Goal: Task Accomplishment & Management: Manage account settings

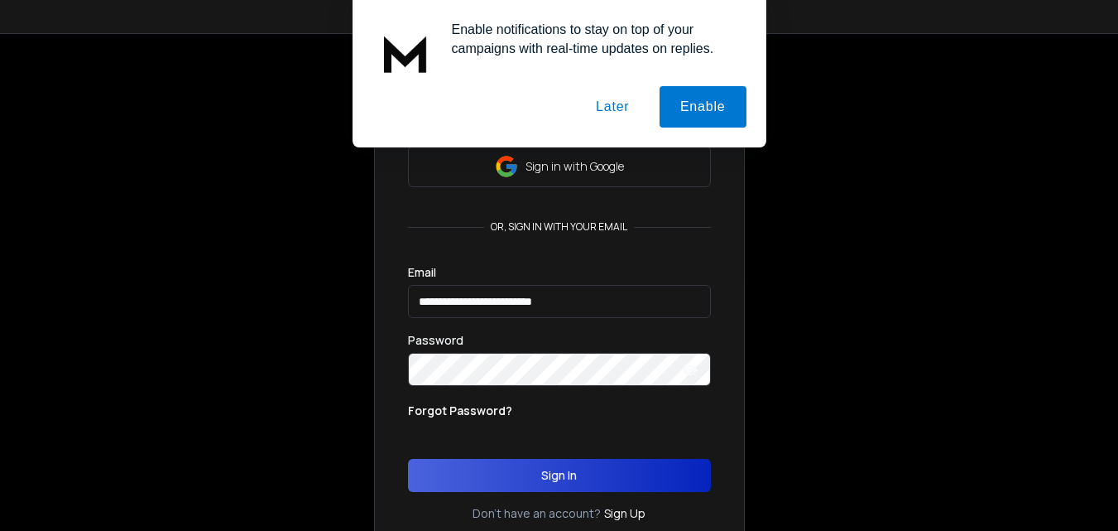
drag, startPoint x: 535, startPoint y: 308, endPoint x: 728, endPoint y: 324, distance: 193.6
click at [728, 324] on div "**********" at bounding box center [559, 332] width 371 height 531
type input "**********"
click at [611, 105] on button "Later" at bounding box center [612, 106] width 74 height 41
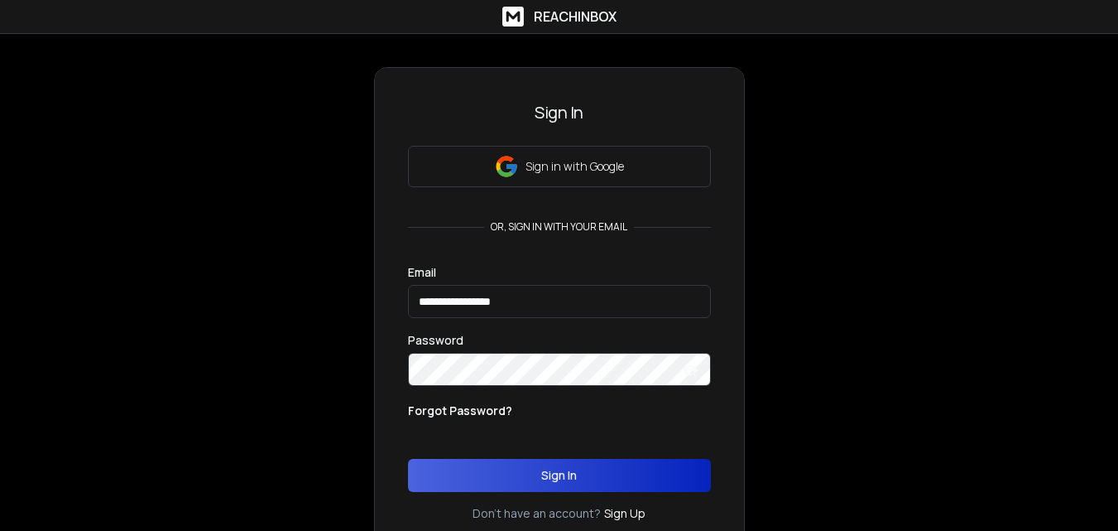
click at [512, 486] on button "Sign In" at bounding box center [559, 475] width 303 height 33
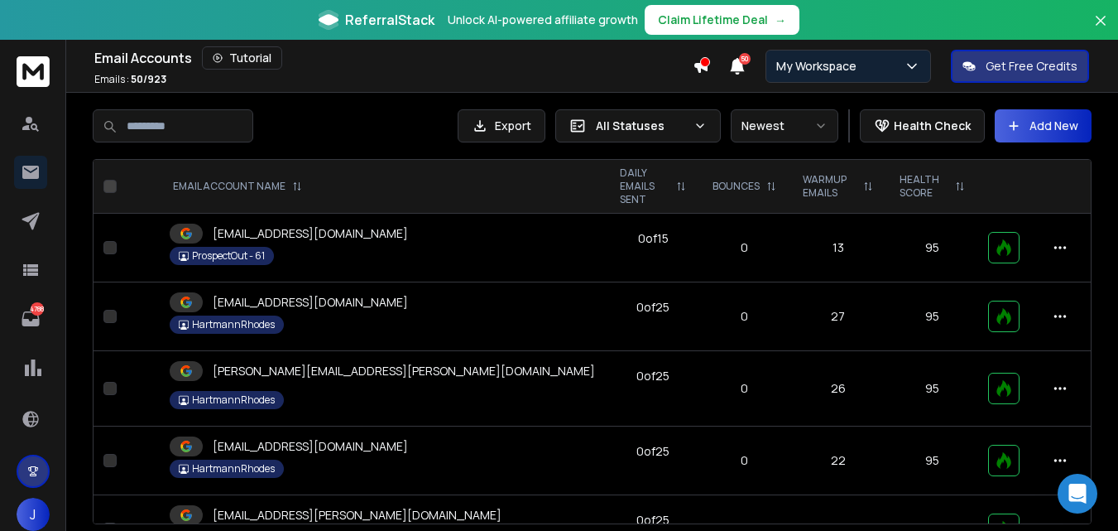
click at [882, 62] on div "My Workspace" at bounding box center [848, 66] width 144 height 17
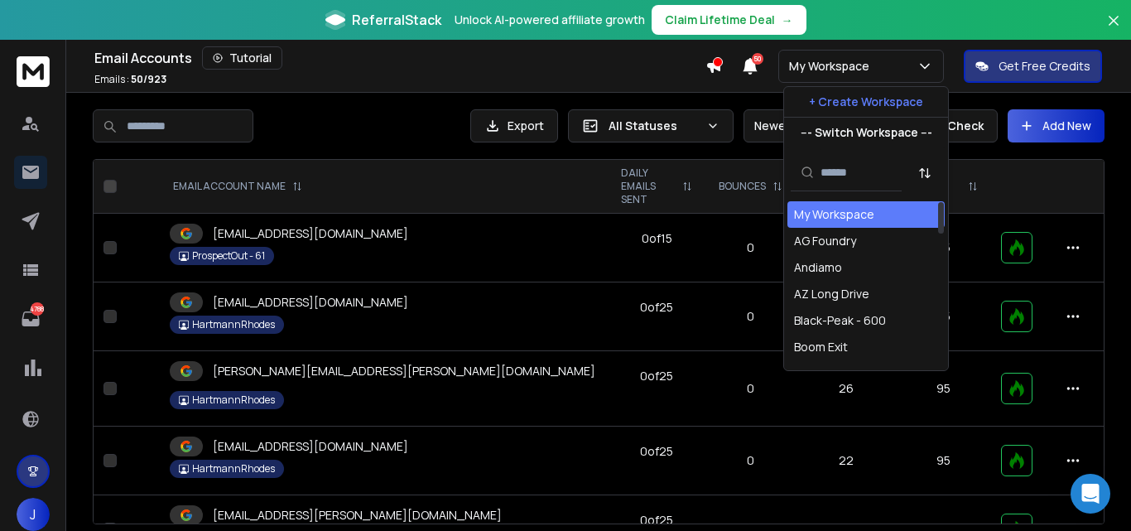
click at [853, 219] on div "My Workspace" at bounding box center [834, 214] width 80 height 17
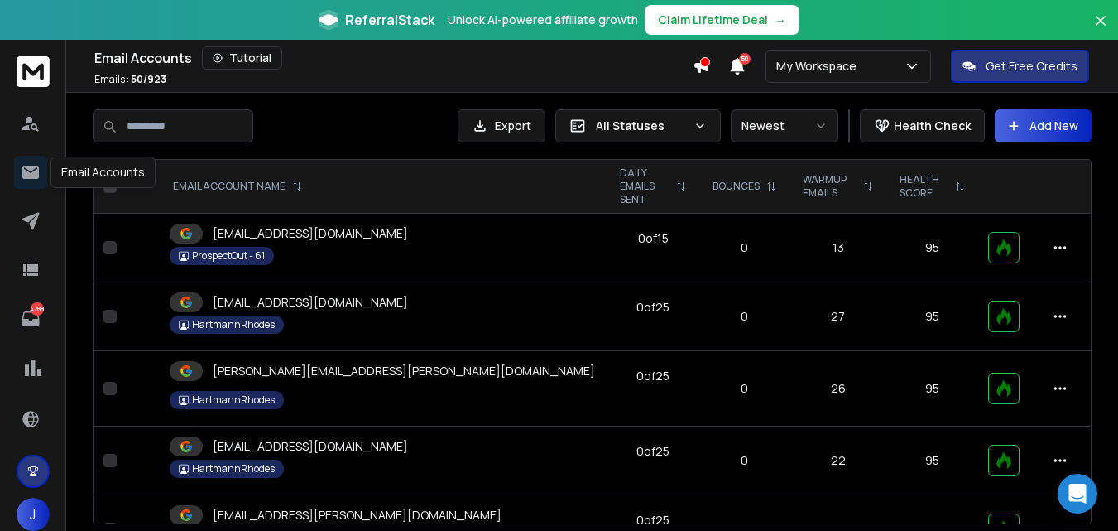
click at [24, 174] on icon at bounding box center [30, 172] width 17 height 13
click at [23, 175] on icon at bounding box center [30, 172] width 17 height 13
click at [26, 179] on icon at bounding box center [30, 172] width 17 height 13
click at [1025, 129] on button "Add New" at bounding box center [1043, 125] width 97 height 33
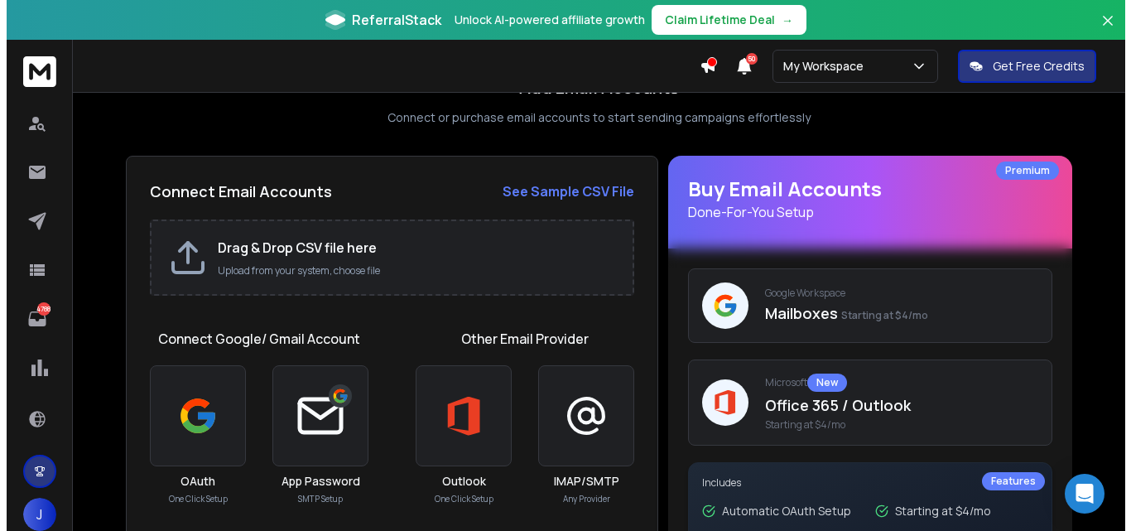
scroll to position [83, 0]
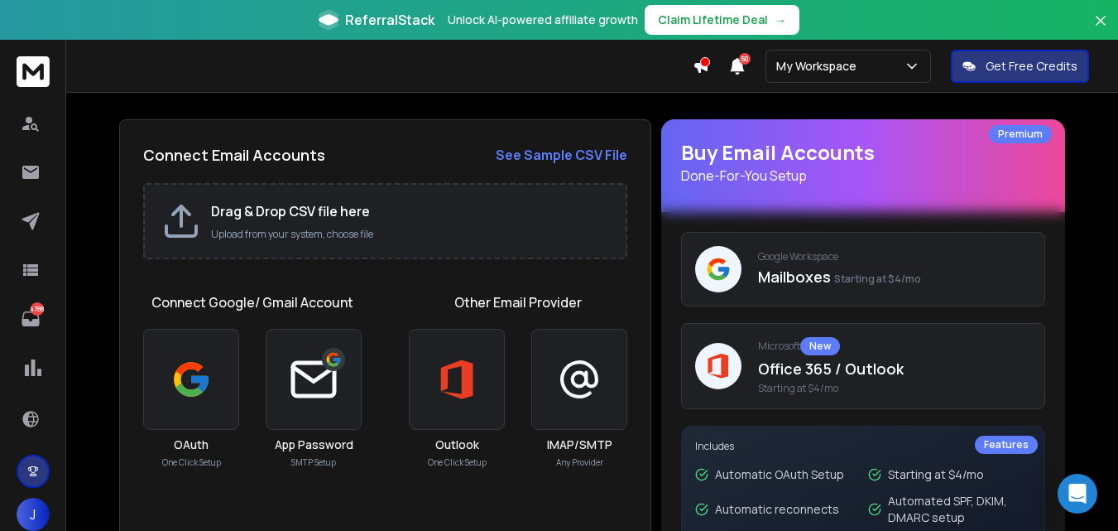
click at [196, 402] on icon at bounding box center [191, 379] width 41 height 50
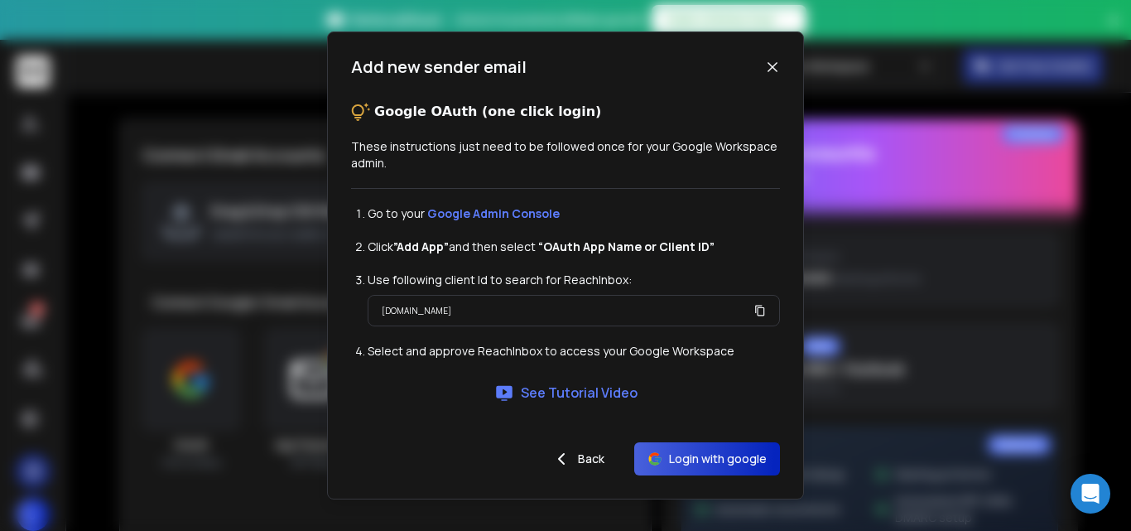
click at [703, 450] on button "Login with google" at bounding box center [707, 458] width 146 height 33
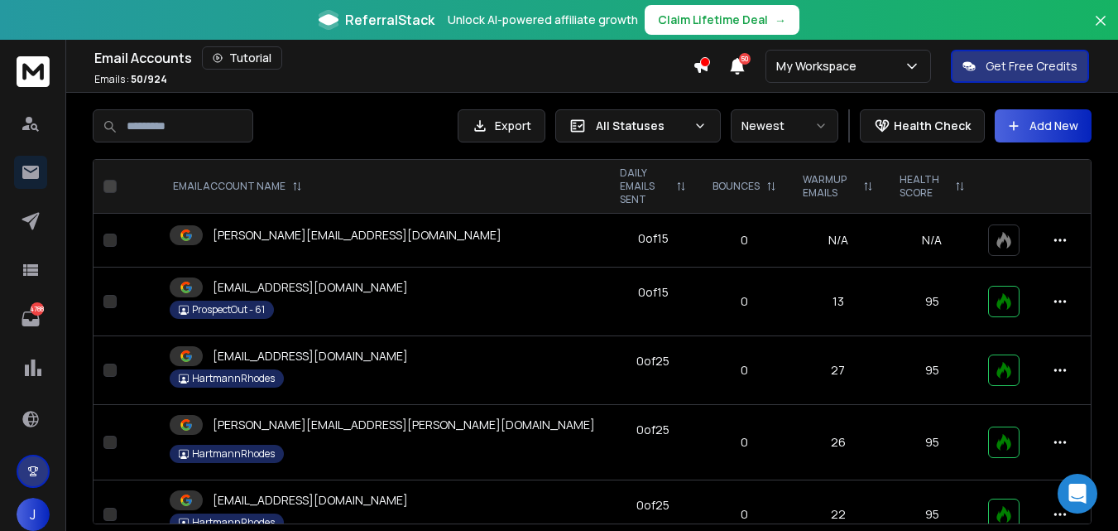
click at [1036, 128] on button "Add New" at bounding box center [1043, 125] width 97 height 33
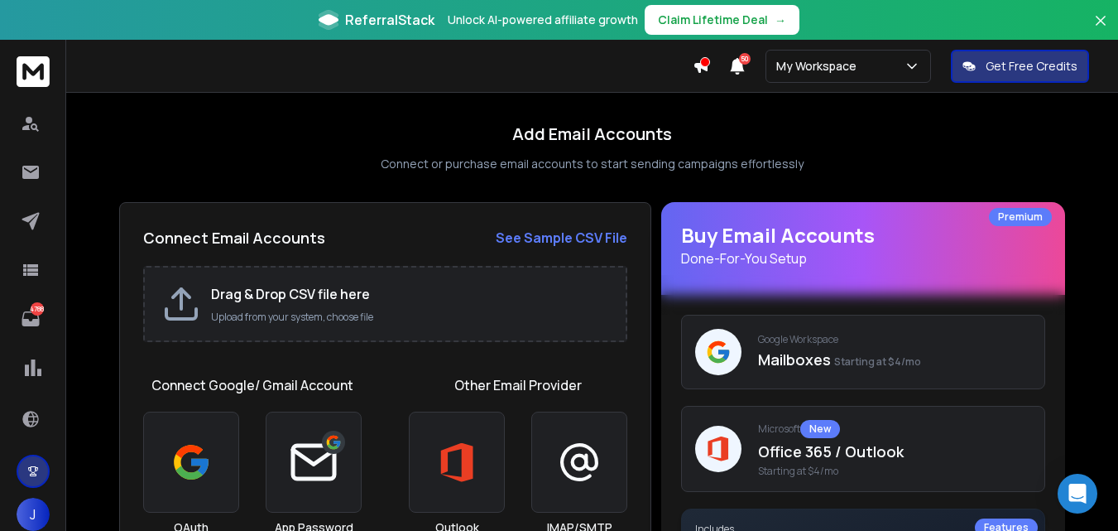
click at [223, 440] on div at bounding box center [191, 461] width 96 height 101
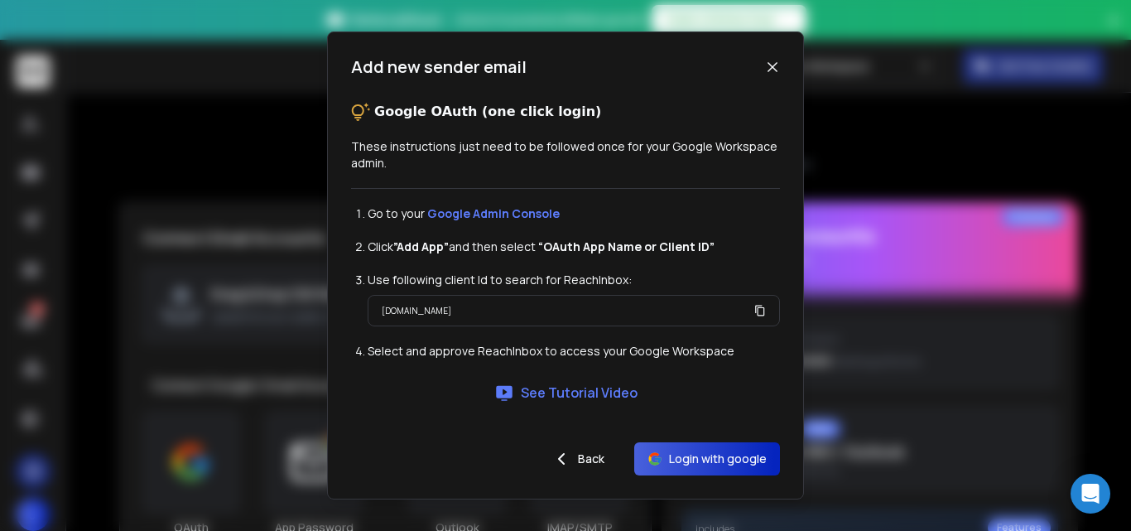
click at [688, 462] on button "Login with google" at bounding box center [707, 458] width 146 height 33
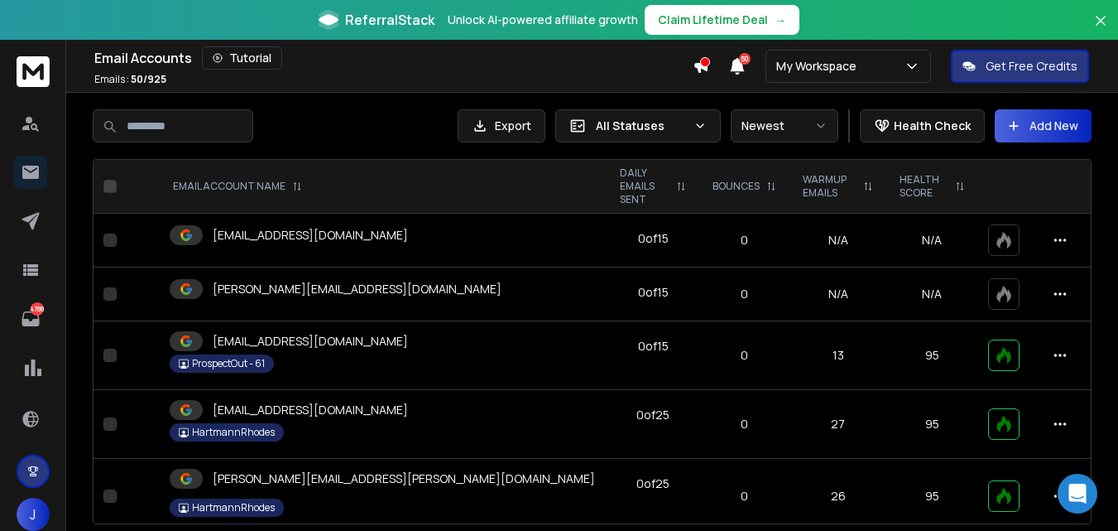
click at [1030, 133] on button "Add New" at bounding box center [1043, 125] width 97 height 33
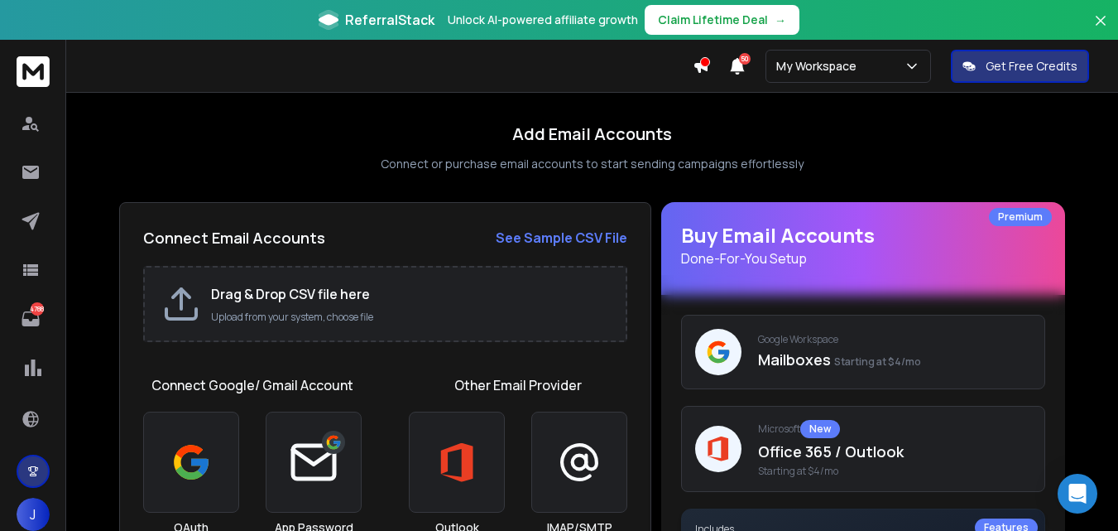
click at [182, 476] on icon at bounding box center [188, 472] width 27 height 14
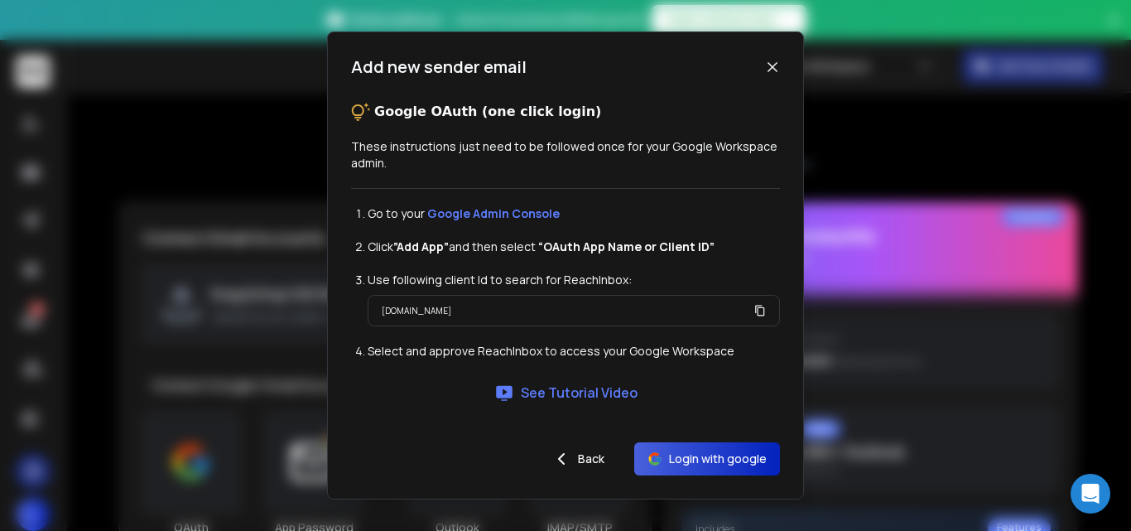
click at [698, 459] on button "Login with google" at bounding box center [707, 458] width 146 height 33
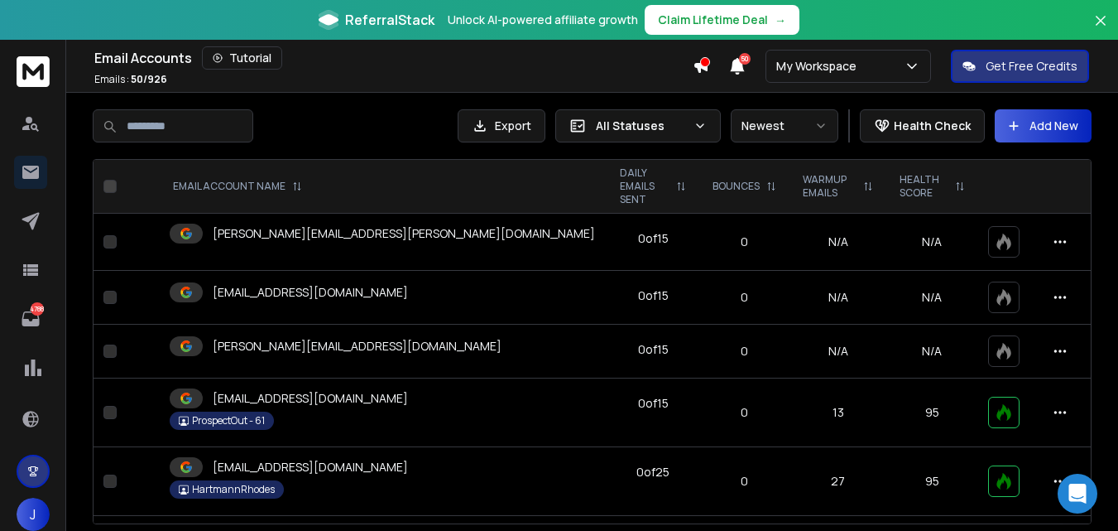
click at [1045, 123] on button "Add New" at bounding box center [1043, 125] width 97 height 33
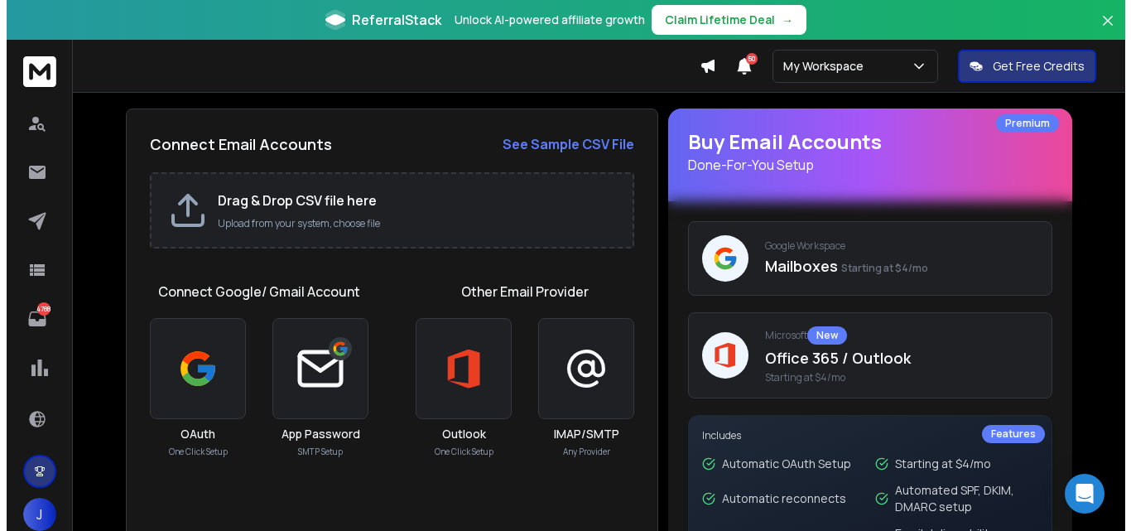
scroll to position [188, 0]
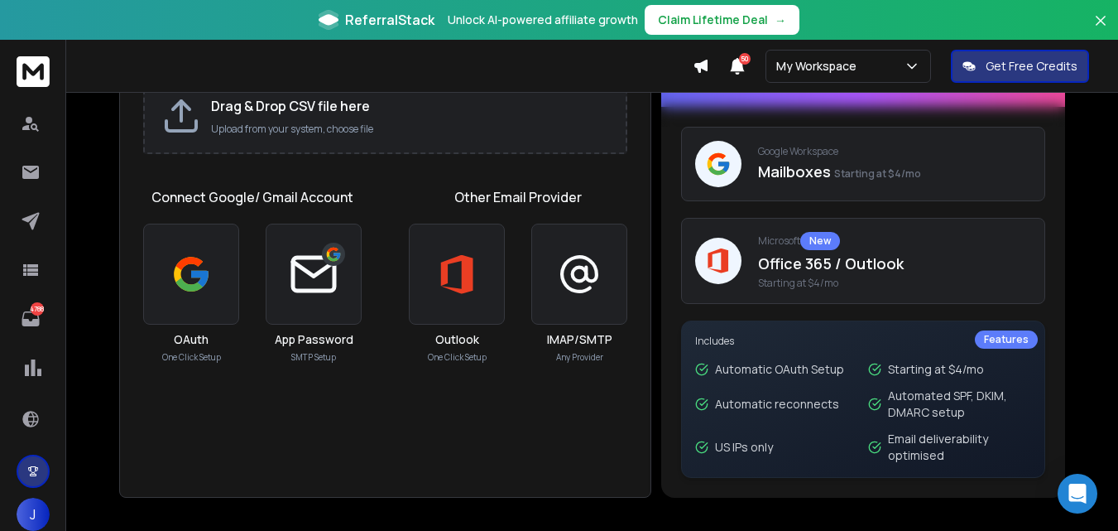
click at [215, 285] on div at bounding box center [191, 273] width 96 height 101
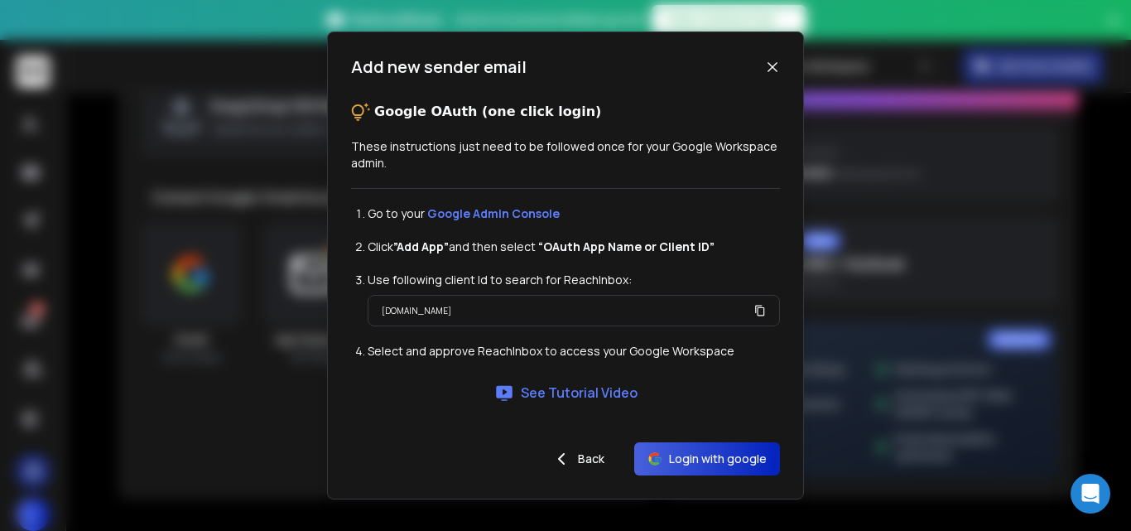
click at [679, 469] on button "Login with google" at bounding box center [707, 458] width 146 height 33
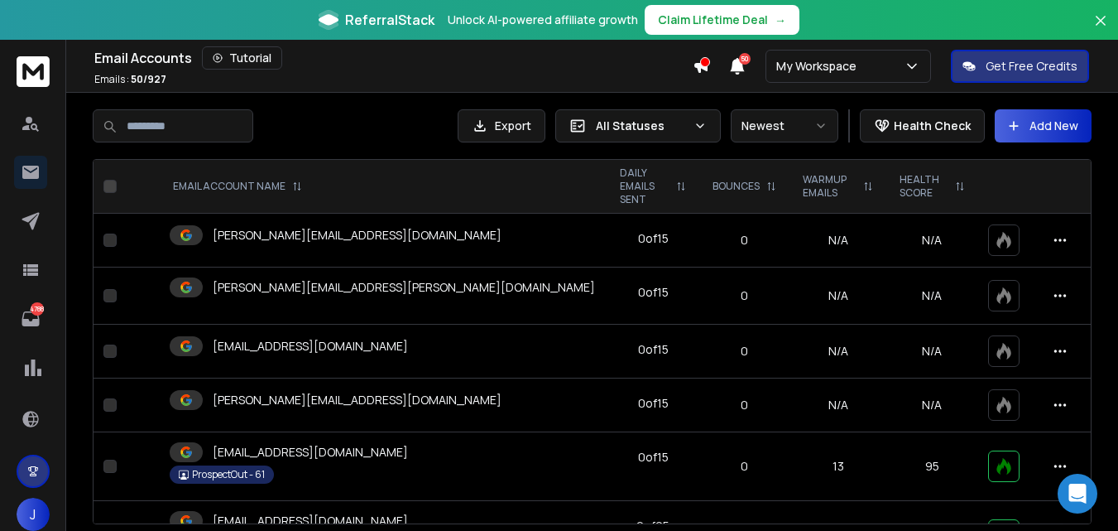
click at [1074, 122] on button "Add New" at bounding box center [1043, 125] width 97 height 33
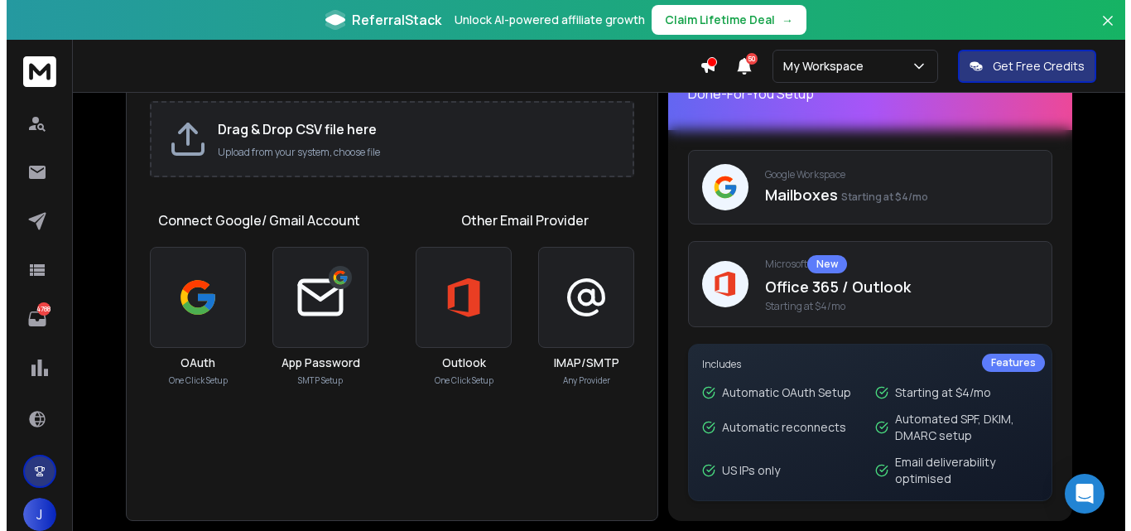
scroll to position [166, 0]
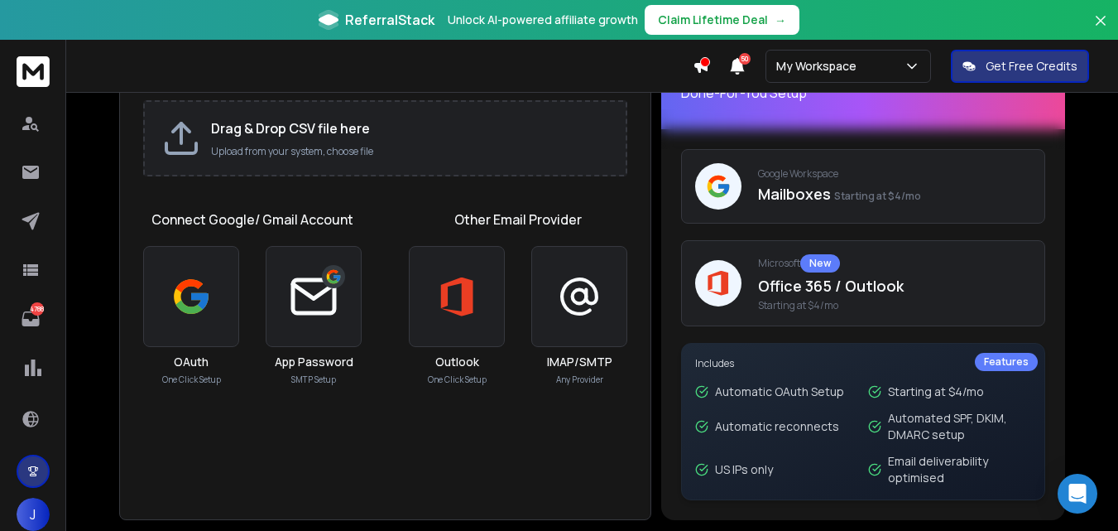
click at [200, 326] on div at bounding box center [191, 296] width 96 height 101
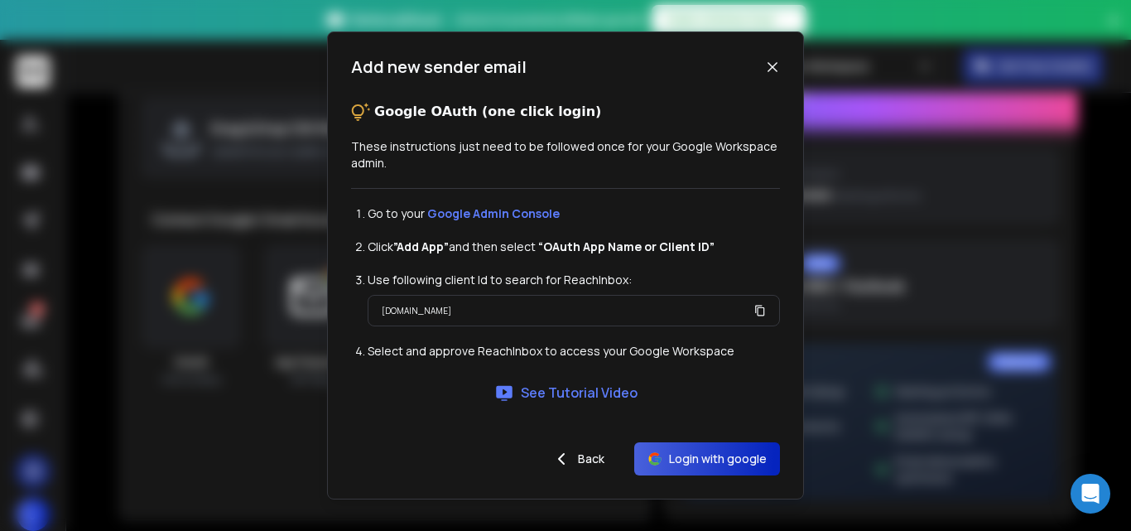
click at [668, 451] on button "Login with google" at bounding box center [707, 458] width 146 height 33
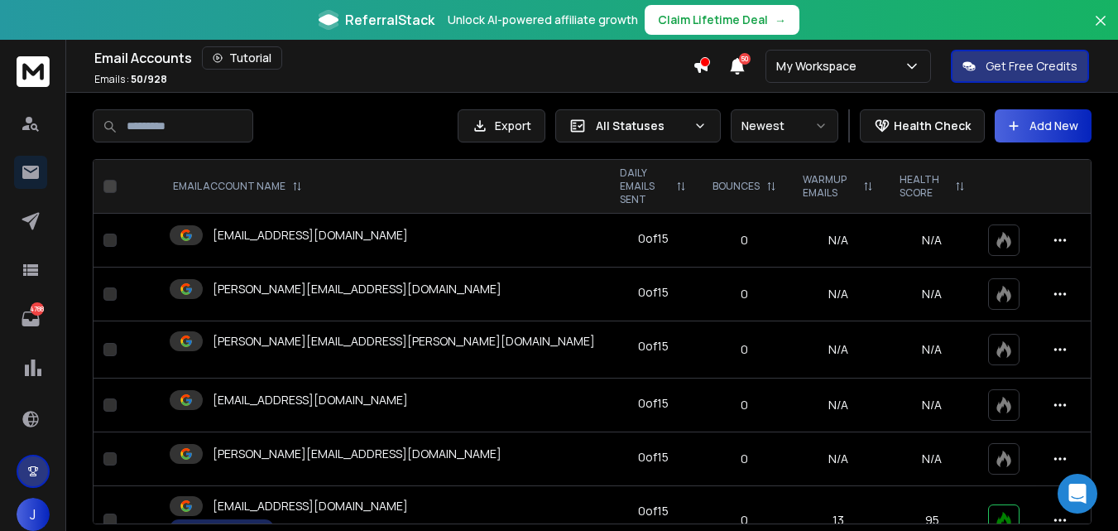
click at [1074, 131] on button "Add New" at bounding box center [1043, 125] width 97 height 33
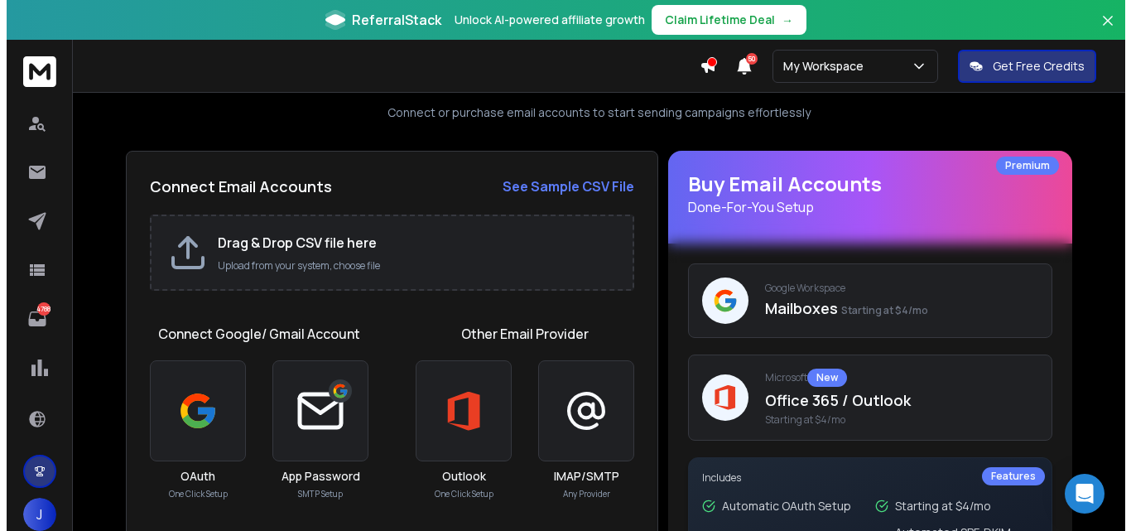
scroll to position [188, 0]
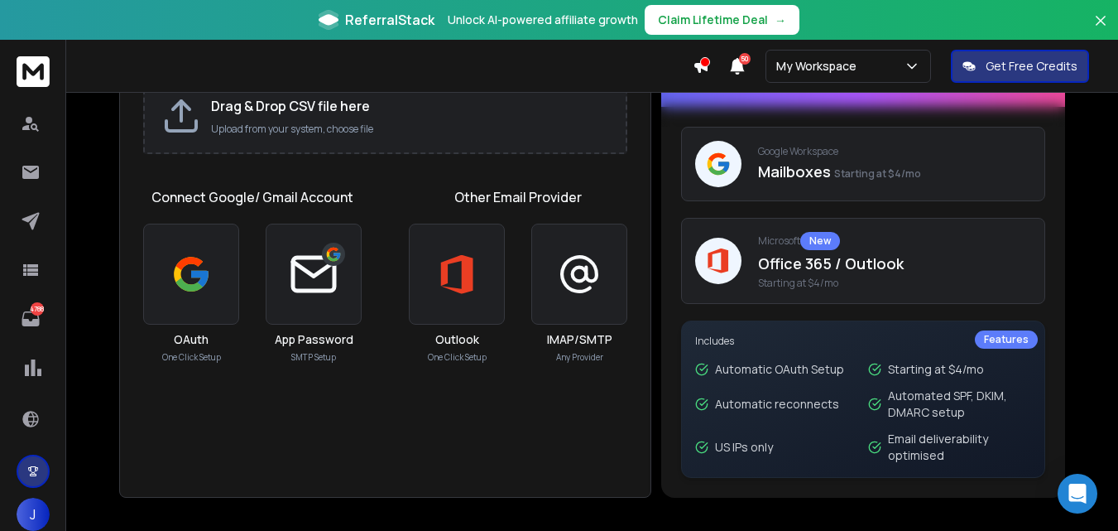
click at [168, 276] on div at bounding box center [191, 273] width 96 height 101
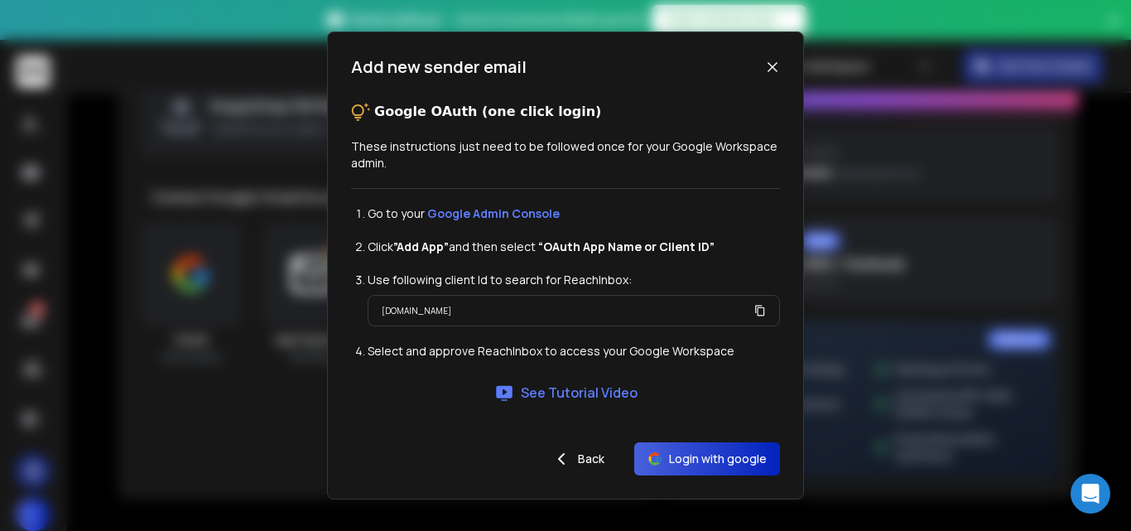
click at [717, 468] on button "Login with google" at bounding box center [707, 458] width 146 height 33
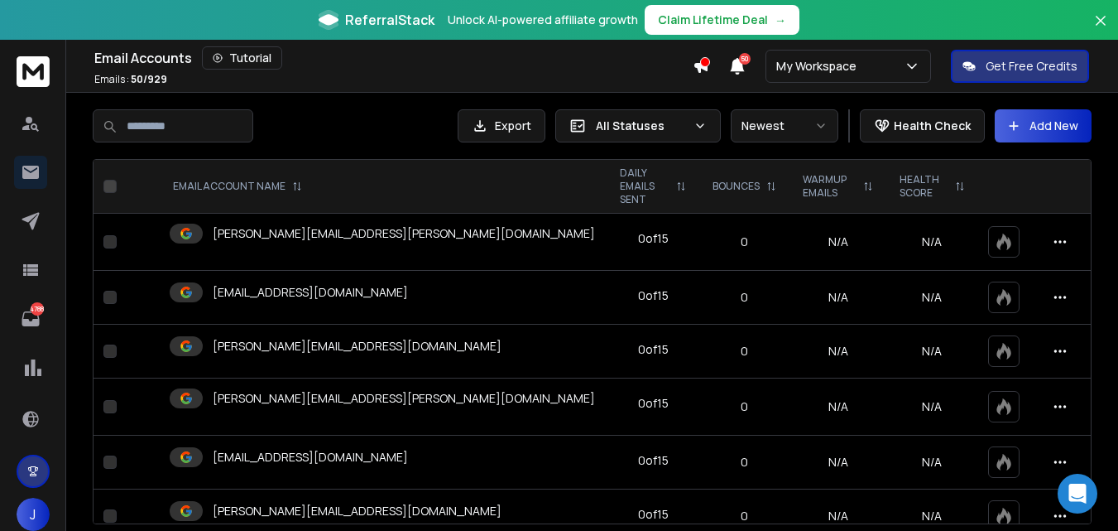
click at [1057, 115] on button "Add New" at bounding box center [1043, 125] width 97 height 33
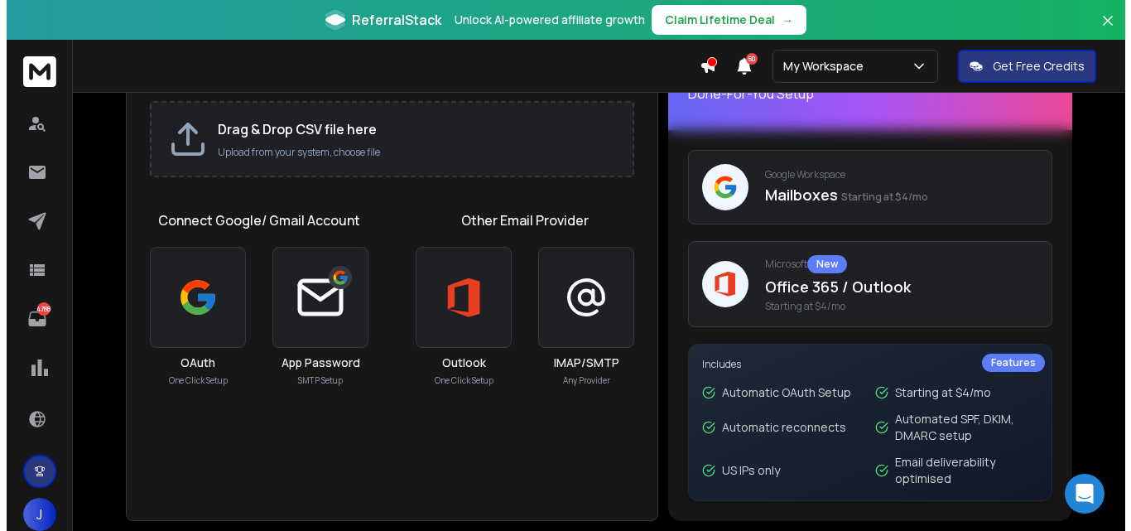
scroll to position [166, 0]
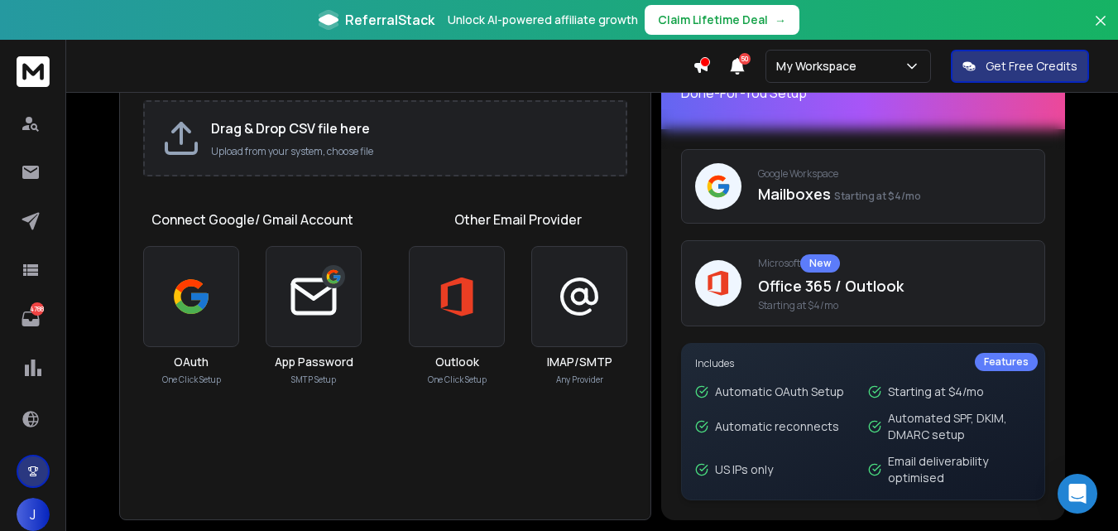
click at [209, 288] on icon at bounding box center [191, 297] width 41 height 50
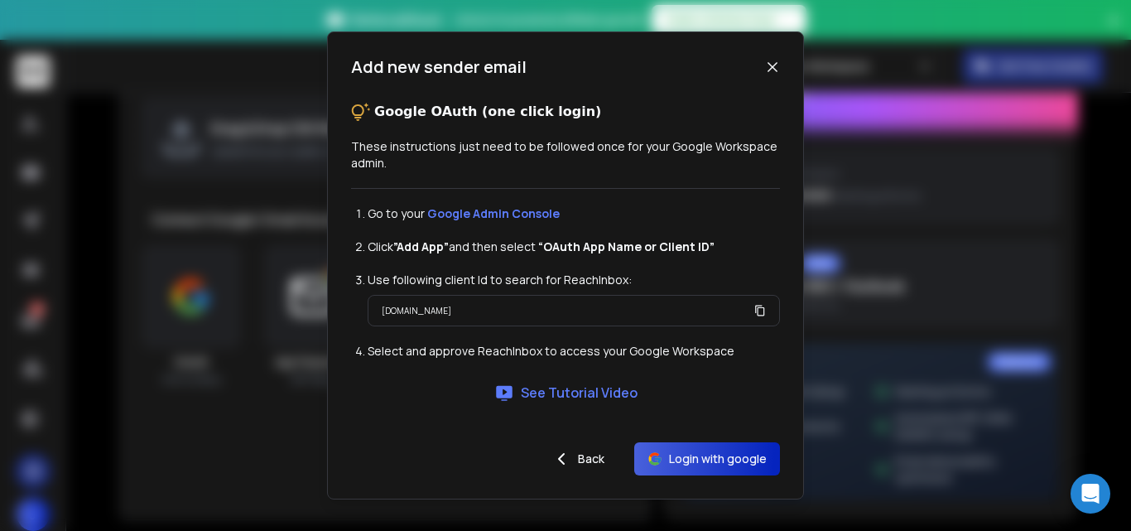
click at [683, 458] on button "Login with google" at bounding box center [707, 458] width 146 height 33
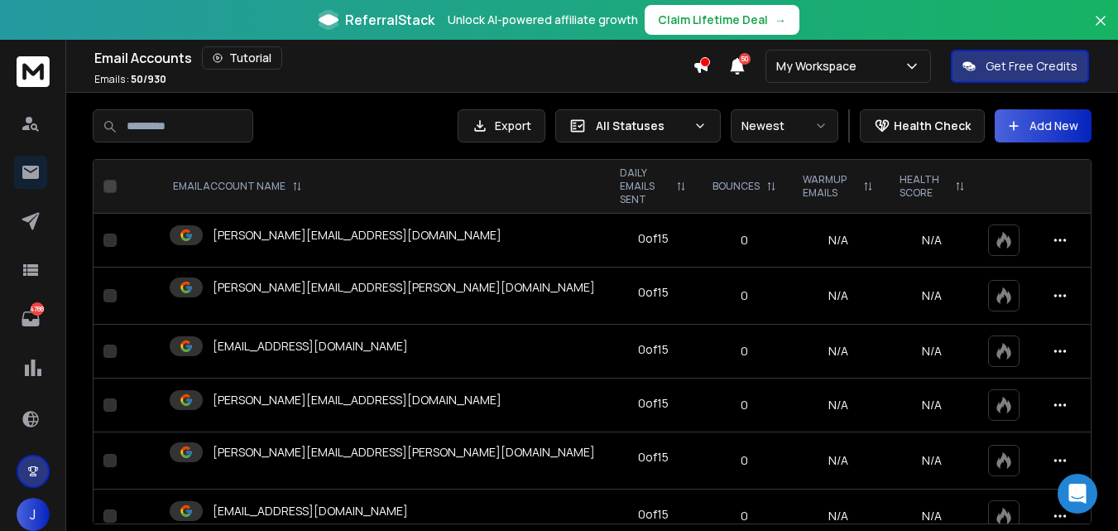
click at [1051, 120] on button "Add New" at bounding box center [1043, 125] width 97 height 33
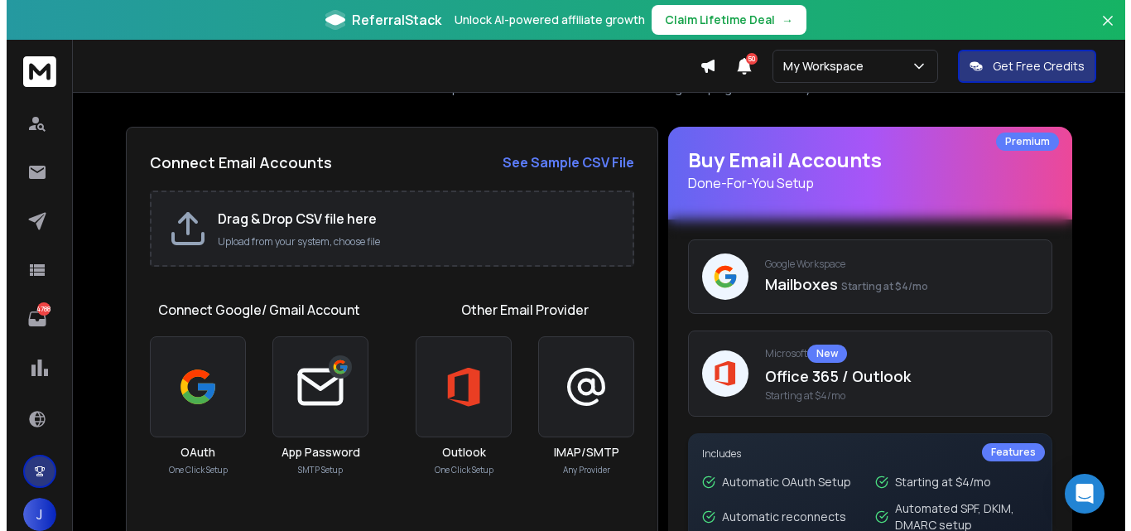
scroll to position [188, 0]
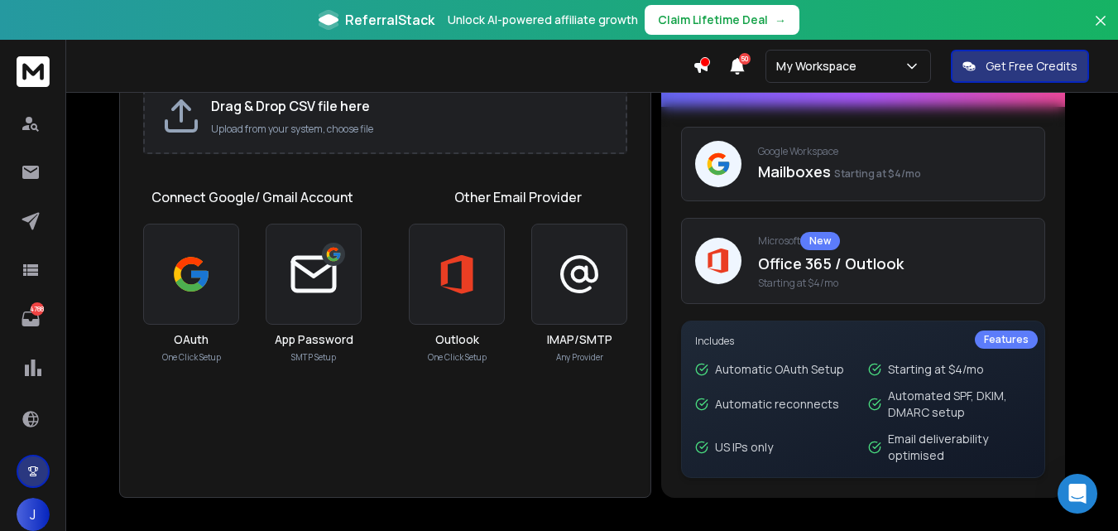
click at [233, 278] on div at bounding box center [191, 273] width 96 height 101
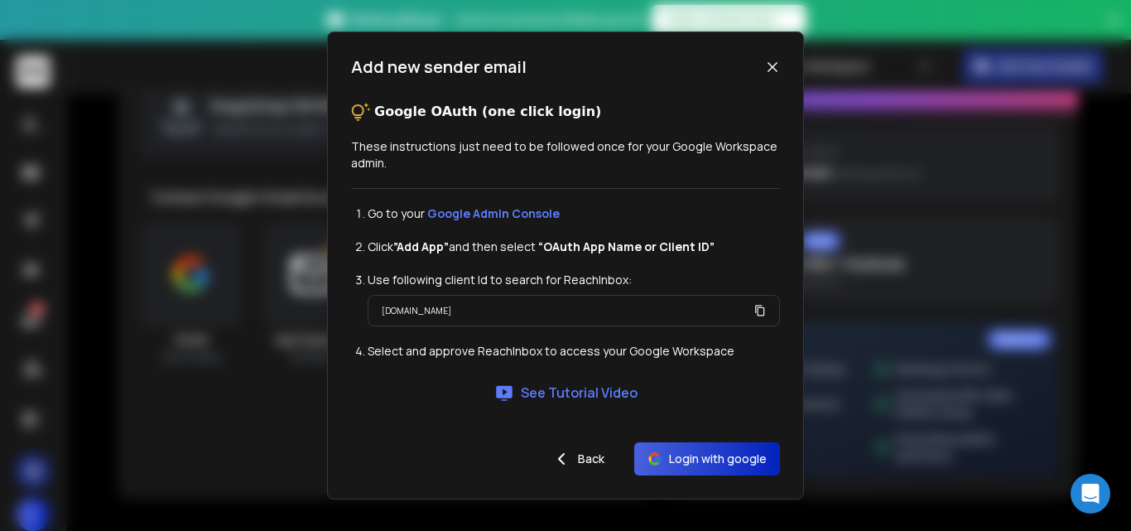
click at [736, 455] on button "Login with google" at bounding box center [707, 458] width 146 height 33
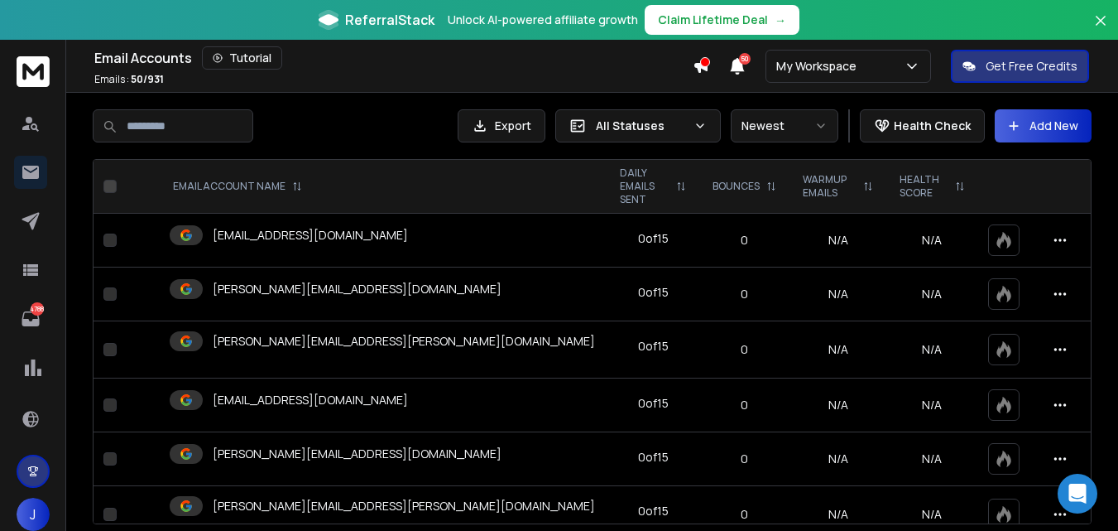
click at [1041, 132] on button "Add New" at bounding box center [1043, 125] width 97 height 33
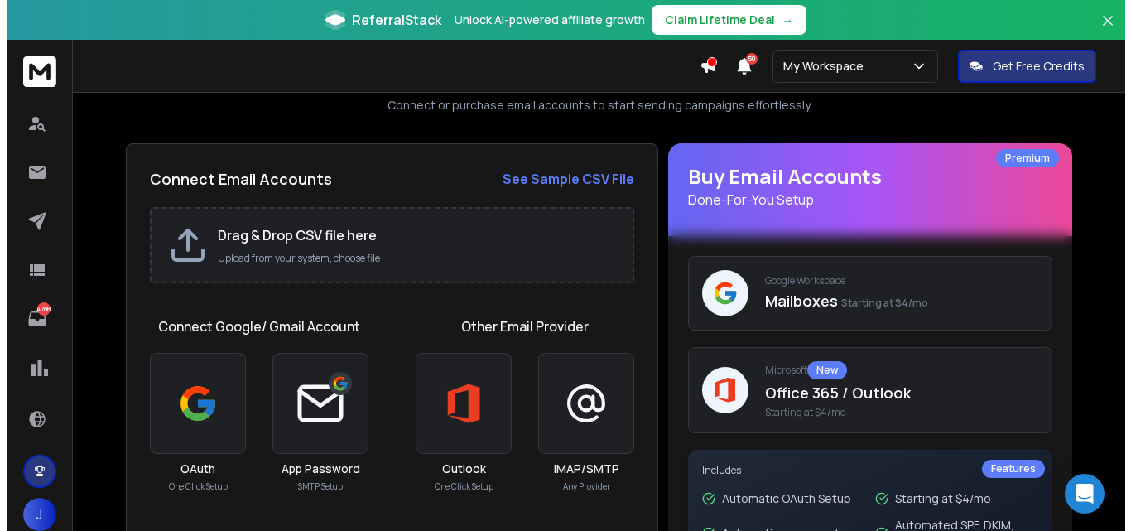
scroll to position [188, 0]
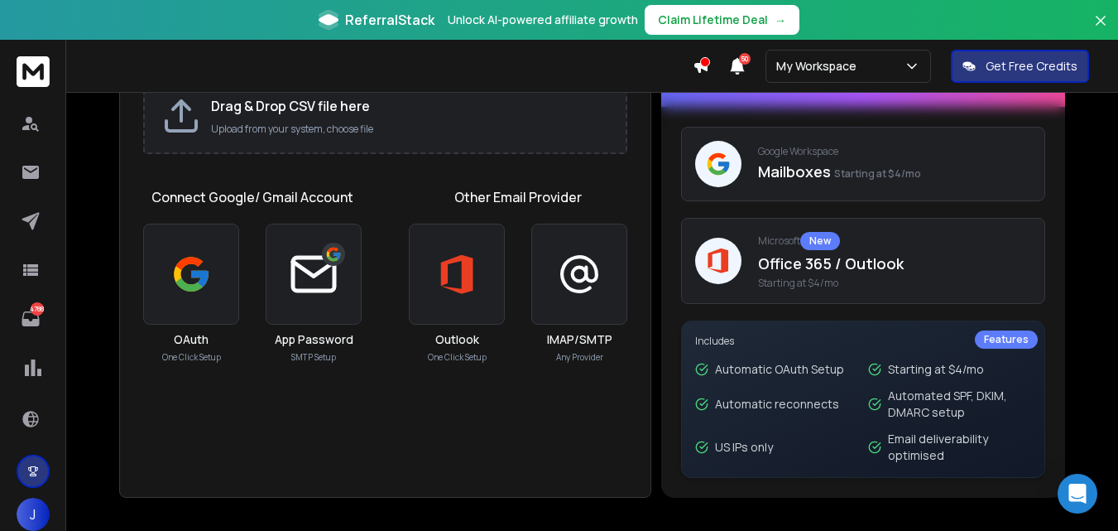
click at [180, 288] on icon at bounding box center [191, 274] width 41 height 50
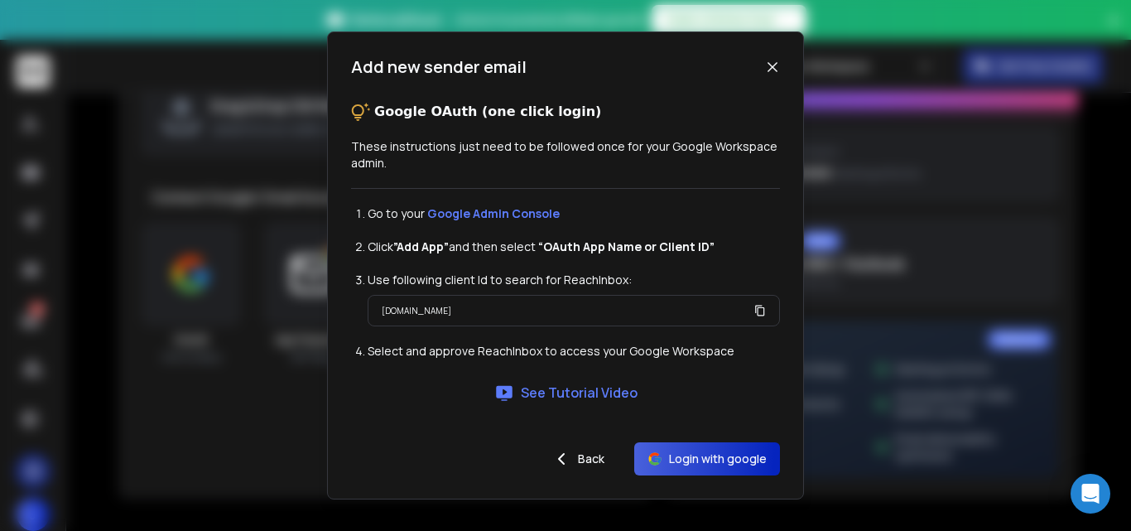
click at [697, 461] on button "Login with google" at bounding box center [707, 458] width 146 height 33
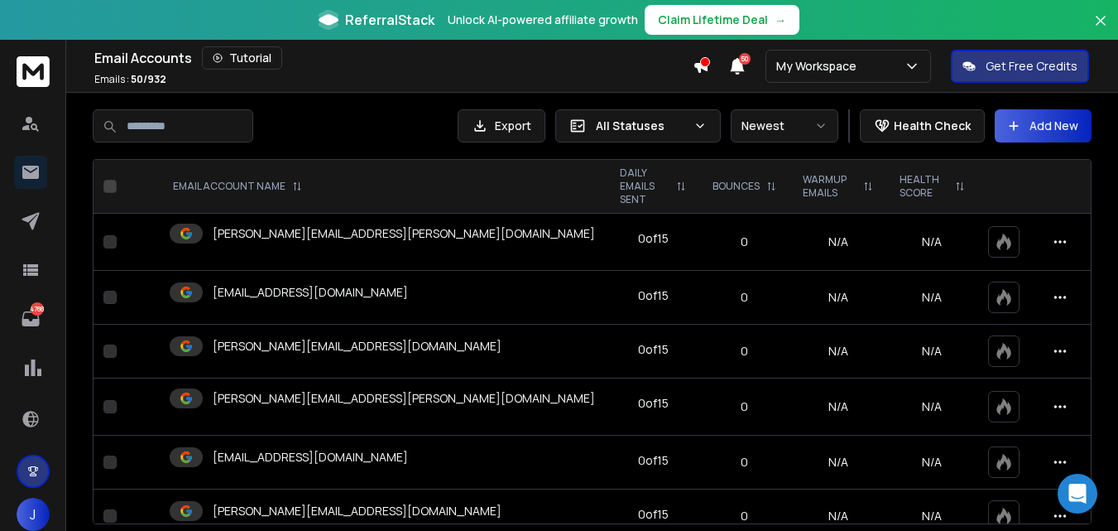
click at [179, 135] on input at bounding box center [173, 125] width 161 height 33
paste input "**********"
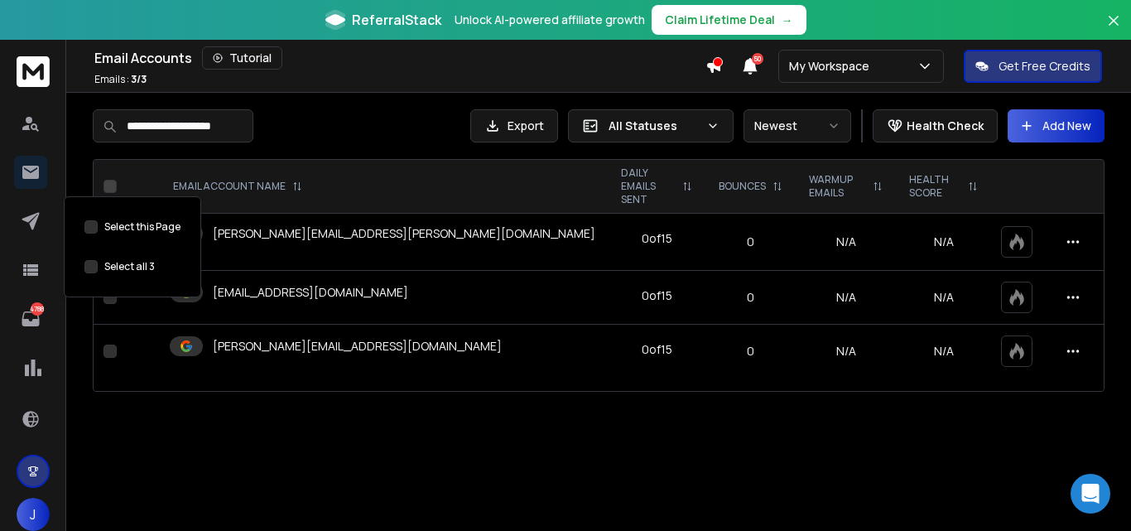
type input "**********"
click at [108, 261] on label "Select all 3" at bounding box center [129, 266] width 50 height 13
click at [93, 267] on button "Select this Page" at bounding box center [90, 266] width 13 height 13
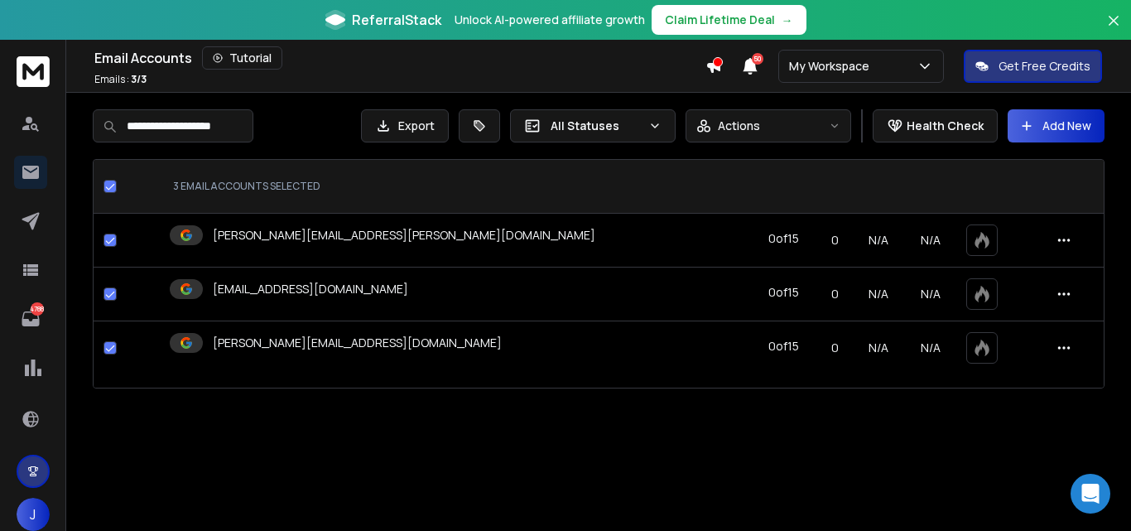
click at [975, 248] on icon at bounding box center [982, 240] width 14 height 17
click at [973, 289] on icon at bounding box center [981, 294] width 17 height 17
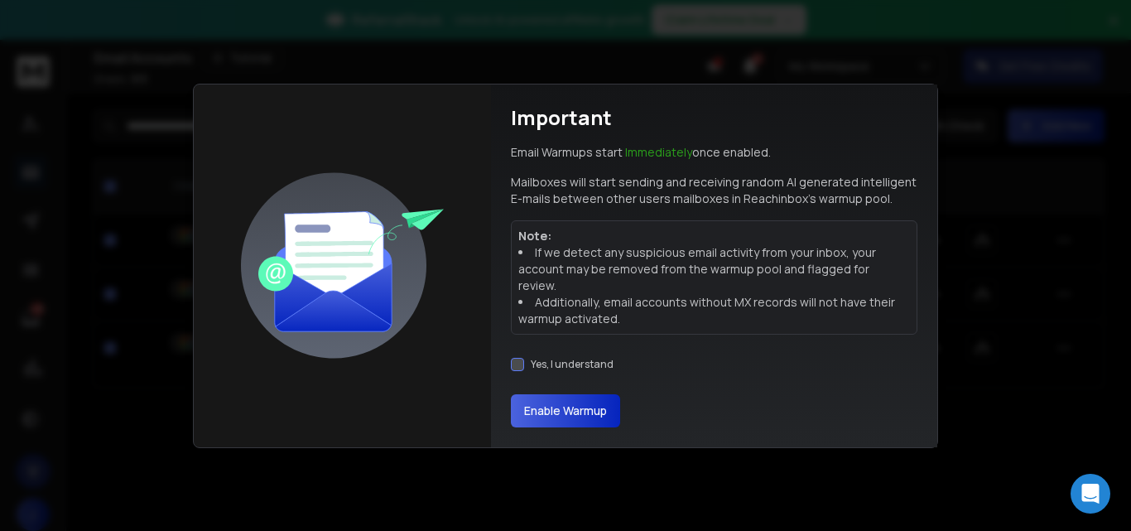
click at [925, 344] on div "Important Email Warmups start Immediately once enabled. Mailboxes will start se…" at bounding box center [714, 265] width 446 height 363
click at [520, 360] on button "Yes, I understand" at bounding box center [517, 364] width 13 height 13
click at [528, 403] on button "Enable Warmup" at bounding box center [565, 410] width 109 height 33
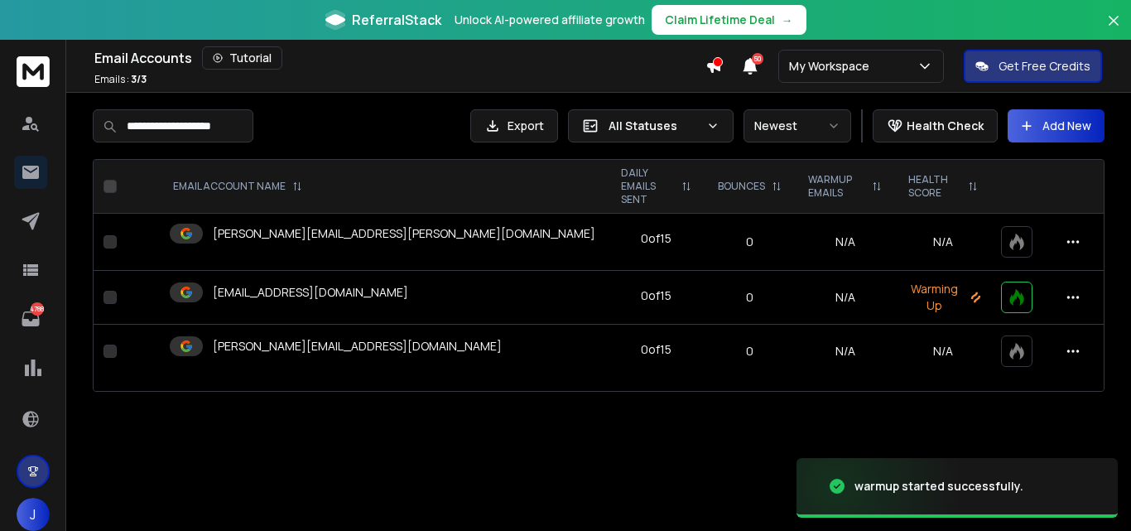
click at [529, 403] on div "**********" at bounding box center [598, 250] width 1065 height 315
click at [1008, 243] on icon at bounding box center [1016, 241] width 17 height 17
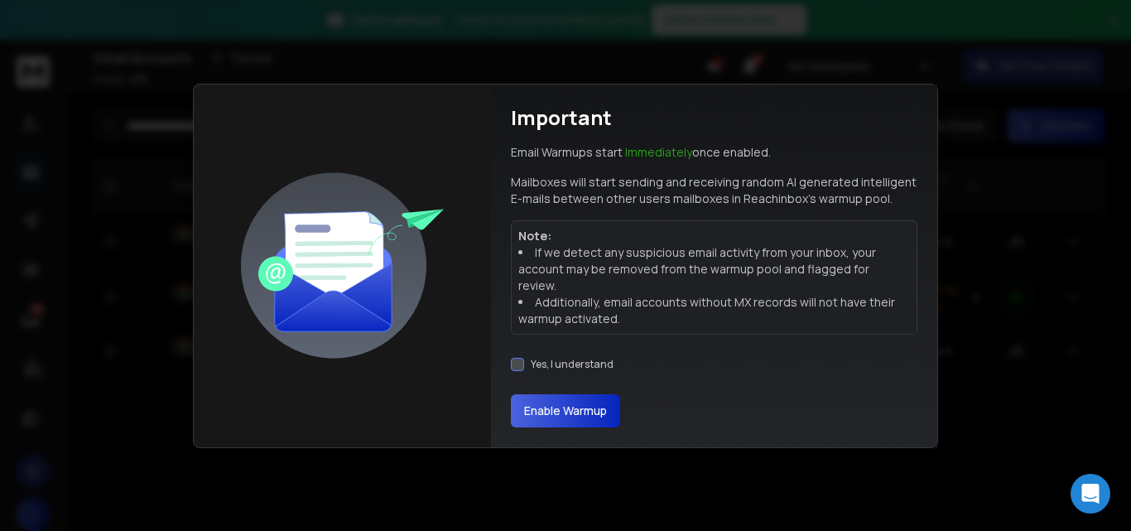
click at [513, 358] on button "Yes, I understand" at bounding box center [517, 364] width 13 height 13
click at [541, 397] on button "Enable Warmup" at bounding box center [565, 410] width 109 height 33
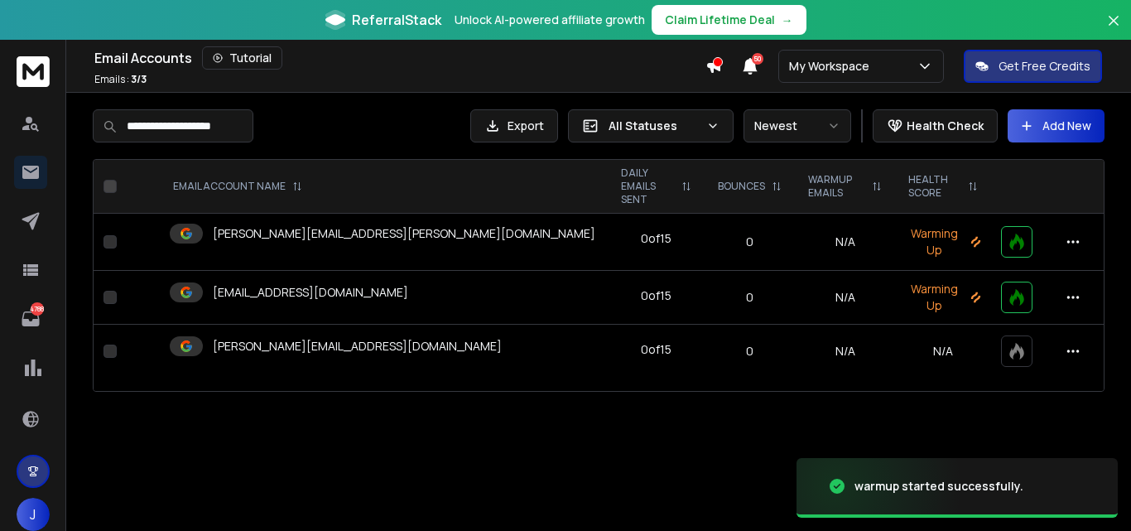
click at [1008, 347] on icon at bounding box center [1016, 351] width 17 height 17
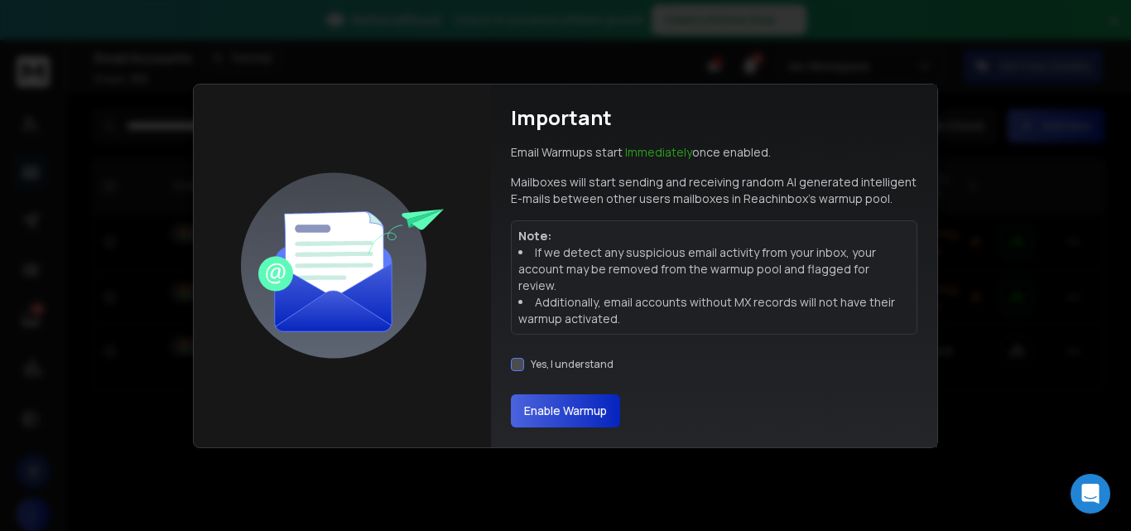
click at [516, 358] on button "Yes, I understand" at bounding box center [517, 364] width 13 height 13
click at [541, 403] on button "Enable Warmup" at bounding box center [565, 410] width 109 height 33
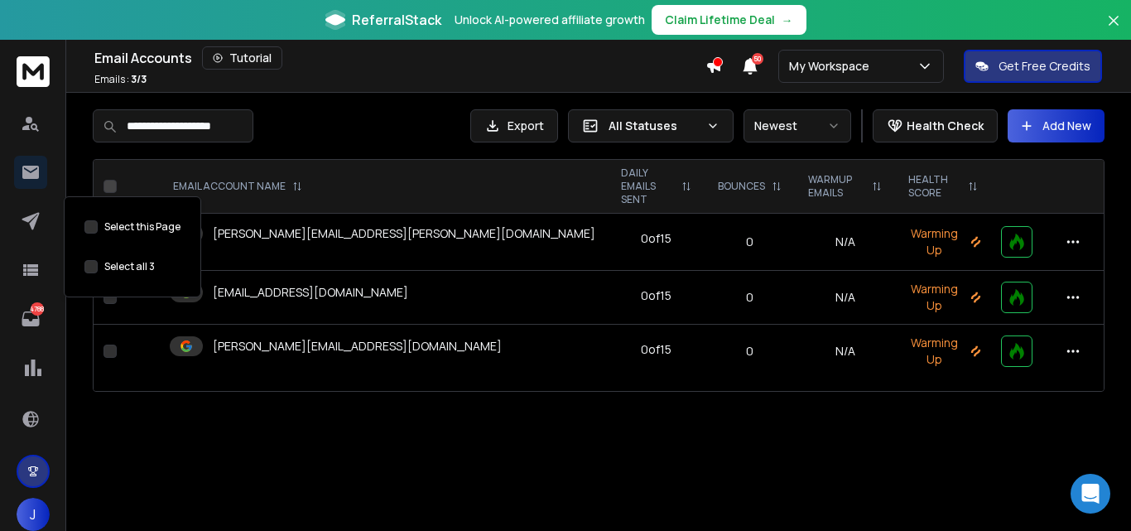
click at [88, 264] on button "Select this Page" at bounding box center [90, 266] width 13 height 13
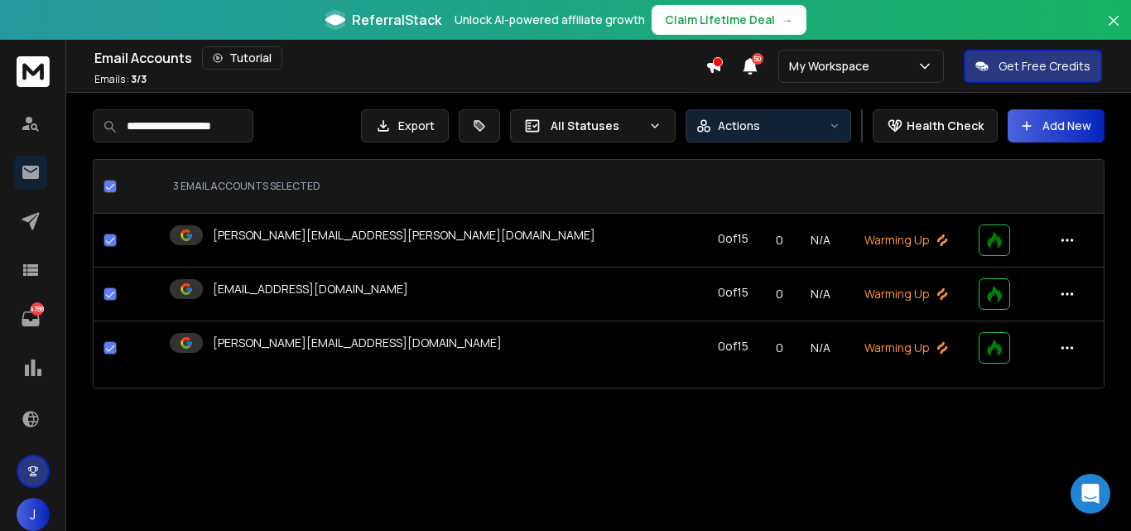
click at [836, 123] on icon "button" at bounding box center [835, 125] width 12 height 13
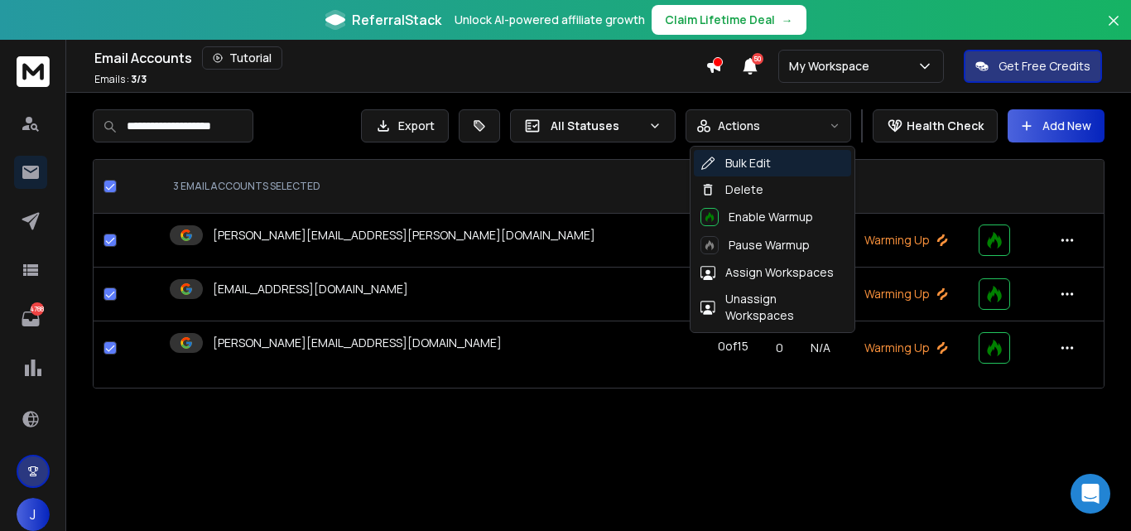
click at [747, 161] on div "Bulk Edit" at bounding box center [735, 163] width 70 height 17
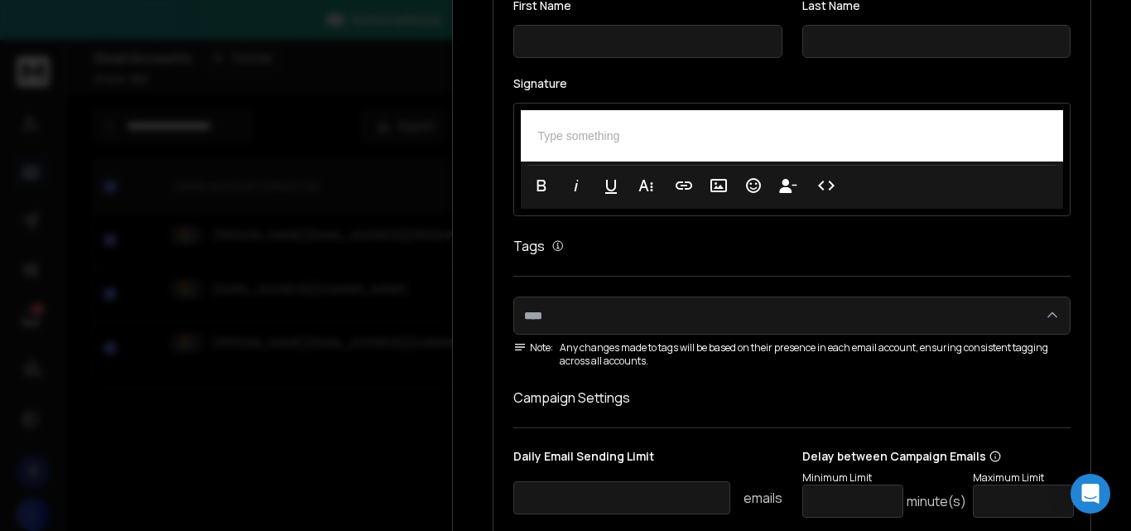
scroll to position [493, 0]
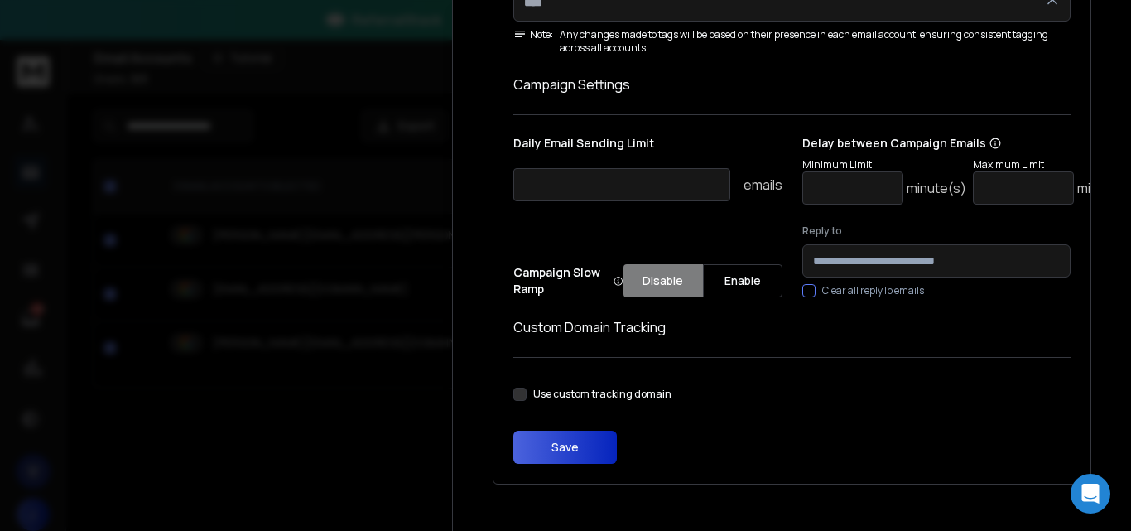
click at [521, 387] on button "Reply to" at bounding box center [519, 393] width 13 height 13
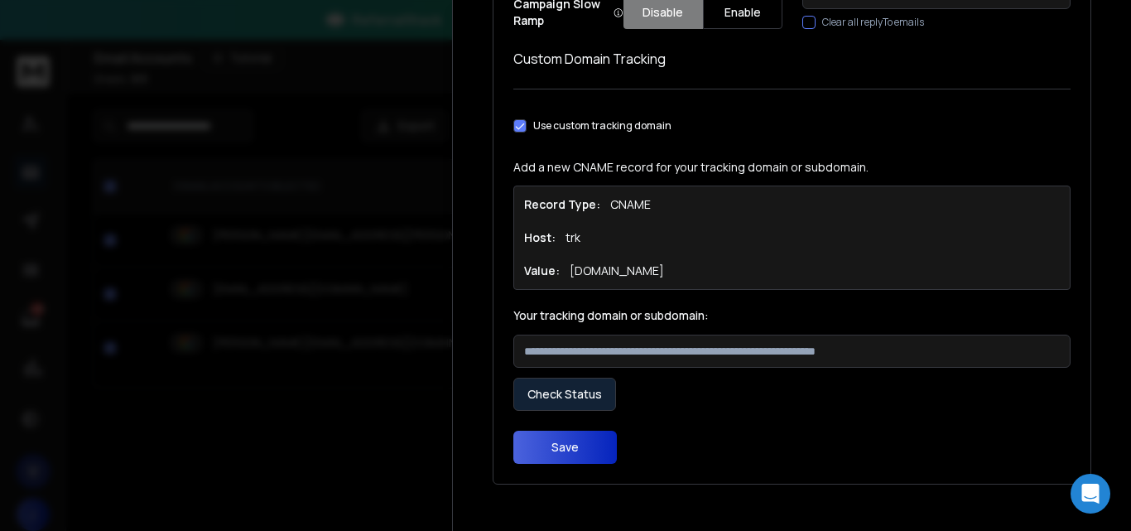
scroll to position [761, 0]
click at [575, 344] on input at bounding box center [791, 350] width 557 height 33
paste input "**********"
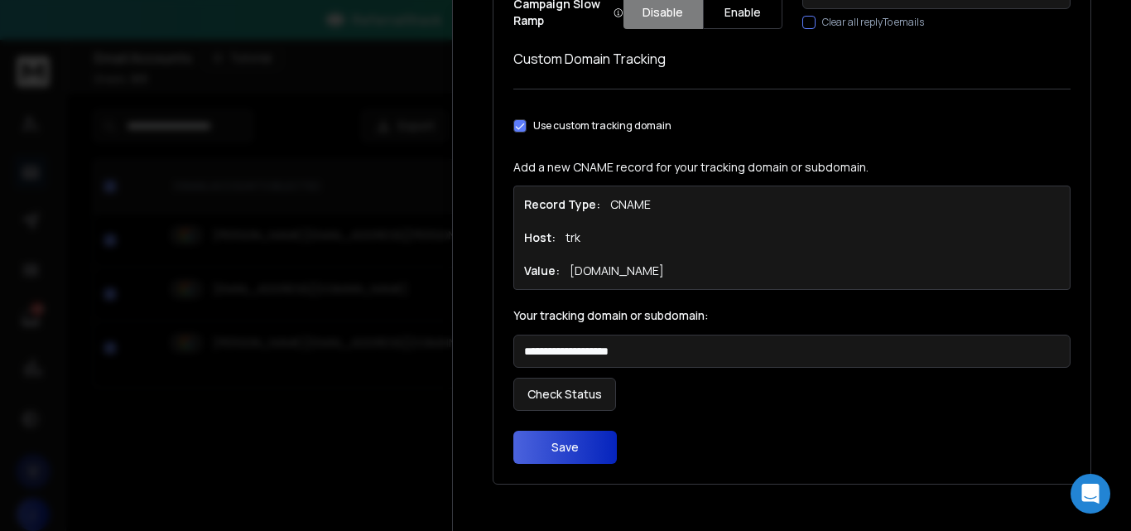
click at [525, 343] on input "**********" at bounding box center [791, 350] width 557 height 33
paste input "***"
type input "**********"
click at [572, 383] on button "Check Status" at bounding box center [564, 393] width 103 height 33
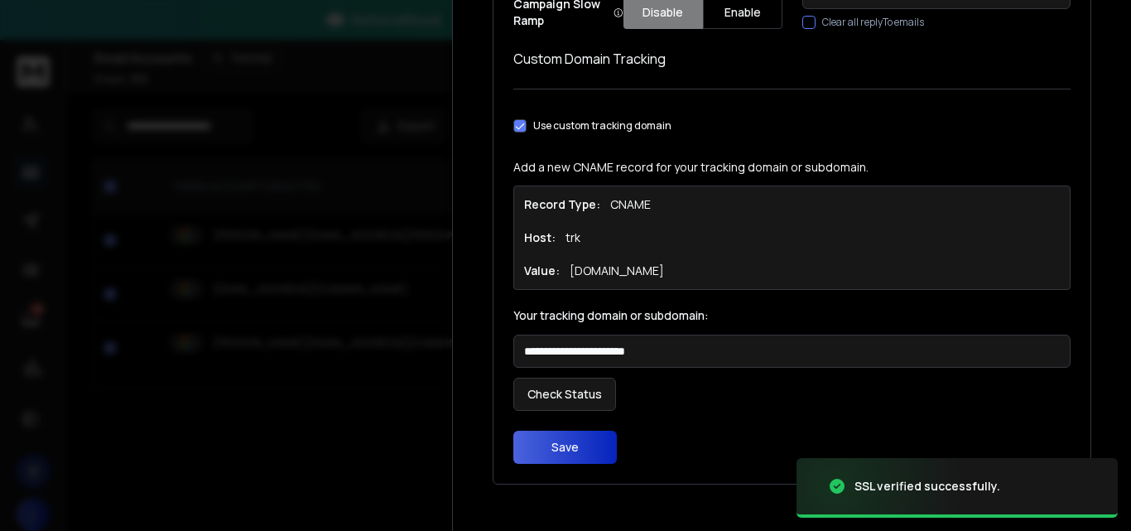
click at [556, 439] on button "Save" at bounding box center [564, 446] width 103 height 33
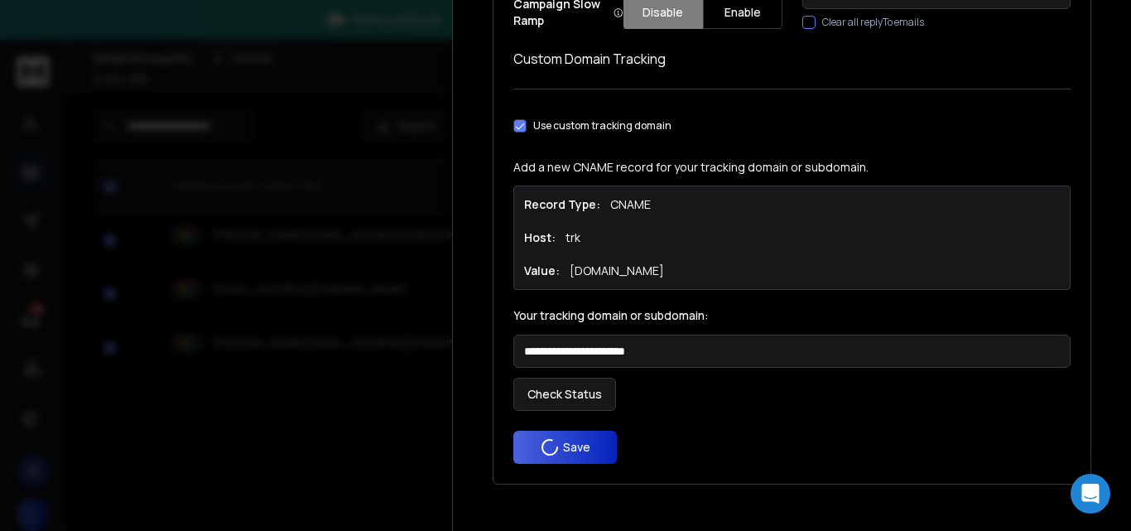
scroll to position [728, 0]
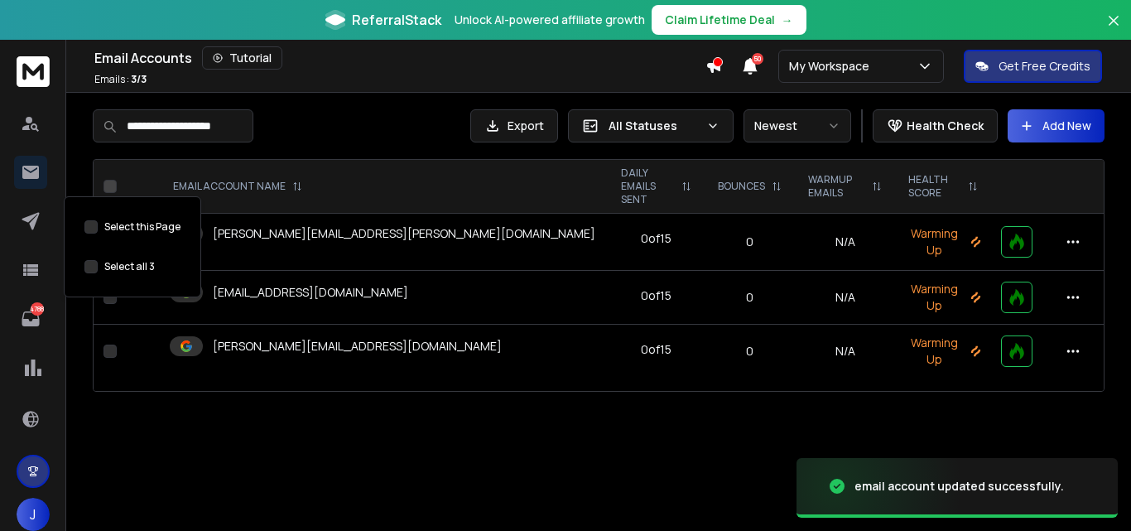
click at [106, 187] on button "Select this Page" at bounding box center [109, 186] width 13 height 13
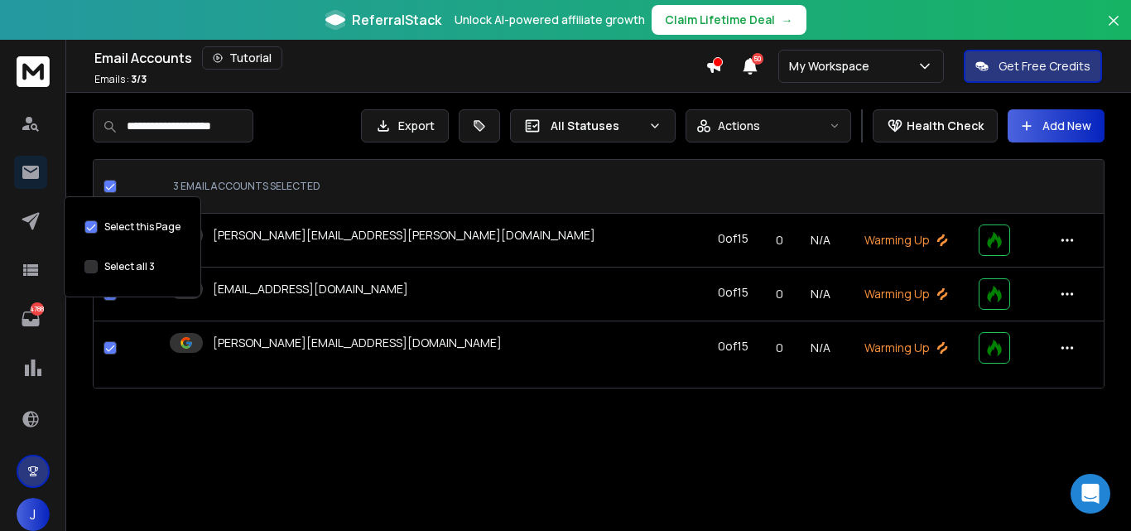
click at [90, 267] on button "Select this Page" at bounding box center [90, 266] width 13 height 13
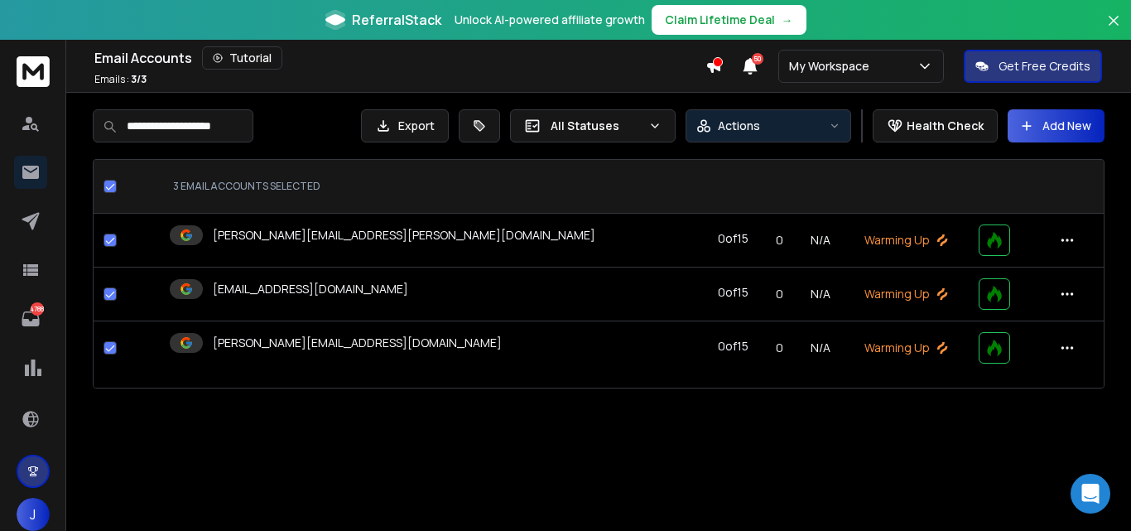
click at [778, 123] on div "Actions" at bounding box center [759, 126] width 126 height 17
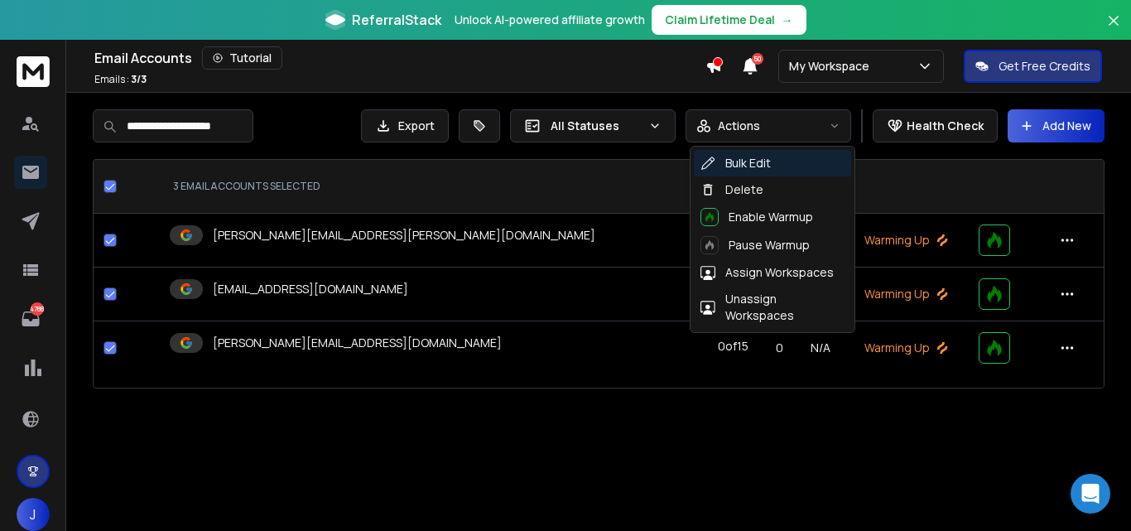
click at [761, 158] on div "Bulk Edit" at bounding box center [735, 163] width 70 height 17
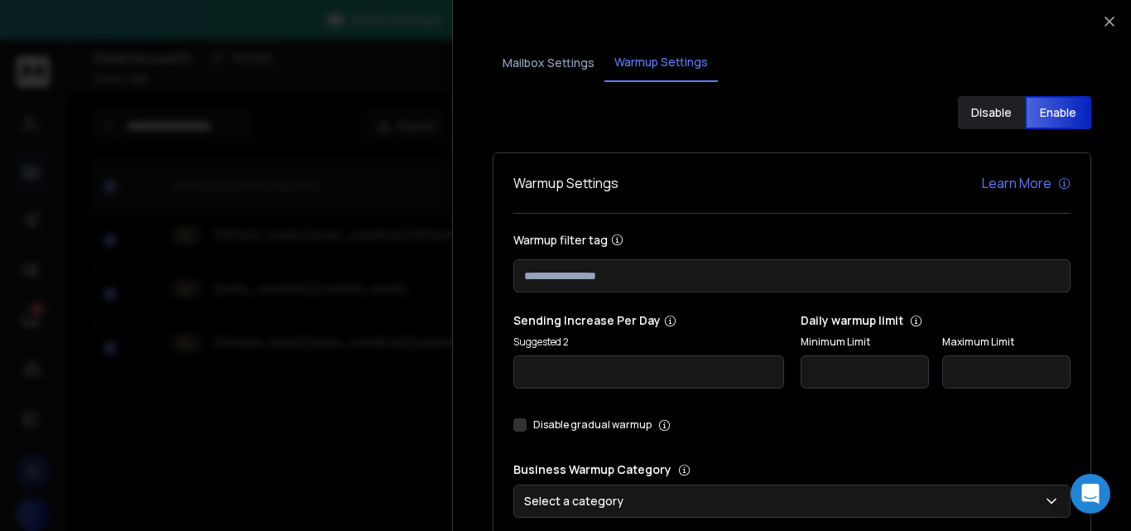
click at [664, 65] on button "Warmup Settings" at bounding box center [660, 63] width 113 height 38
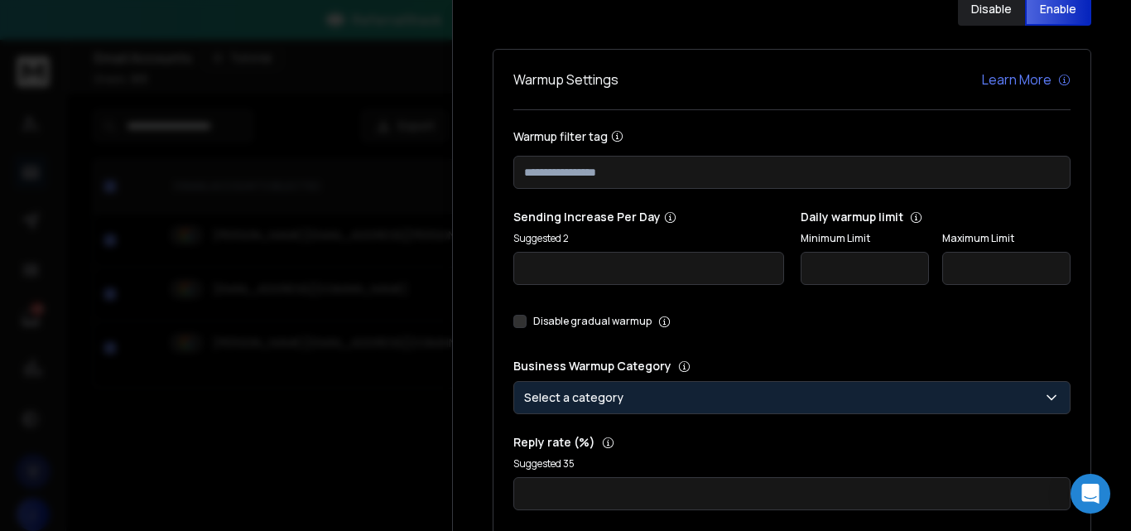
scroll to position [83, 0]
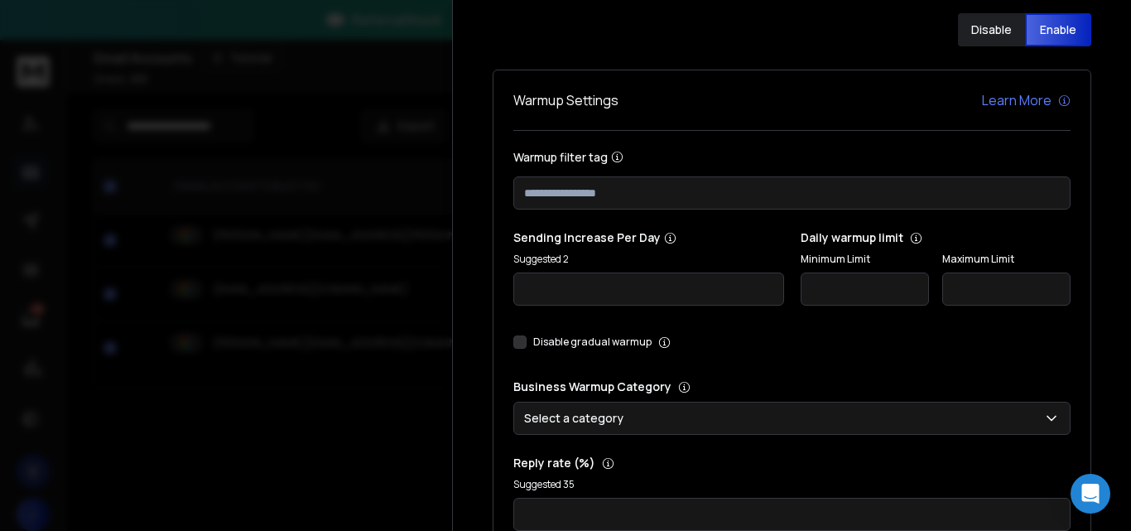
click at [584, 194] on input at bounding box center [791, 192] width 557 height 33
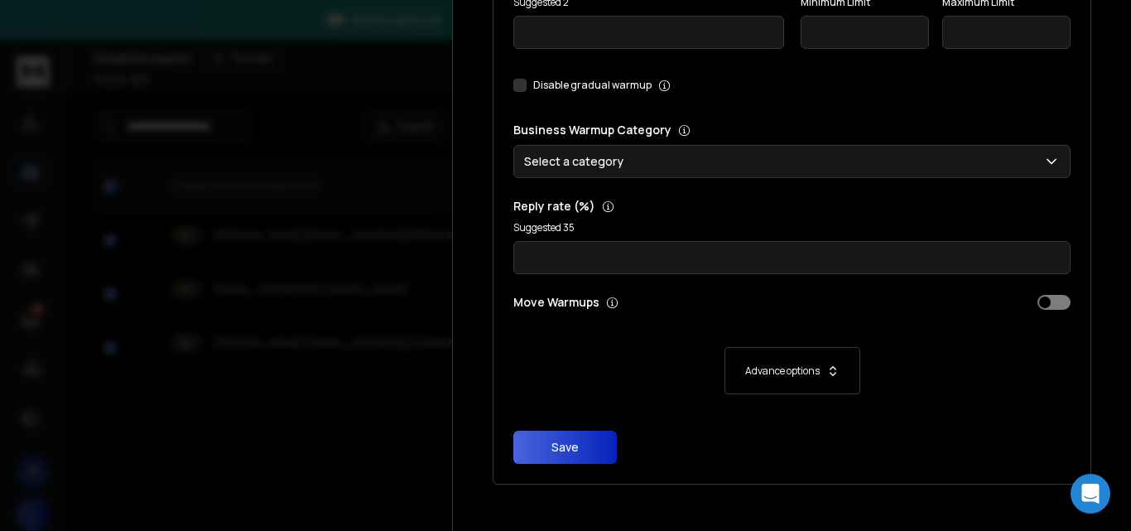
type input "*****"
click at [568, 449] on button "Save" at bounding box center [564, 446] width 103 height 33
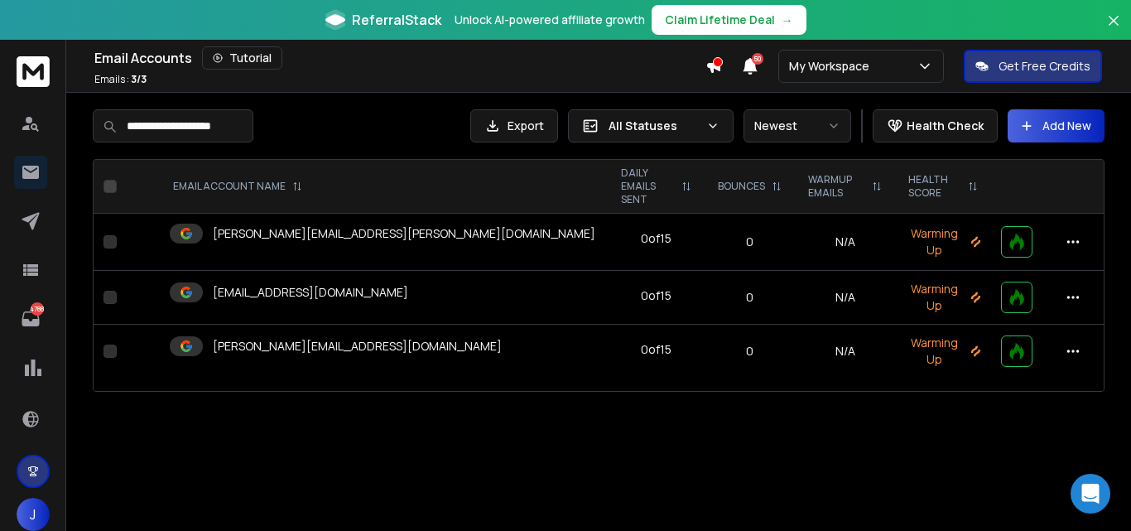
click at [185, 128] on input "**********" at bounding box center [173, 125] width 161 height 33
click at [185, 127] on input "**********" at bounding box center [173, 125] width 161 height 33
paste input
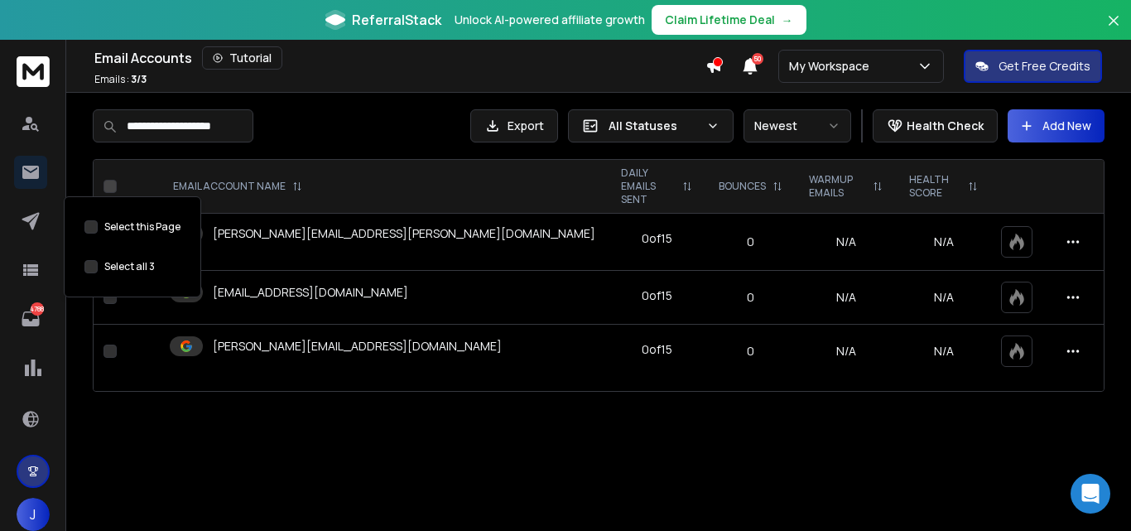
type input "**********"
click at [89, 267] on button "Select this Page" at bounding box center [90, 266] width 13 height 13
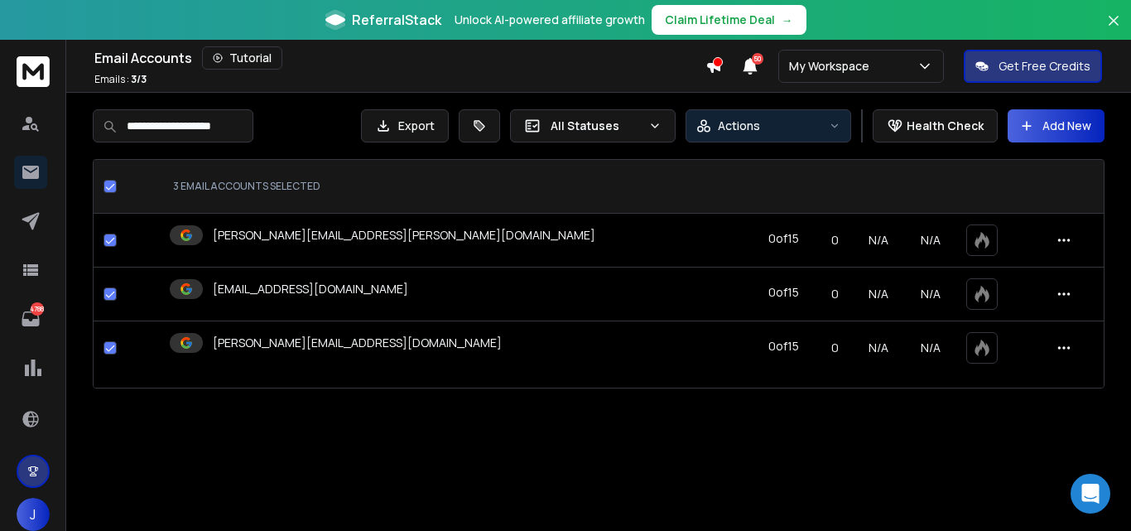
click at [749, 121] on p "Actions" at bounding box center [739, 126] width 42 height 17
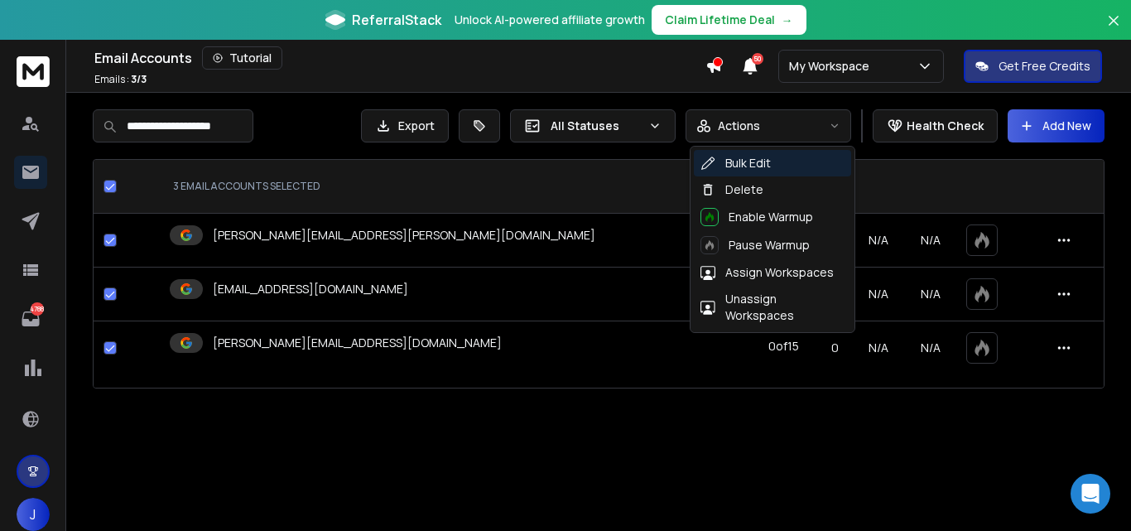
click at [736, 168] on div "Bulk Edit" at bounding box center [735, 163] width 70 height 17
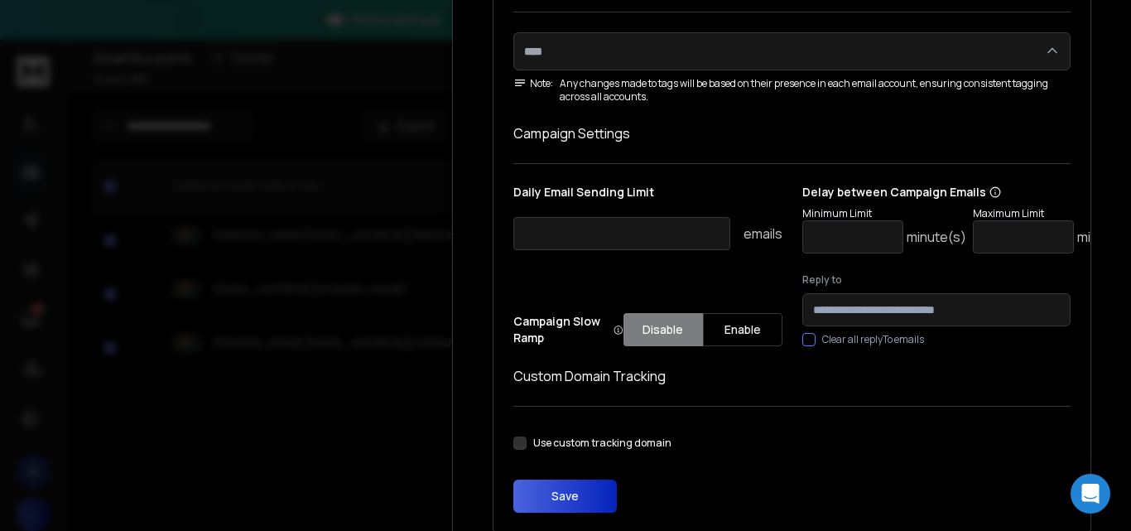
scroll to position [493, 0]
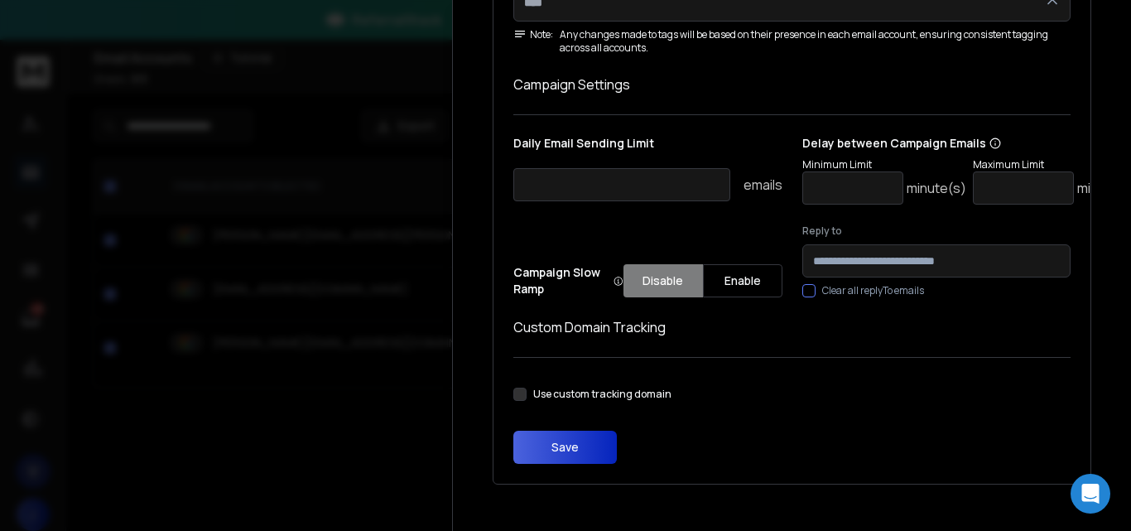
click at [517, 387] on button "Reply to" at bounding box center [519, 393] width 13 height 13
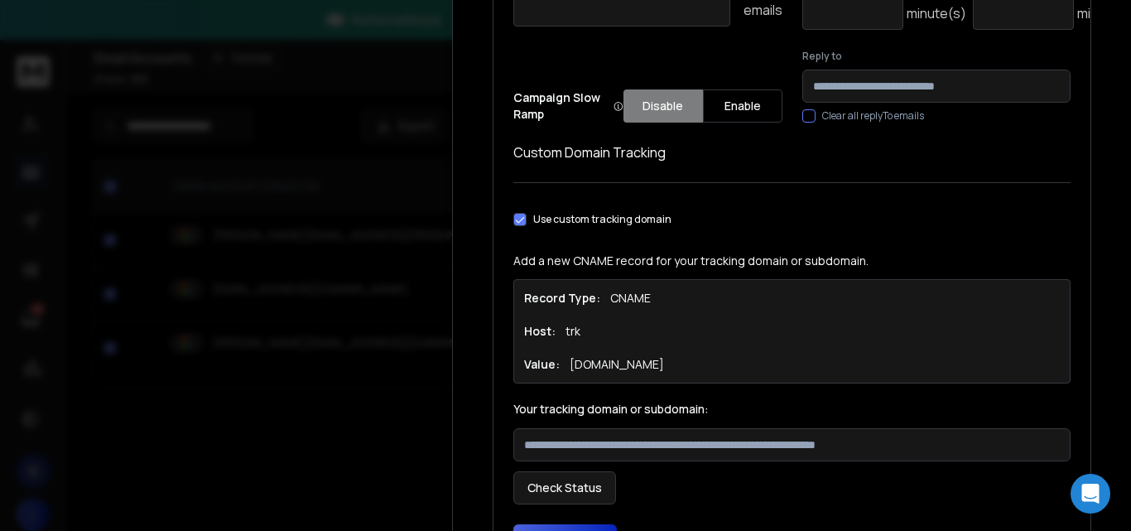
scroll to position [761, 0]
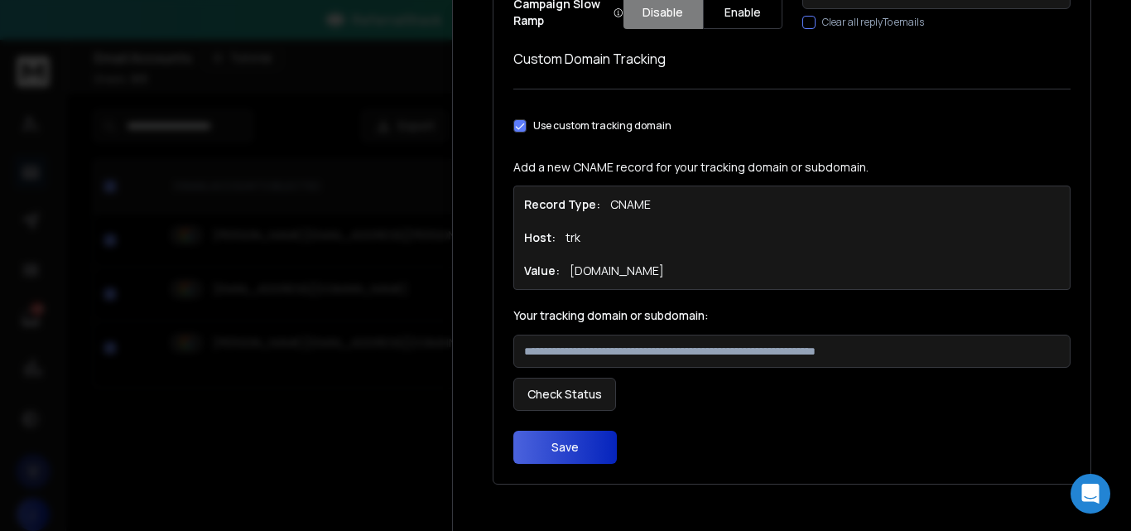
click at [564, 344] on input at bounding box center [791, 350] width 557 height 33
paste input "**********"
click at [518, 342] on input "**********" at bounding box center [791, 350] width 557 height 33
paste input "***"
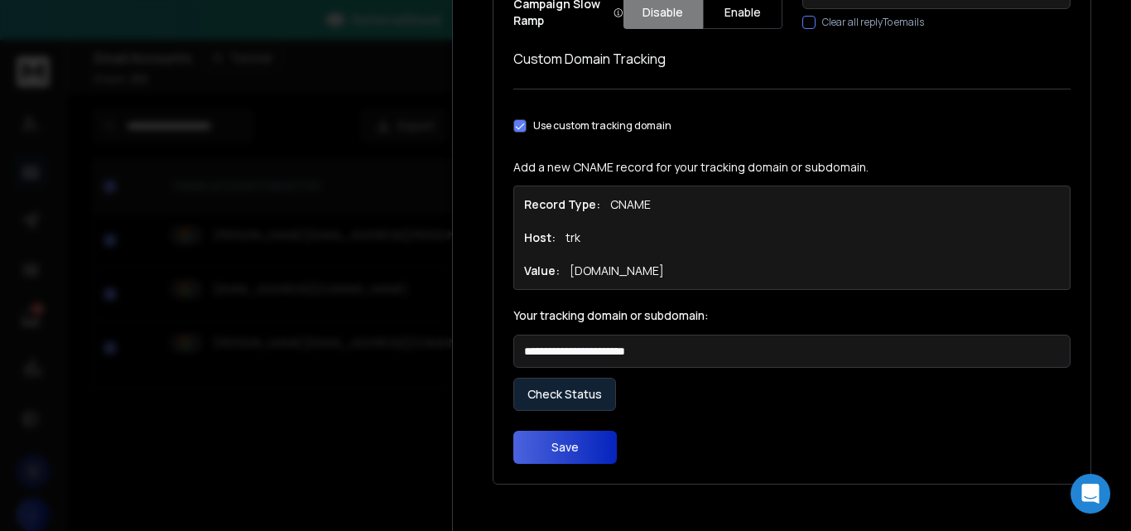
type input "**********"
click at [544, 380] on button "Check Status" at bounding box center [564, 393] width 103 height 33
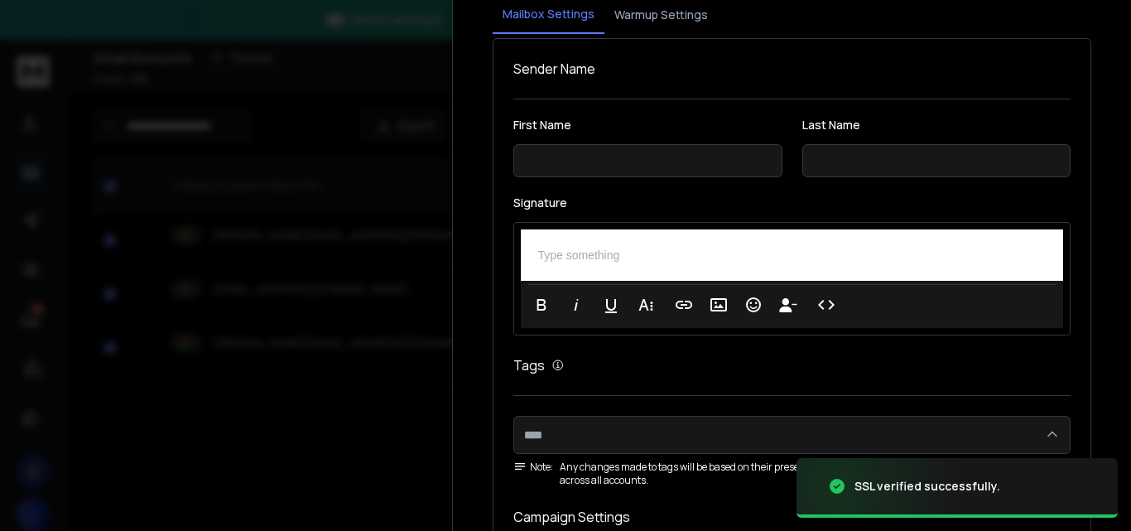
scroll to position [0, 0]
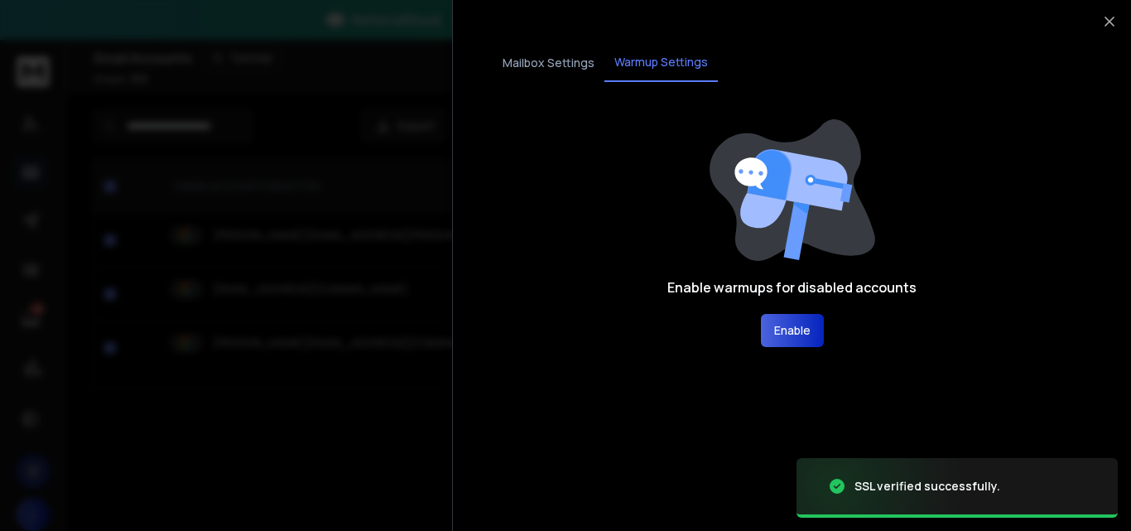
click at [640, 67] on button "Warmup Settings" at bounding box center [660, 63] width 113 height 38
click at [788, 356] on div "Mailbox Settings Warmup Settings Enable warmups for disabled accounts Enable" at bounding box center [792, 196] width 638 height 353
click at [798, 332] on button "Enable" at bounding box center [792, 330] width 63 height 33
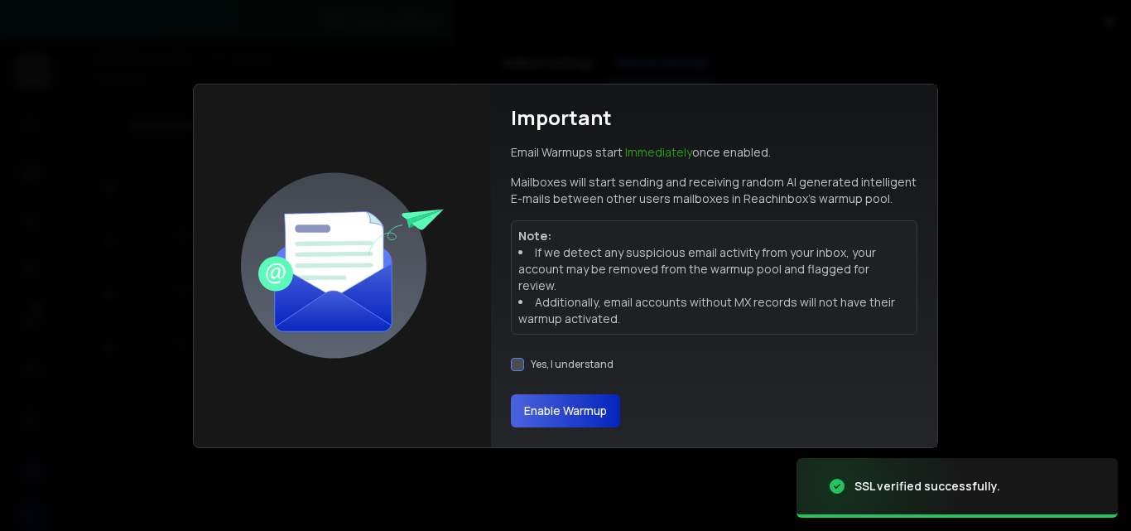
click at [521, 358] on button "Yes, I understand" at bounding box center [517, 364] width 13 height 13
click at [526, 401] on button "Enable Warmup" at bounding box center [565, 410] width 109 height 33
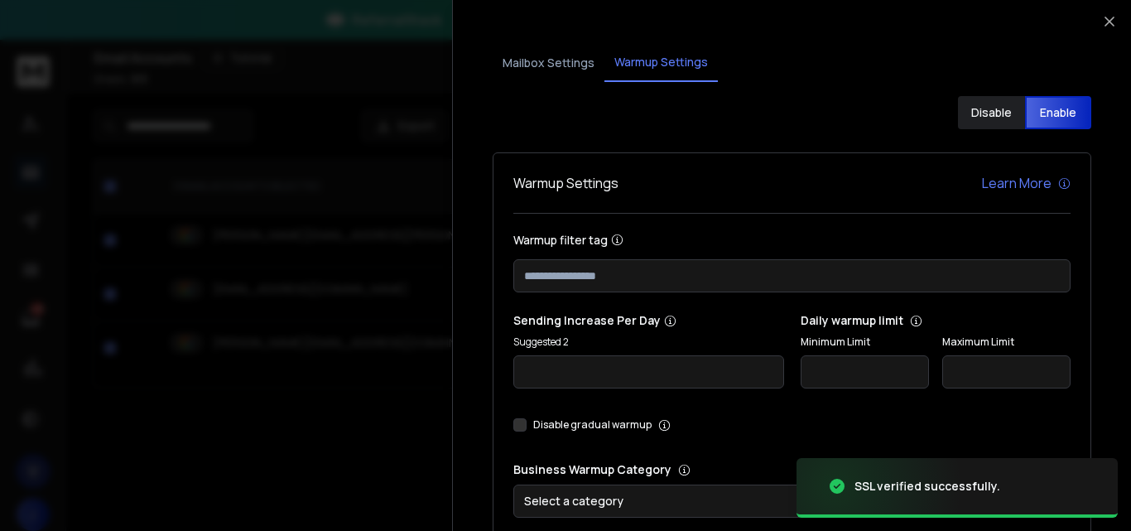
click at [586, 284] on input at bounding box center [791, 275] width 557 height 33
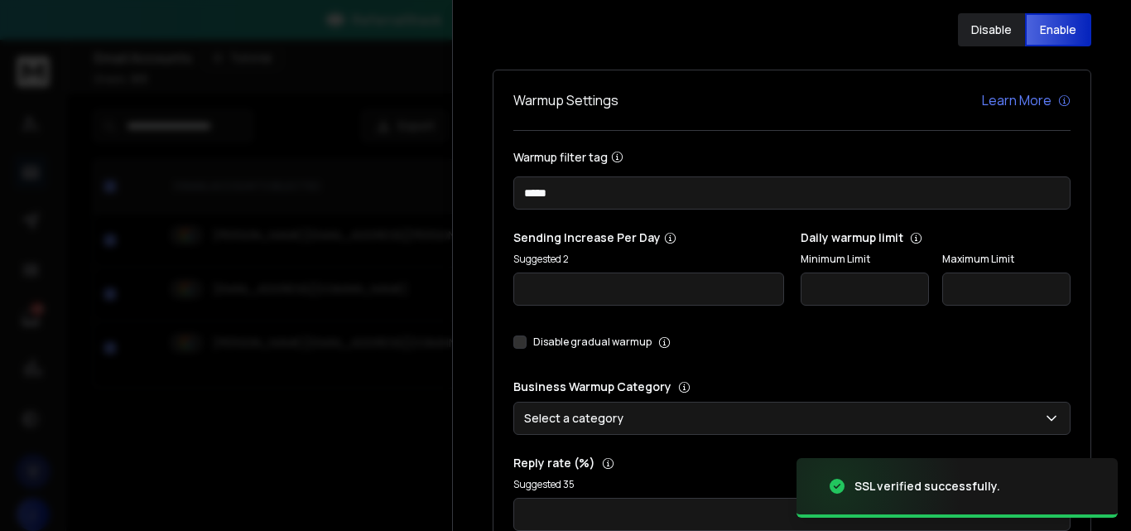
scroll to position [339, 0]
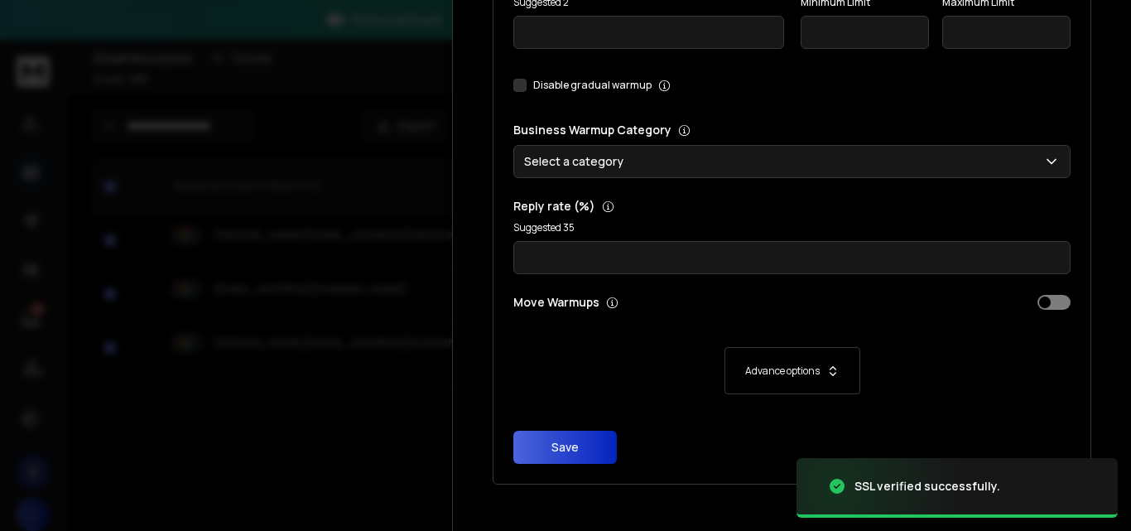
type input "*****"
click at [558, 445] on button "Save" at bounding box center [564, 446] width 103 height 33
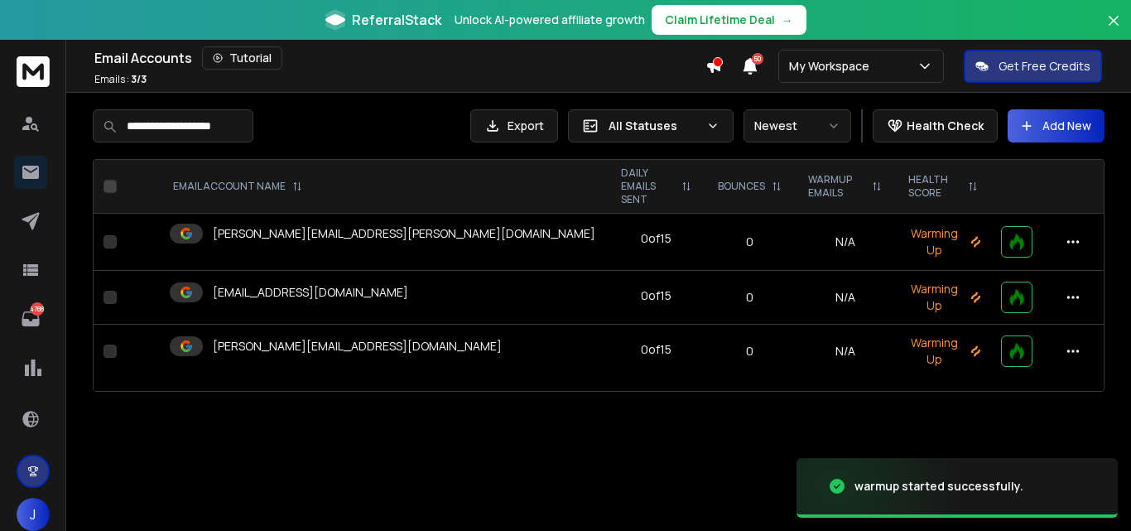
click at [264, 229] on p "[PERSON_NAME][EMAIL_ADDRESS][PERSON_NAME][DOMAIN_NAME]" at bounding box center [404, 233] width 382 height 17
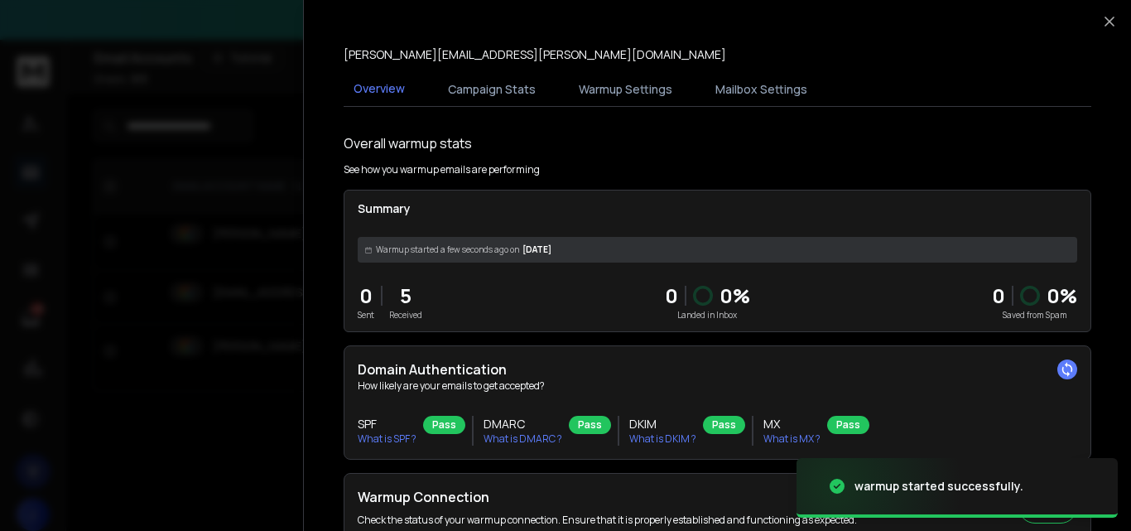
click at [493, 81] on button "Campaign Stats" at bounding box center [492, 89] width 108 height 36
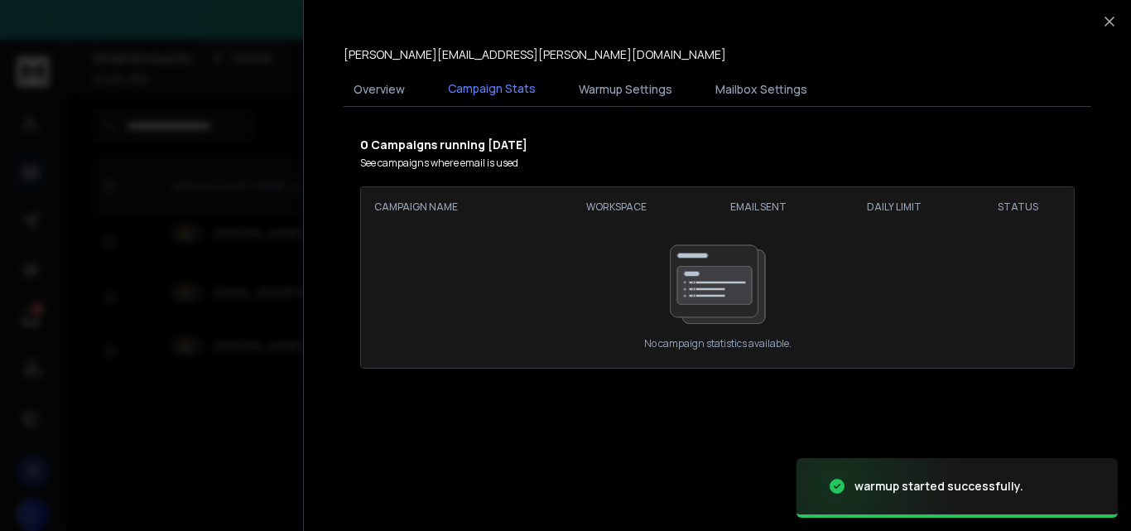
click at [605, 77] on button "Warmup Settings" at bounding box center [625, 89] width 113 height 36
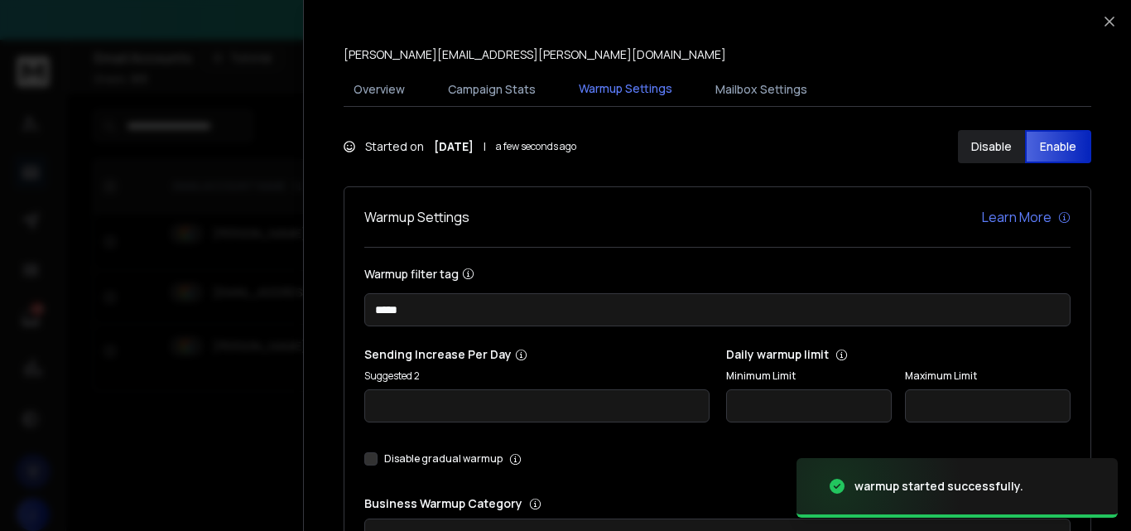
click at [740, 72] on div "**********" at bounding box center [717, 513] width 787 height 987
click at [732, 80] on button "Mailbox Settings" at bounding box center [761, 89] width 112 height 36
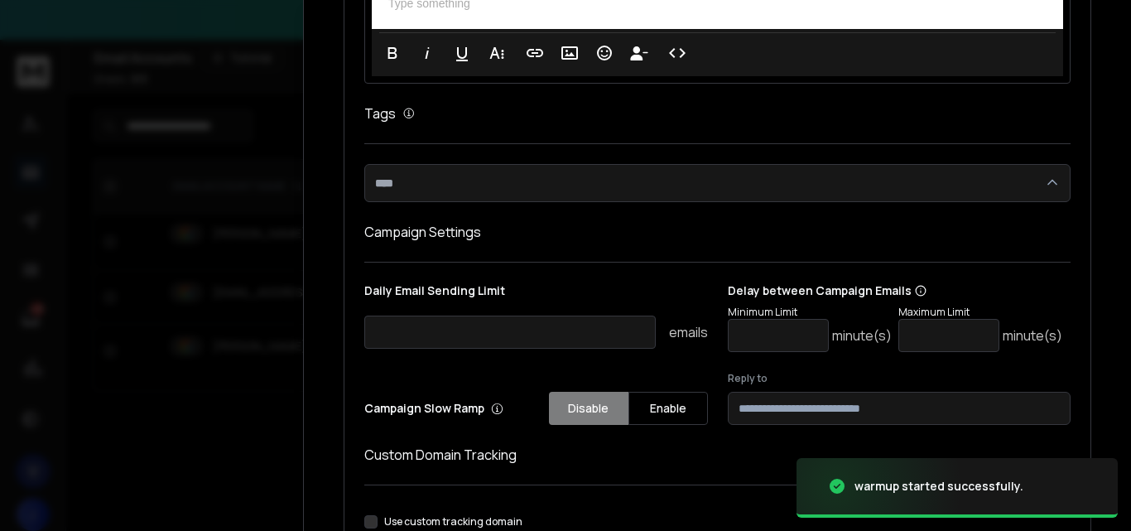
scroll to position [461, 0]
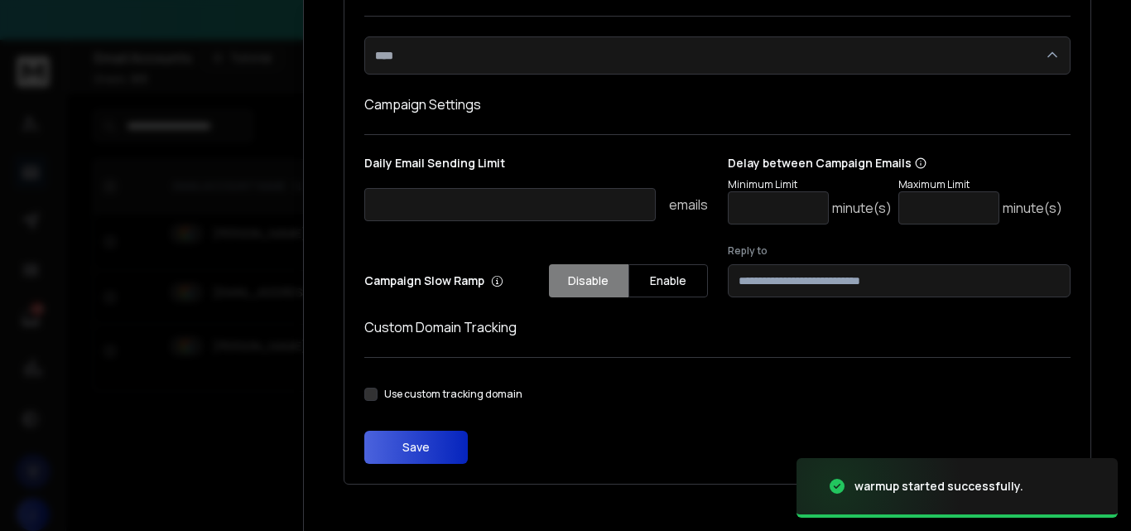
click at [185, 424] on div at bounding box center [565, 265] width 1131 height 531
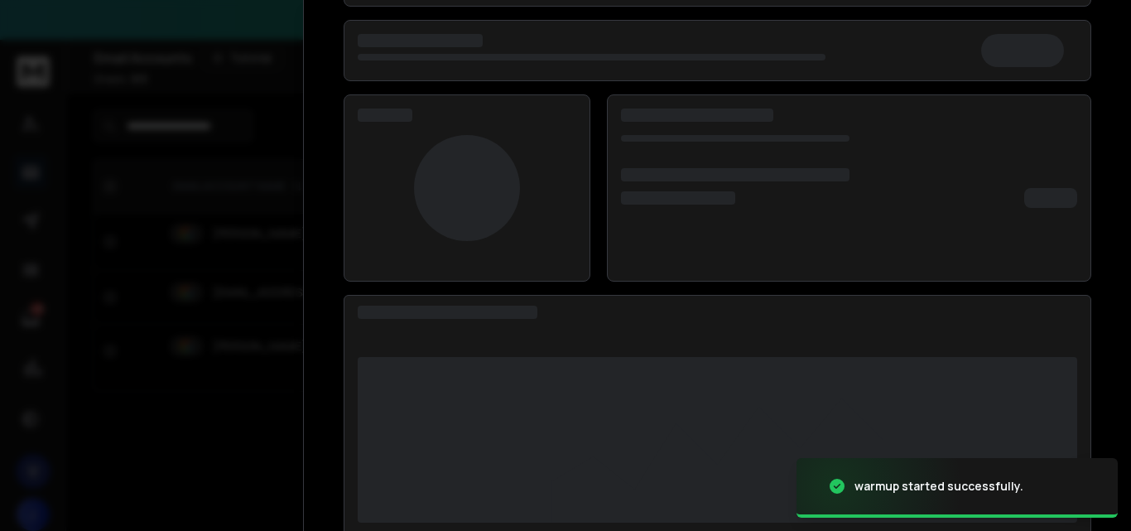
scroll to position [329, 0]
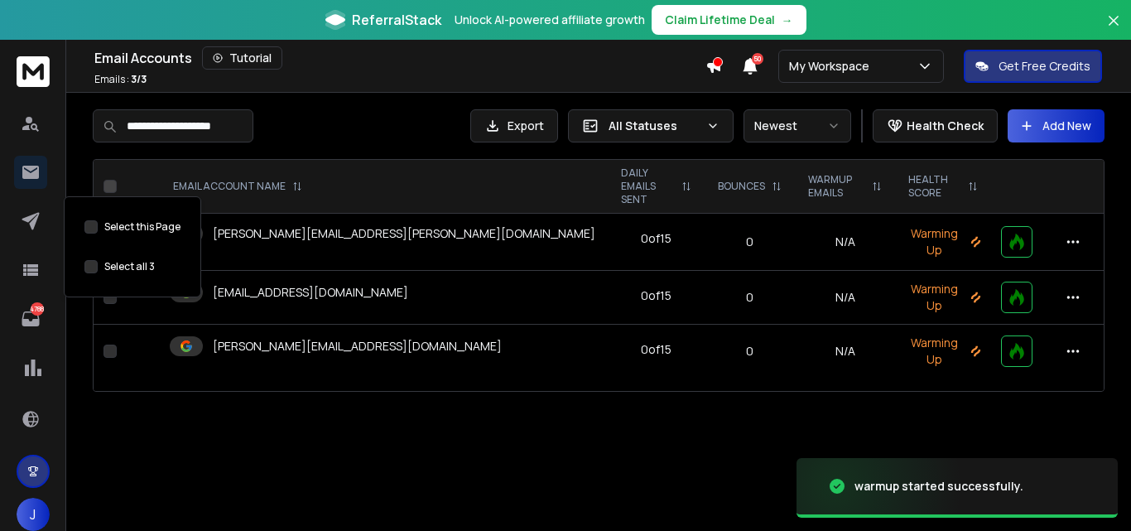
click at [93, 262] on button "Select this Page" at bounding box center [90, 266] width 13 height 13
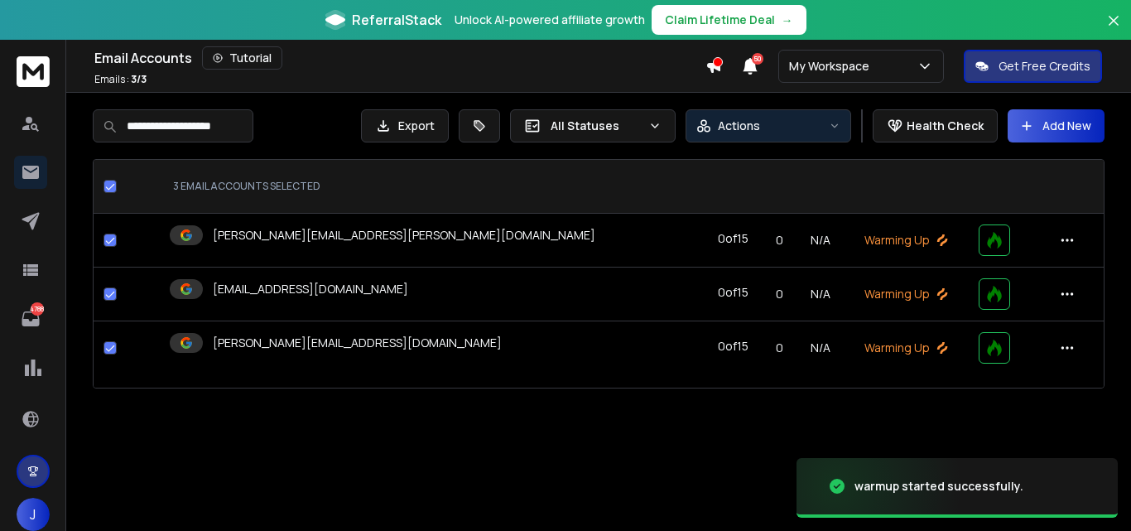
click at [831, 125] on button "Actions" at bounding box center [768, 125] width 166 height 33
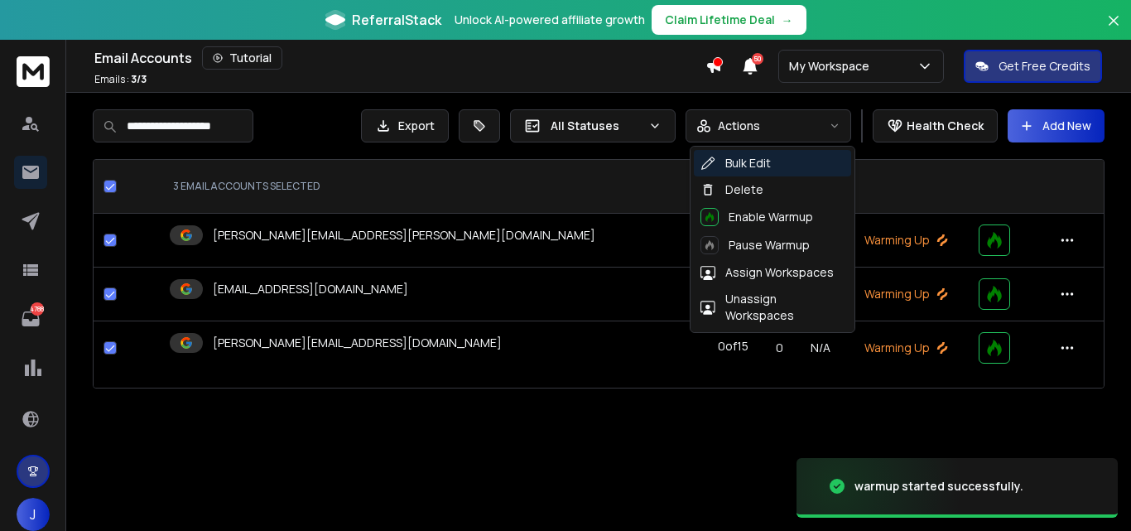
click at [750, 165] on div "Bulk Edit" at bounding box center [735, 163] width 70 height 17
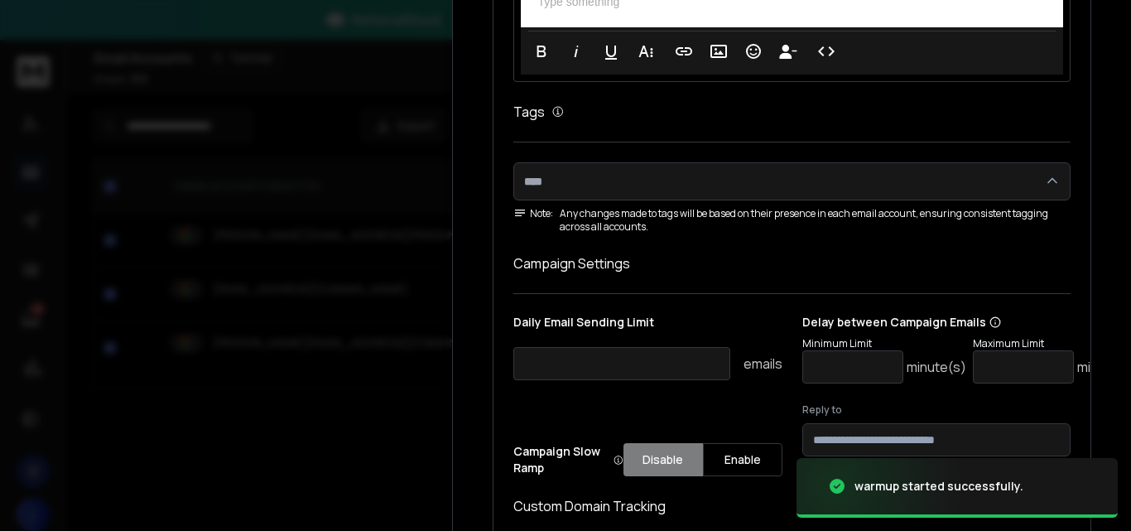
scroll to position [493, 0]
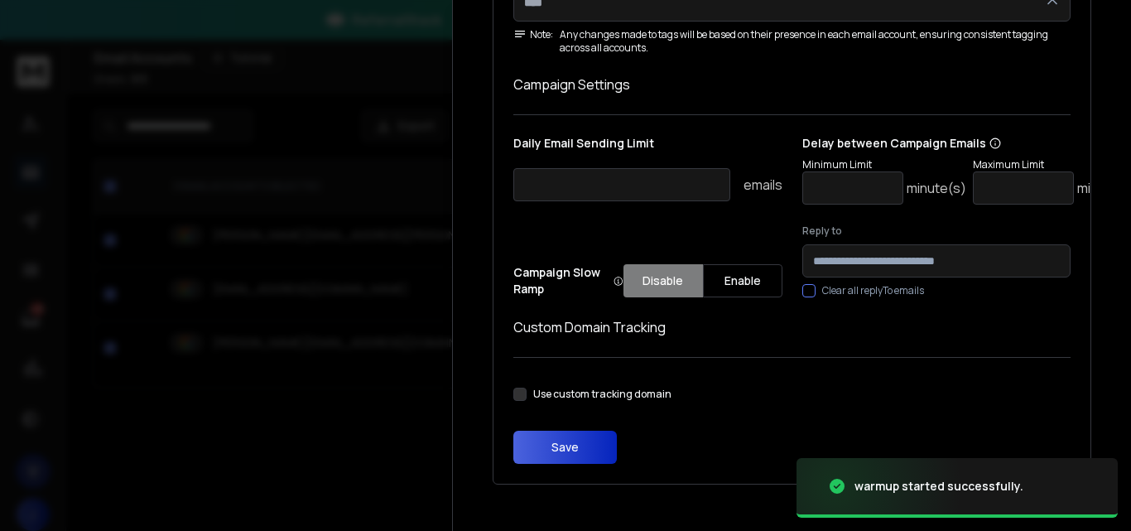
click at [521, 387] on button "Reply to" at bounding box center [519, 393] width 13 height 13
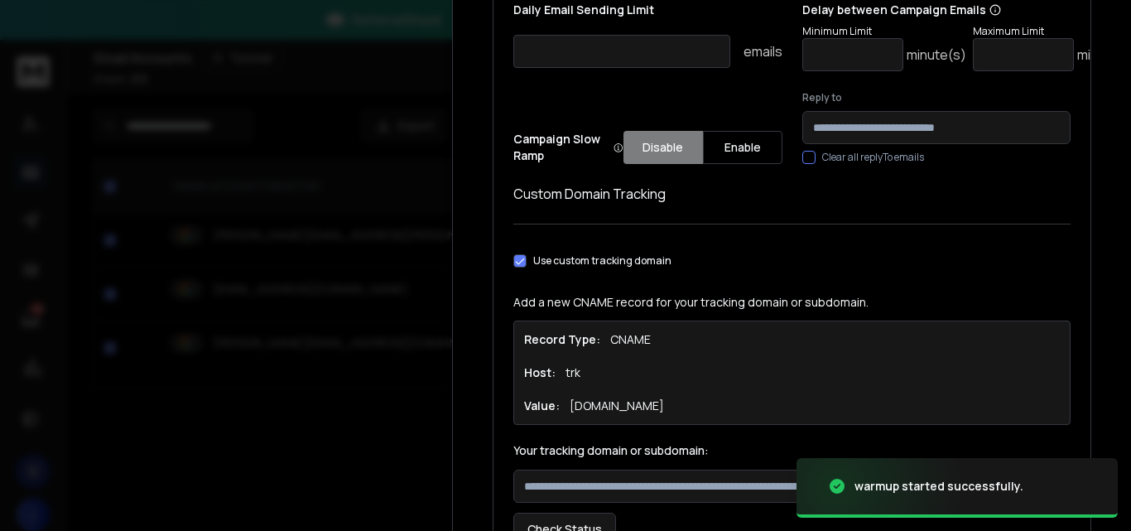
scroll to position [761, 0]
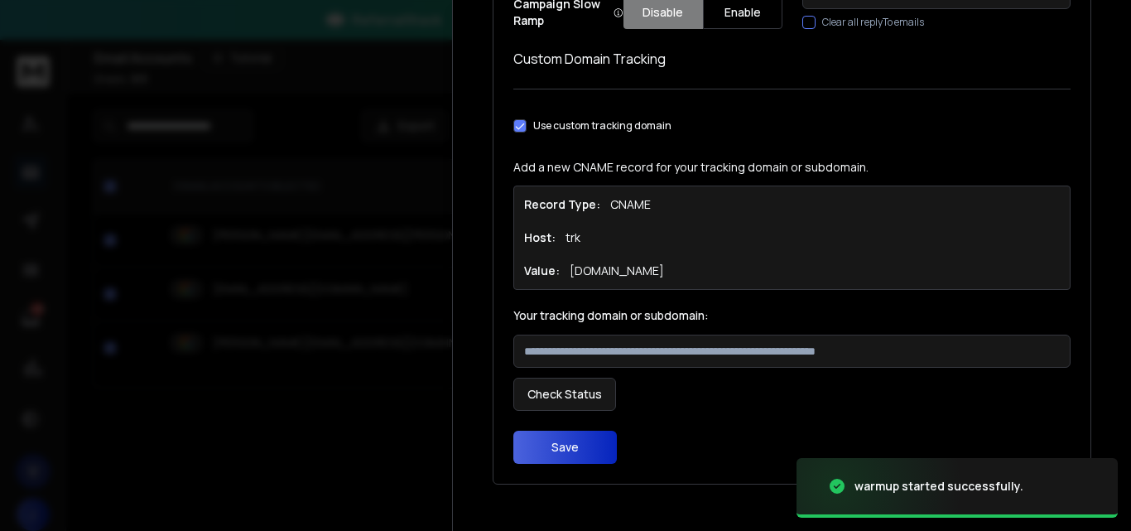
click at [557, 351] on input at bounding box center [791, 350] width 557 height 33
paste input "***"
paste input "**********"
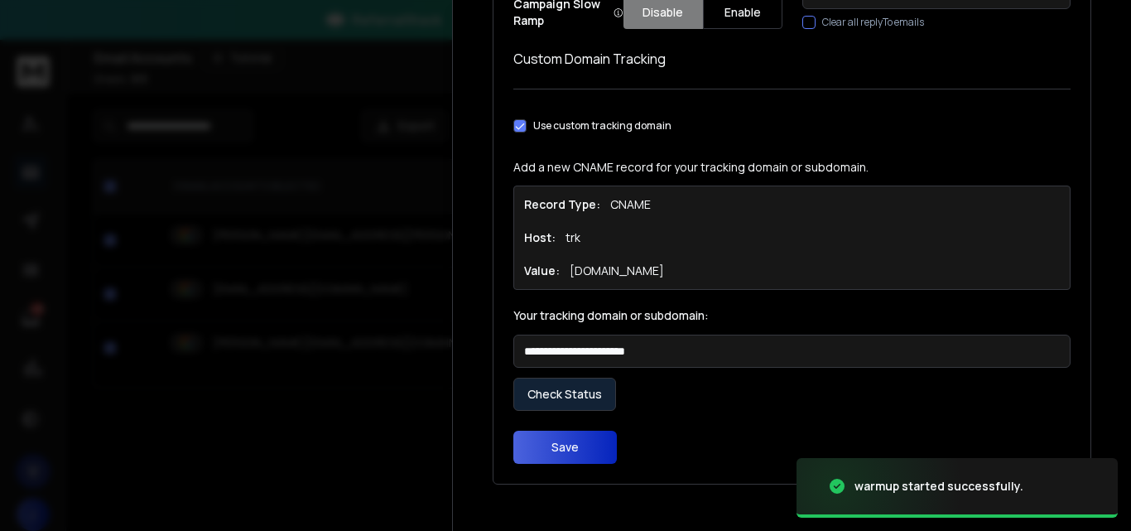
type input "**********"
click at [555, 377] on button "Check Status" at bounding box center [564, 393] width 103 height 33
click at [571, 434] on button "Save" at bounding box center [564, 446] width 103 height 33
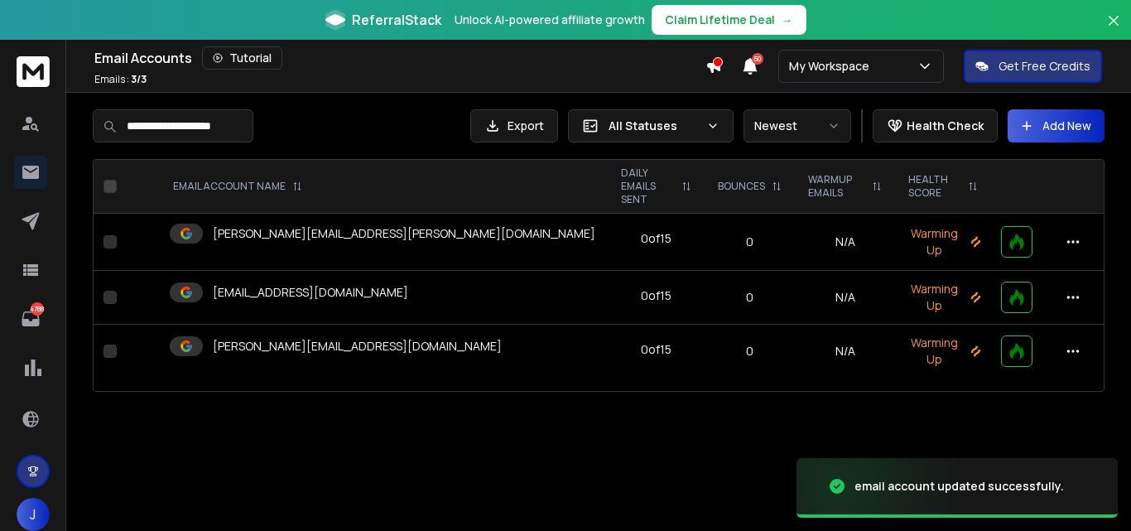
click at [272, 385] on caption at bounding box center [599, 383] width 1010 height 13
click at [280, 284] on p "[EMAIL_ADDRESS][DOMAIN_NAME]" at bounding box center [310, 292] width 195 height 17
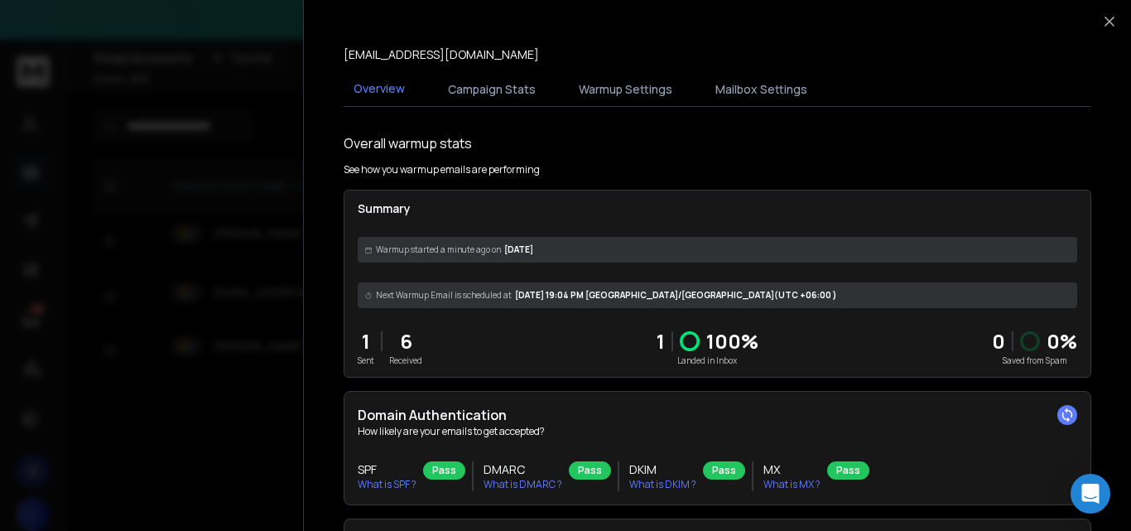
click at [750, 82] on button "Mailbox Settings" at bounding box center [761, 89] width 112 height 36
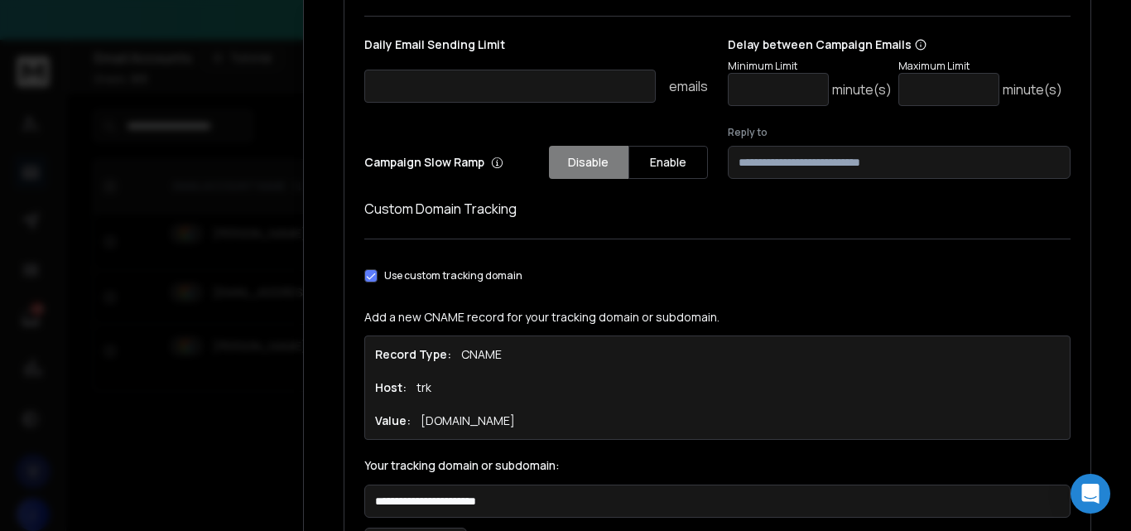
scroll to position [729, 0]
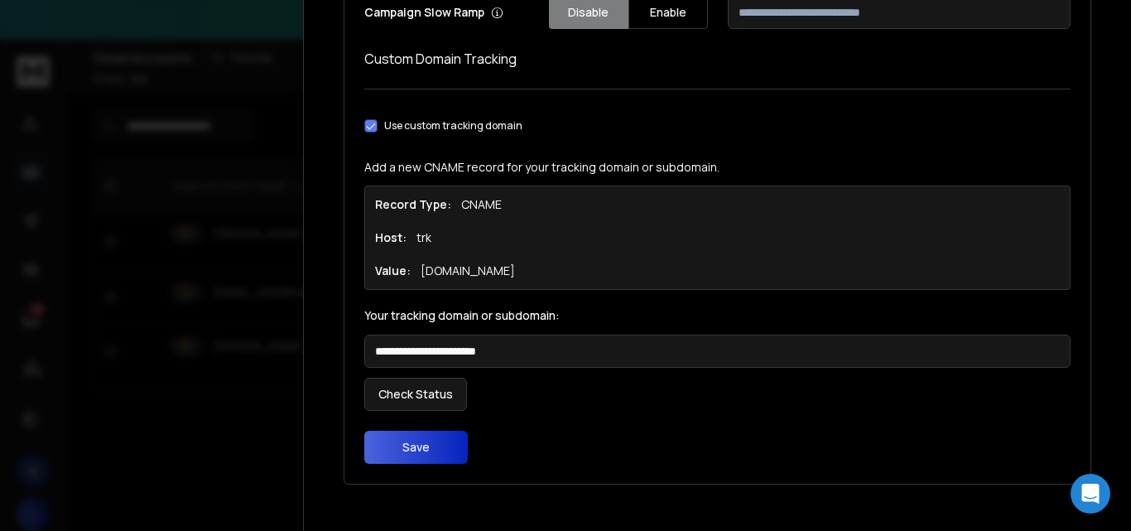
click at [212, 425] on div at bounding box center [565, 265] width 1131 height 531
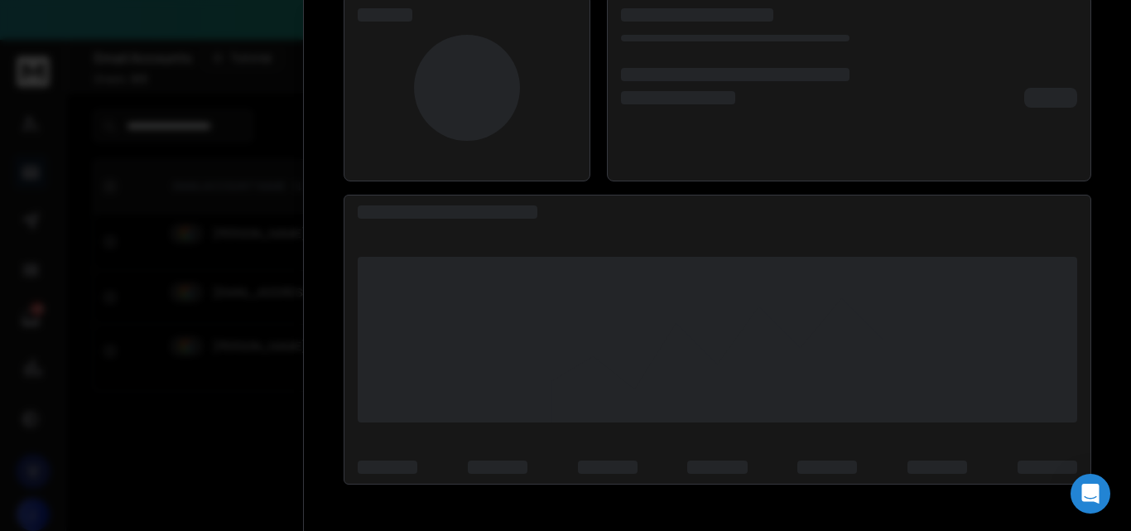
scroll to position [329, 0]
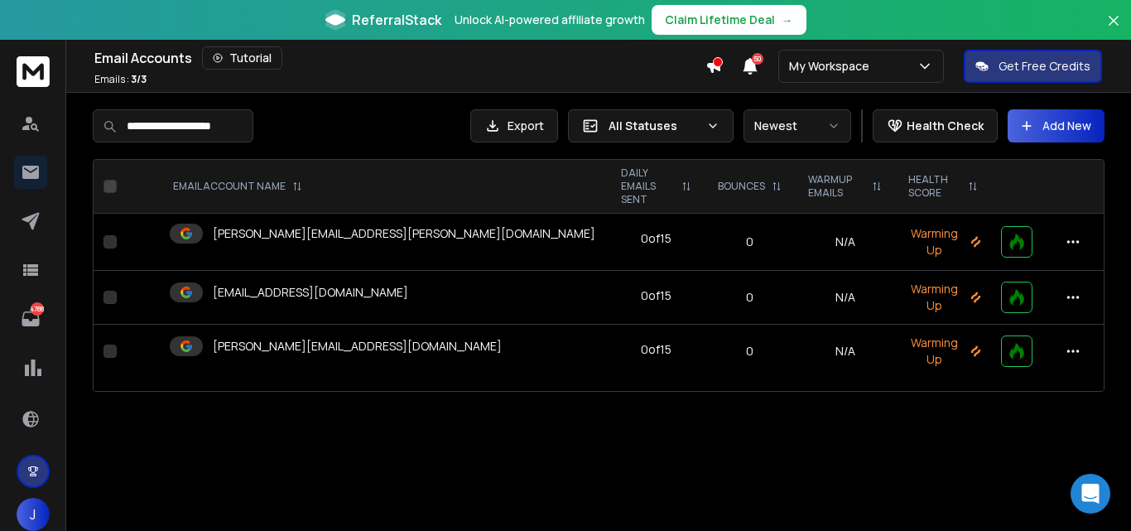
click at [191, 132] on input "**********" at bounding box center [173, 125] width 161 height 33
paste input
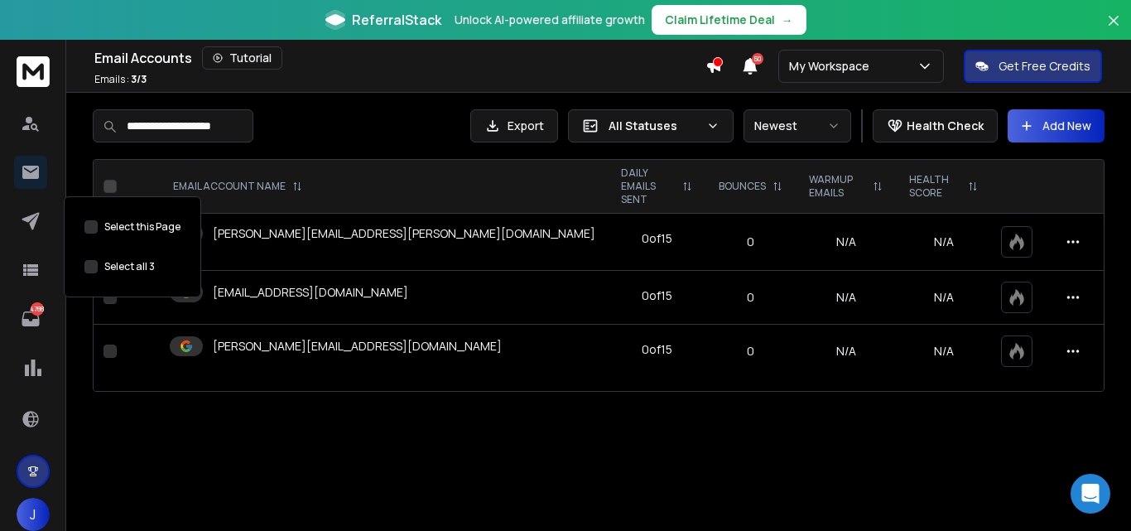
type input "**********"
click at [93, 270] on button "Select this Page" at bounding box center [90, 266] width 13 height 13
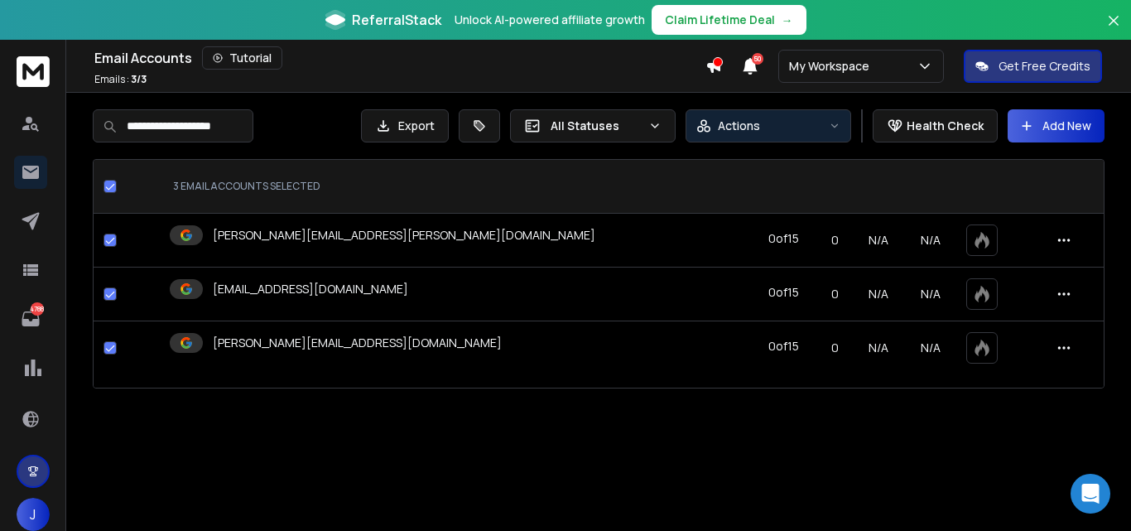
click at [804, 126] on div "Actions" at bounding box center [759, 126] width 126 height 17
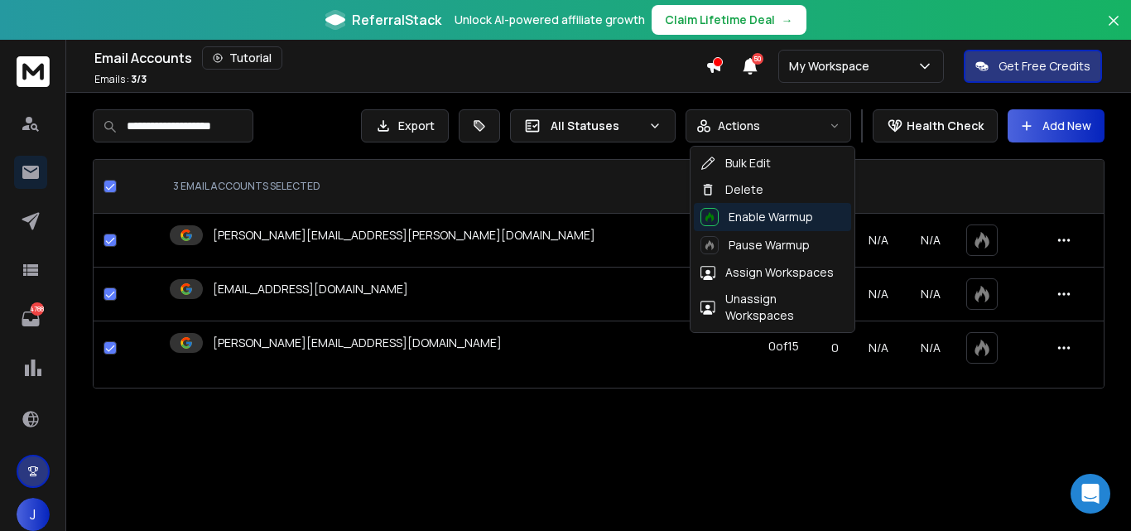
click at [755, 209] on div "Enable Warmup" at bounding box center [756, 217] width 113 height 18
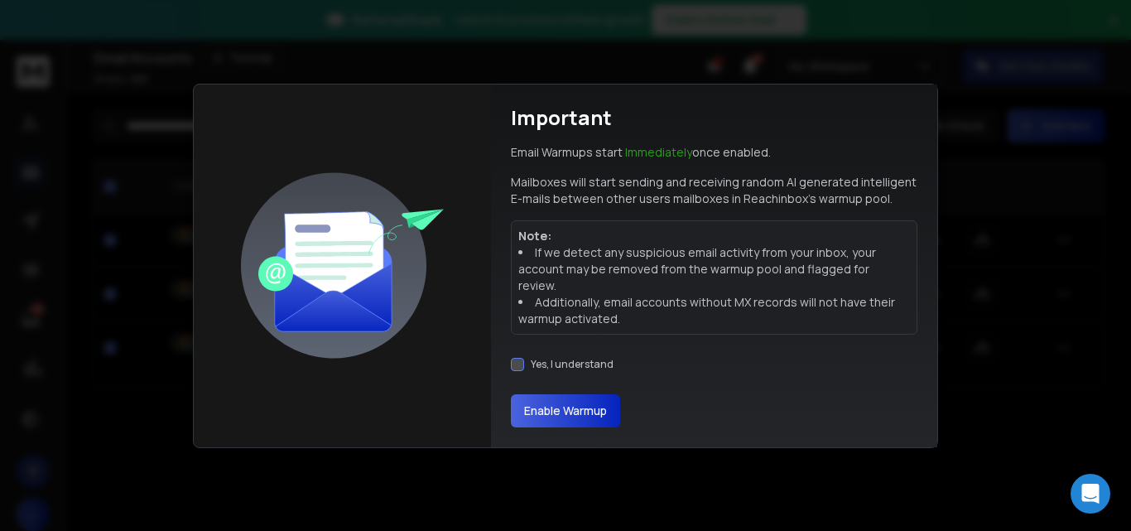
click at [517, 358] on button "Yes, I understand" at bounding box center [517, 364] width 13 height 13
click at [536, 400] on button "Enable Warmup" at bounding box center [565, 410] width 109 height 33
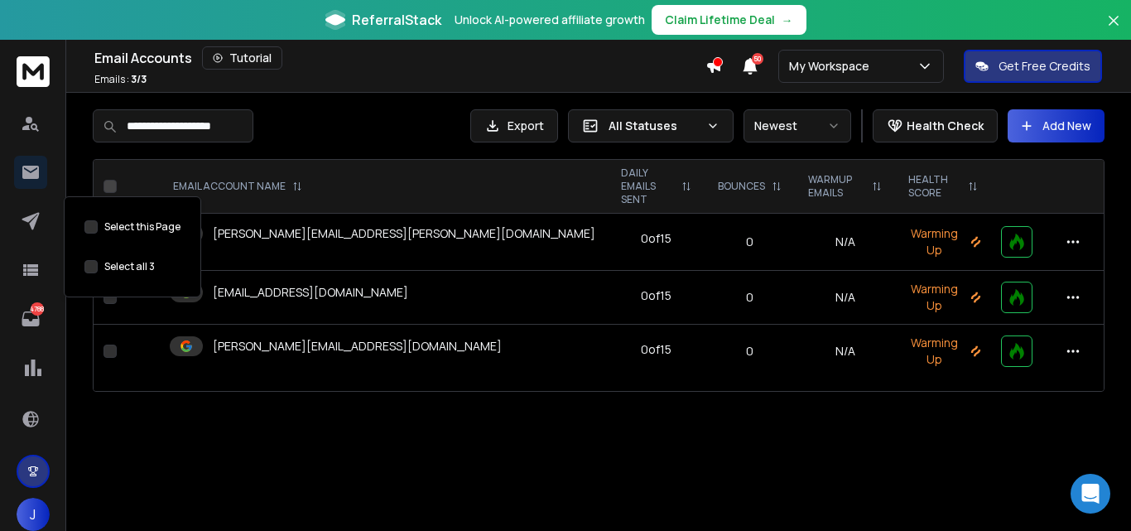
click at [90, 266] on button "Select this Page" at bounding box center [90, 266] width 13 height 13
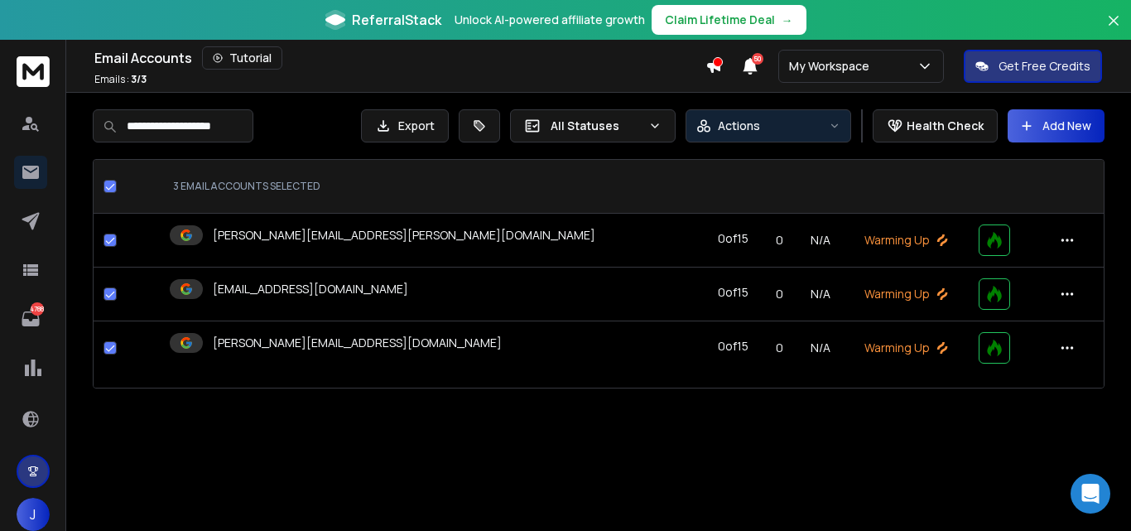
click at [819, 116] on button "Actions" at bounding box center [768, 125] width 166 height 33
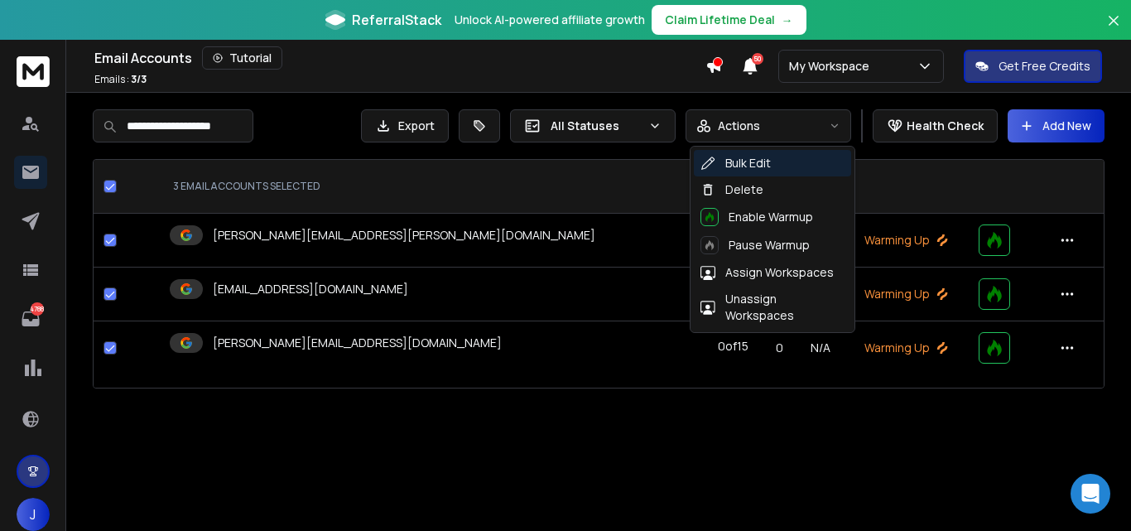
click at [768, 166] on div "Bulk Edit" at bounding box center [735, 163] width 70 height 17
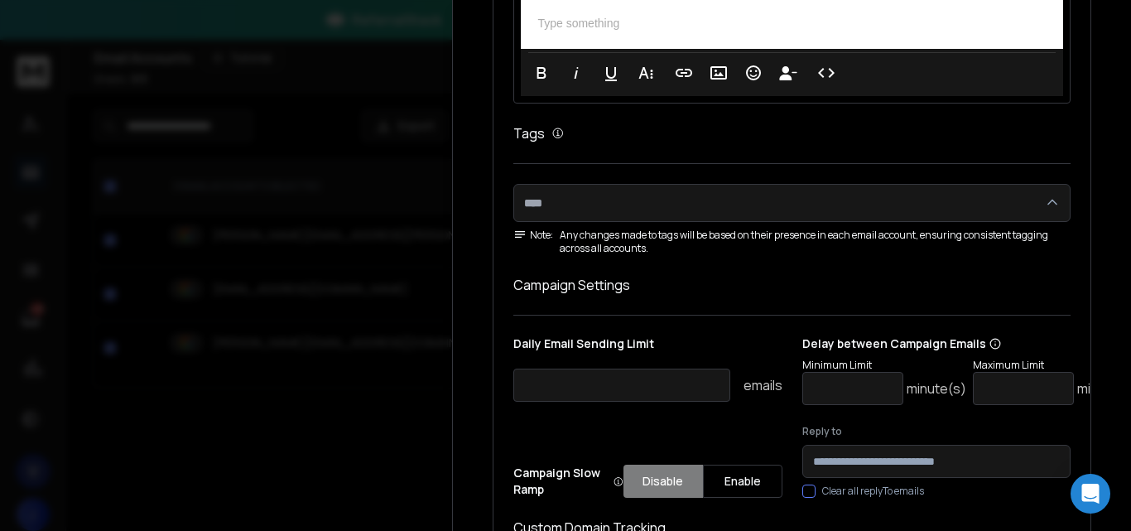
scroll to position [493, 0]
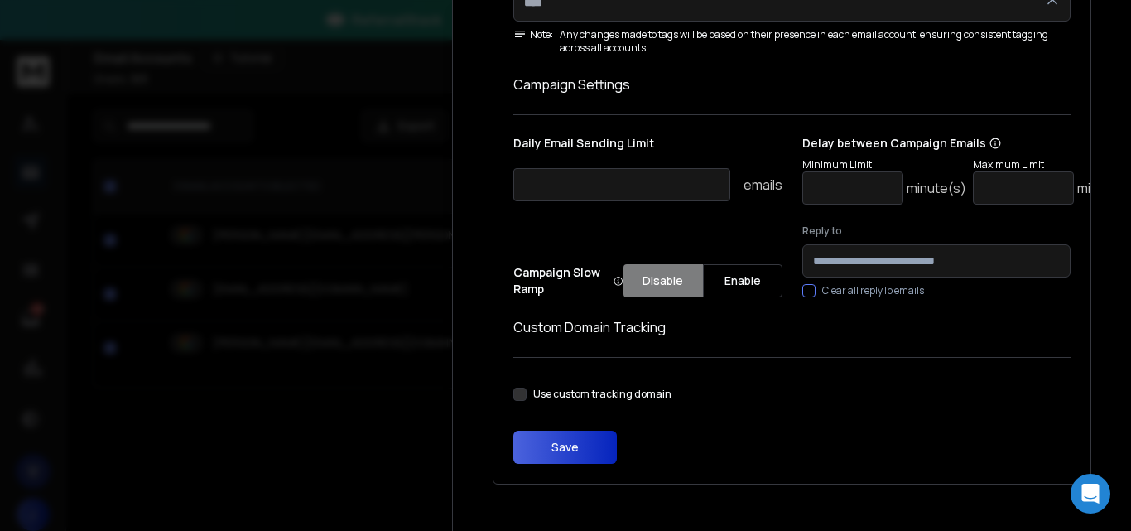
click at [519, 387] on button "Reply to" at bounding box center [519, 393] width 13 height 13
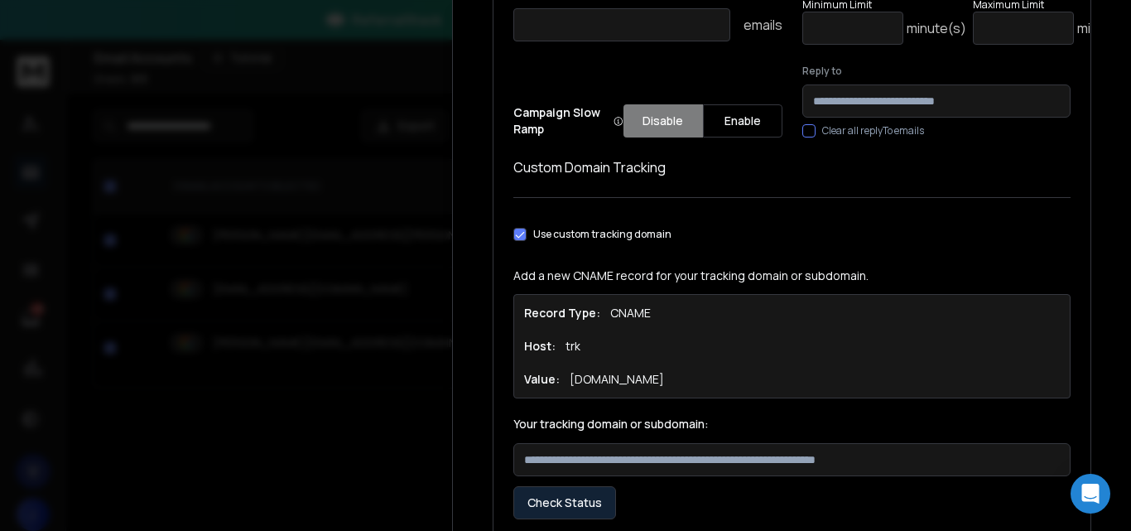
scroll to position [761, 0]
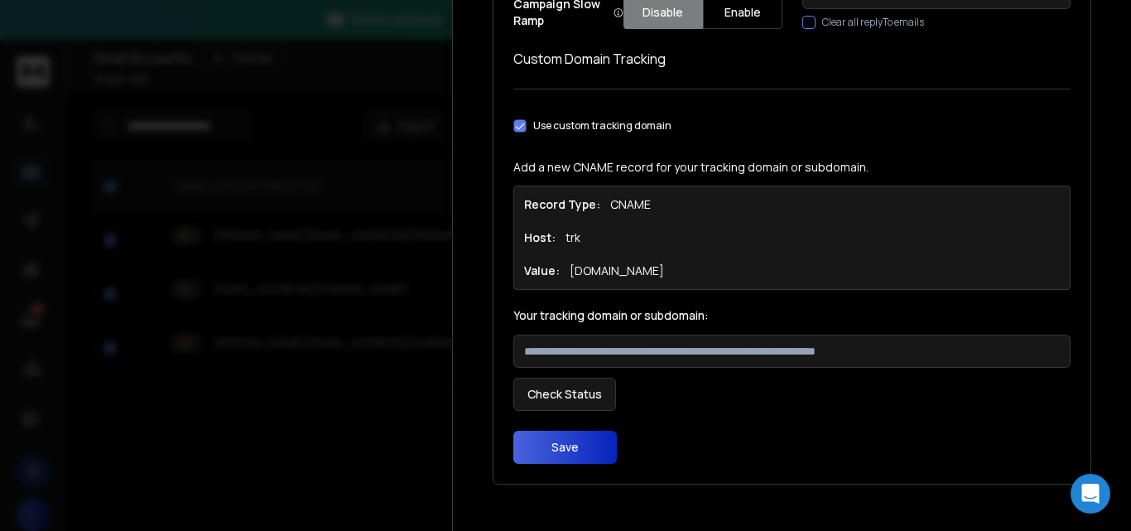
click at [563, 348] on input at bounding box center [791, 350] width 557 height 33
paste input "**********"
click at [521, 342] on input "**********" at bounding box center [791, 350] width 557 height 33
paste input "***"
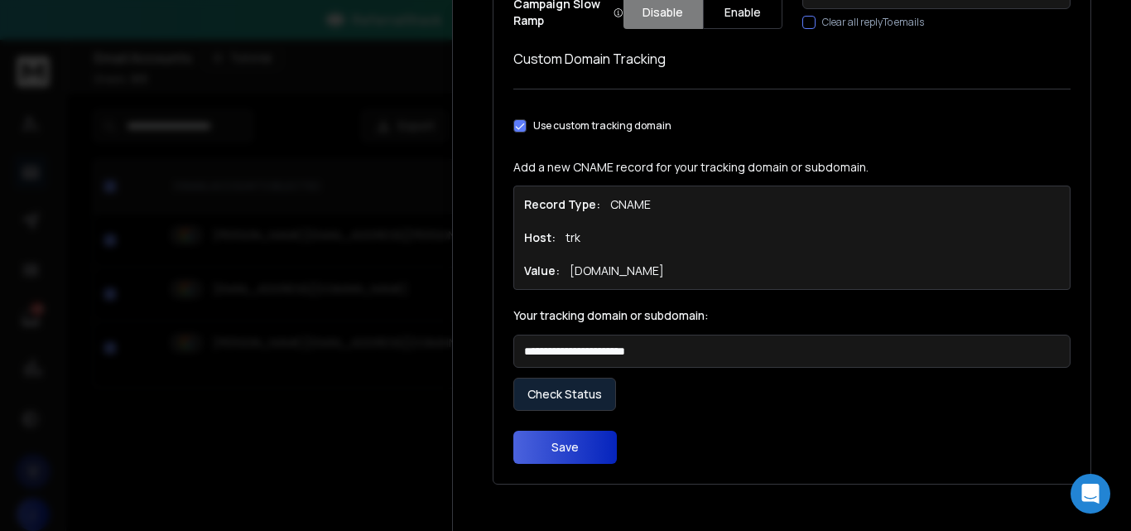
type input "**********"
click at [548, 385] on button "Check Status" at bounding box center [564, 393] width 103 height 33
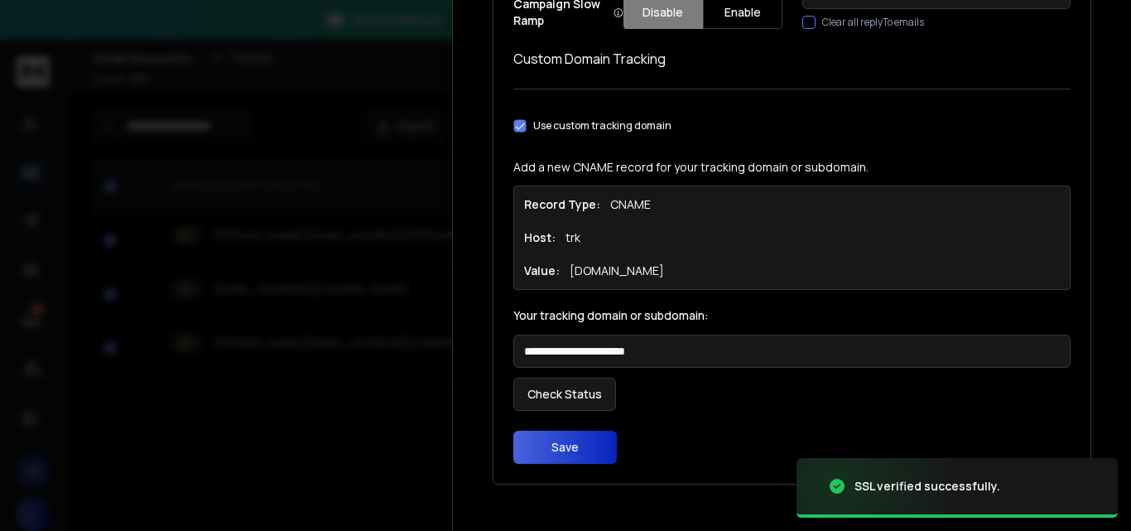
click at [554, 440] on button "Save" at bounding box center [564, 446] width 103 height 33
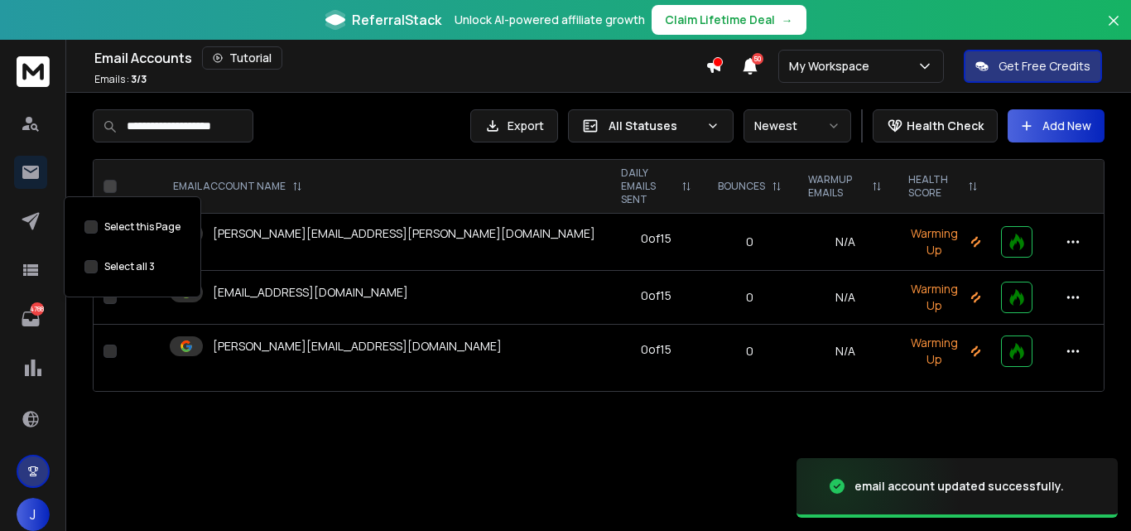
click at [108, 189] on button "Select this Page" at bounding box center [109, 186] width 13 height 13
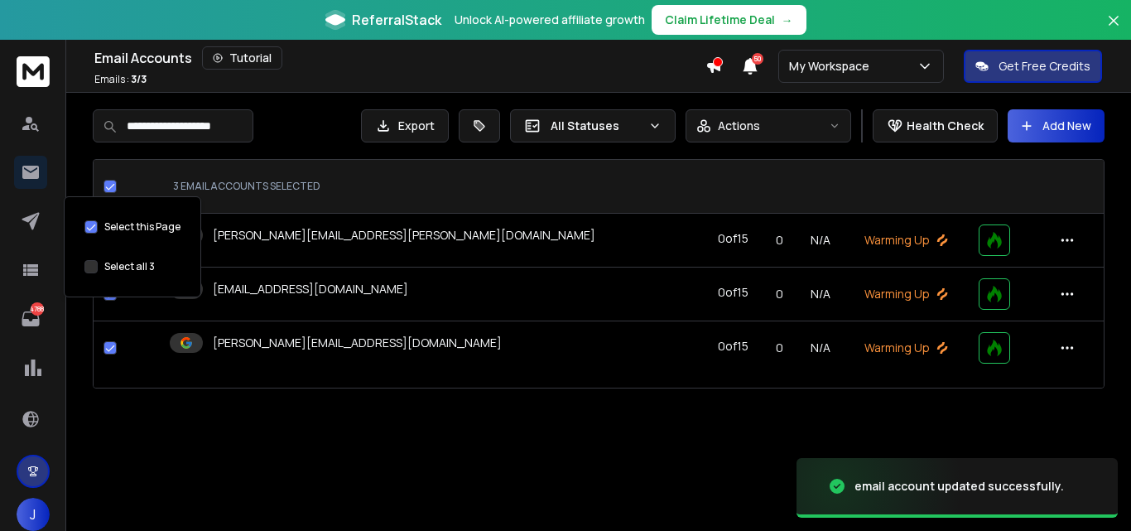
click at [94, 264] on button "Select this Page" at bounding box center [90, 266] width 13 height 13
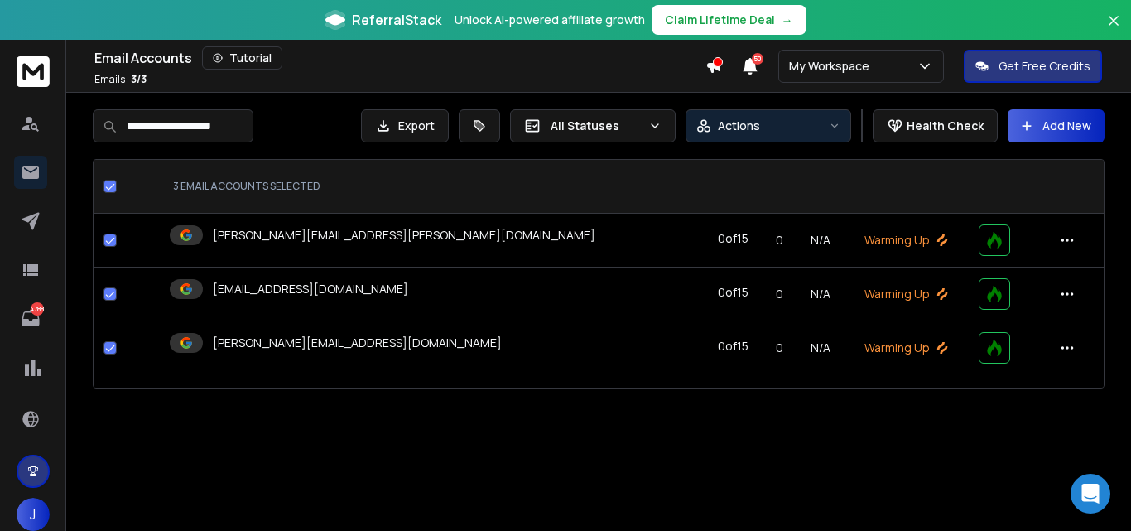
click at [796, 133] on div "Actions" at bounding box center [759, 126] width 126 height 17
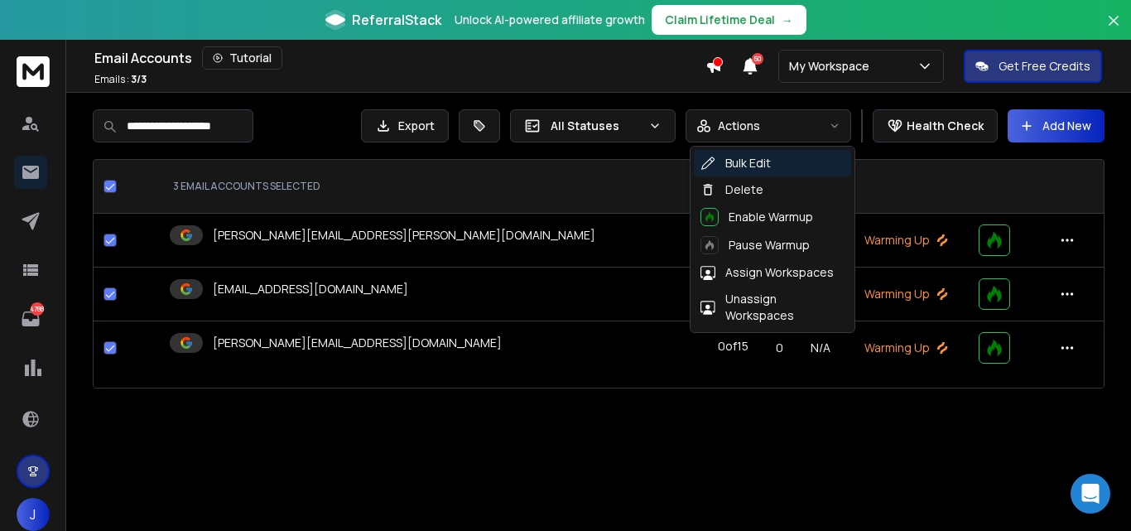
click at [778, 149] on div "Bulk Edit Delete Enable Warmup Pause Warmup Assign Workspaces Unassign Workspac…" at bounding box center [772, 239] width 164 height 185
click at [774, 159] on div "Bulk Edit" at bounding box center [772, 163] width 157 height 26
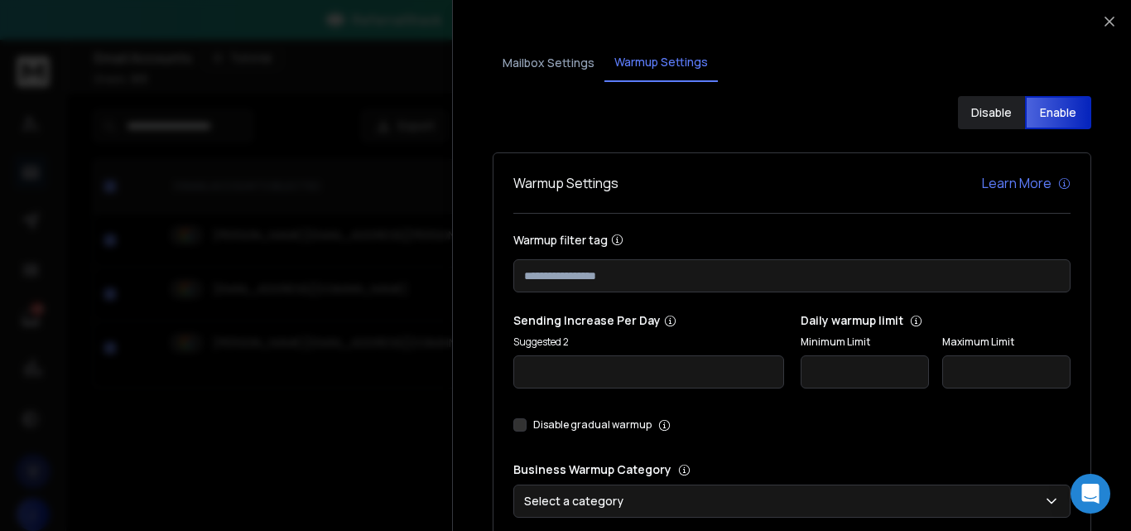
click at [637, 60] on button "Warmup Settings" at bounding box center [660, 63] width 113 height 38
click at [607, 280] on input at bounding box center [791, 275] width 557 height 33
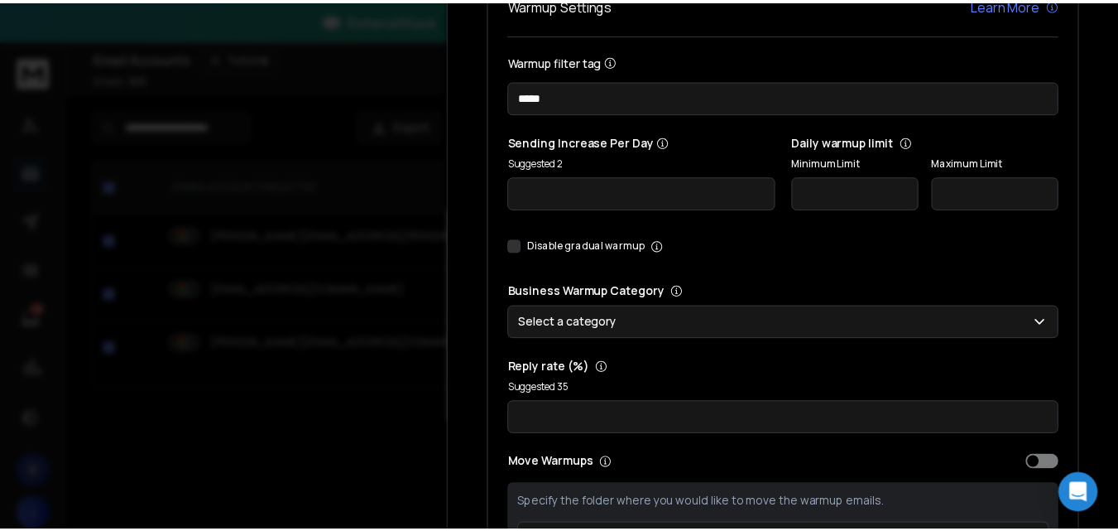
scroll to position [462, 0]
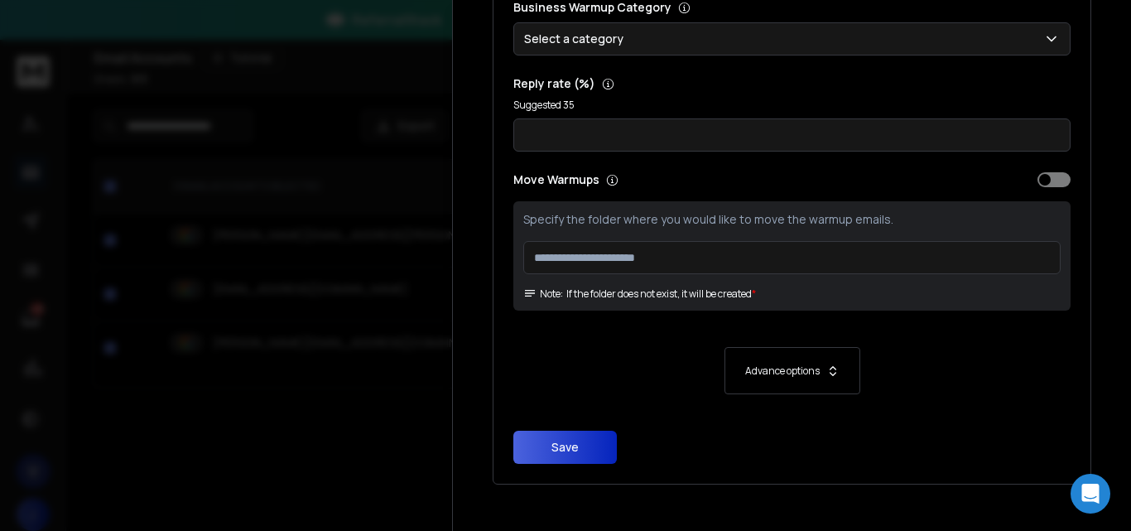
type input "*****"
click at [598, 442] on button "Save" at bounding box center [564, 446] width 103 height 33
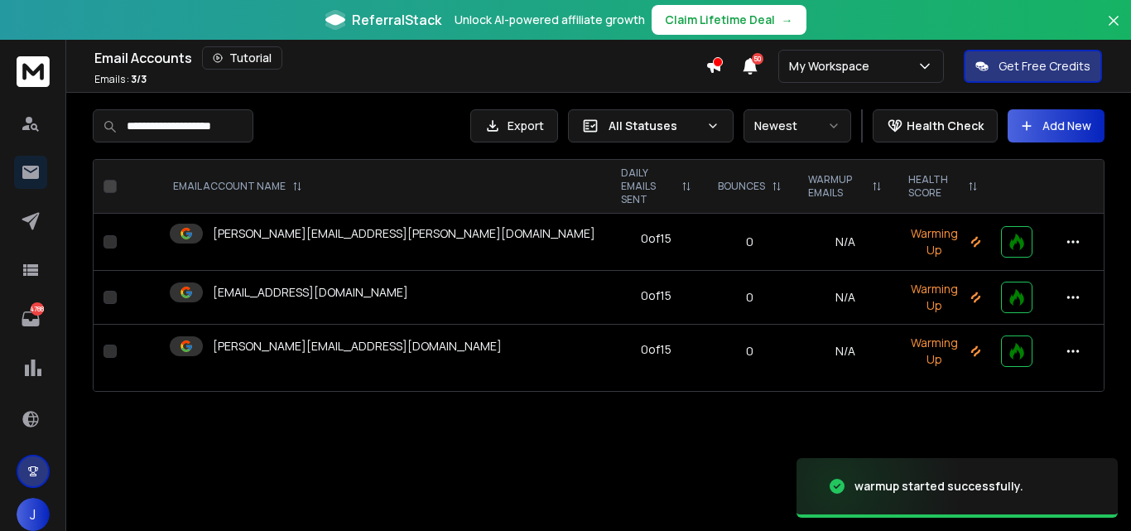
click at [1055, 129] on button "Add New" at bounding box center [1055, 125] width 97 height 33
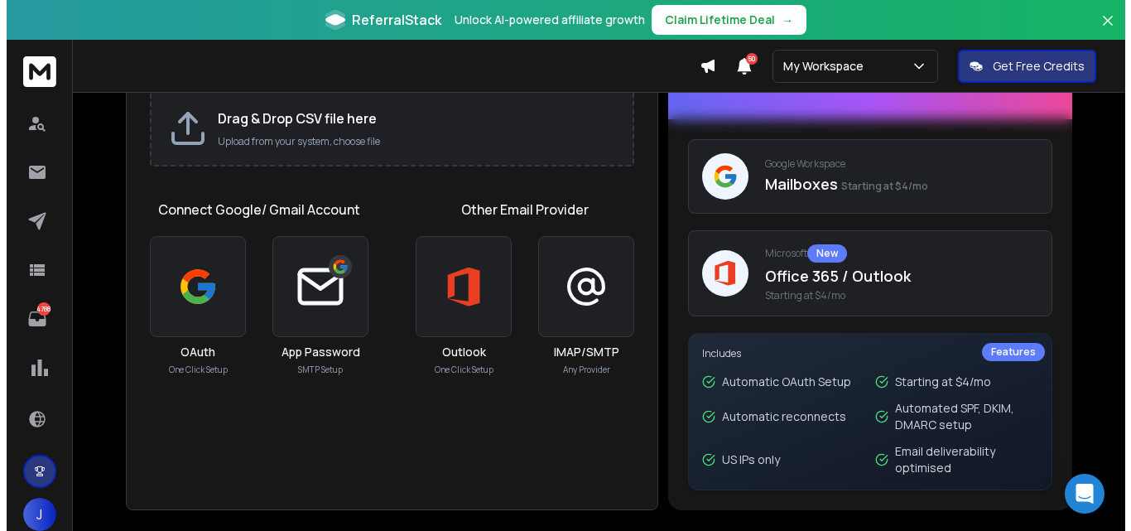
scroll to position [188, 0]
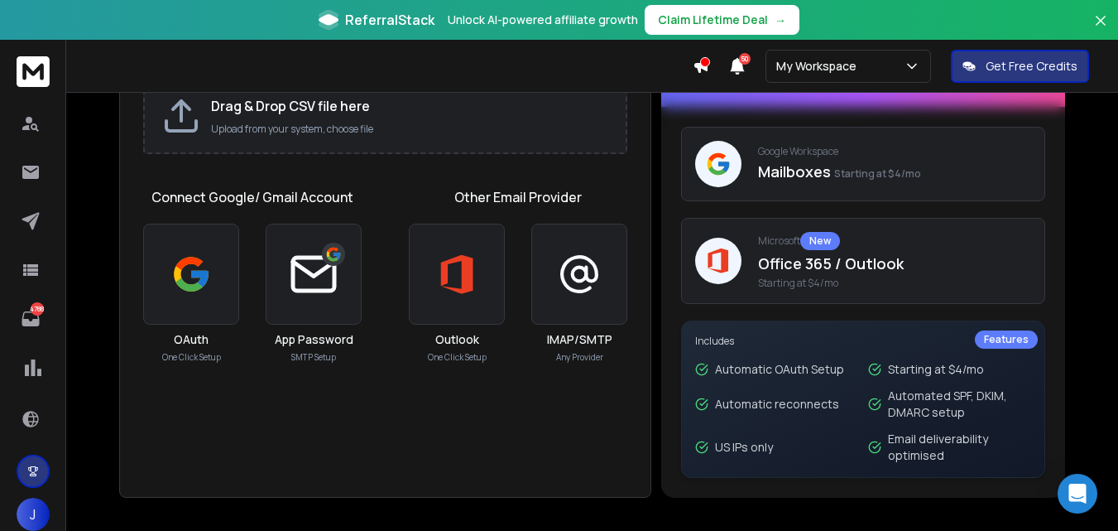
click at [186, 285] on icon at bounding box center [188, 284] width 27 height 14
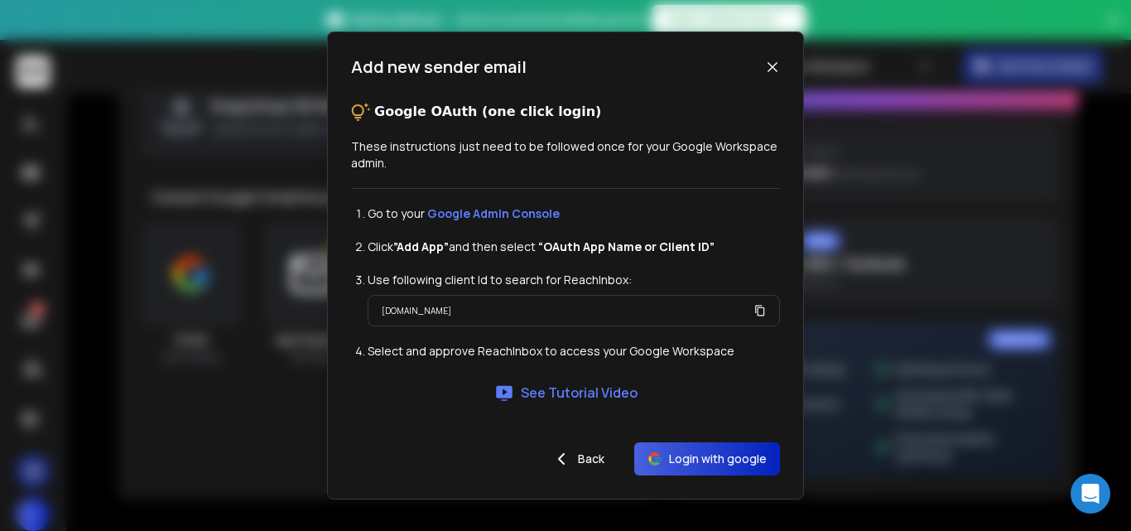
click at [723, 465] on button "Login with google" at bounding box center [707, 458] width 146 height 33
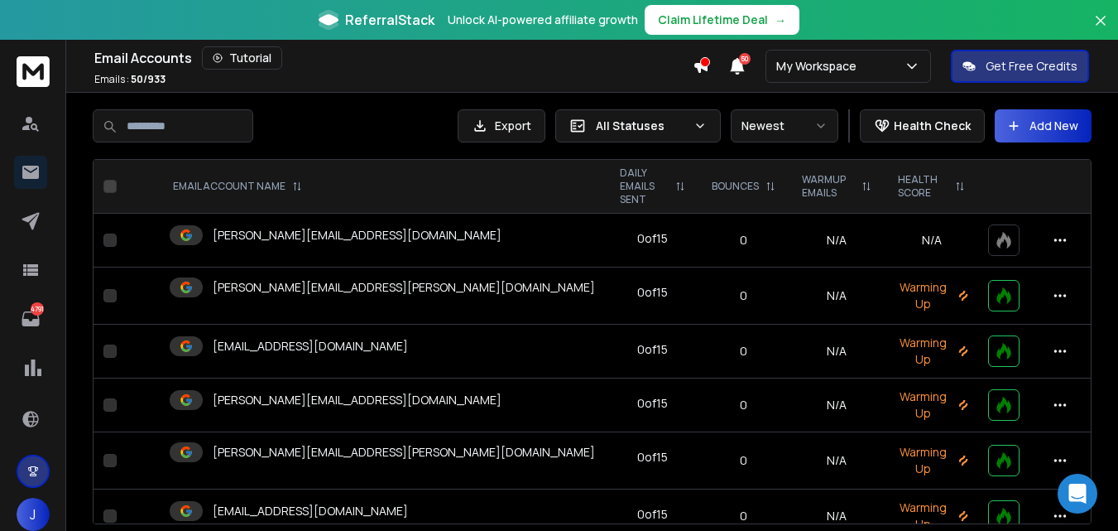
click at [1066, 127] on button "Add New" at bounding box center [1043, 125] width 97 height 33
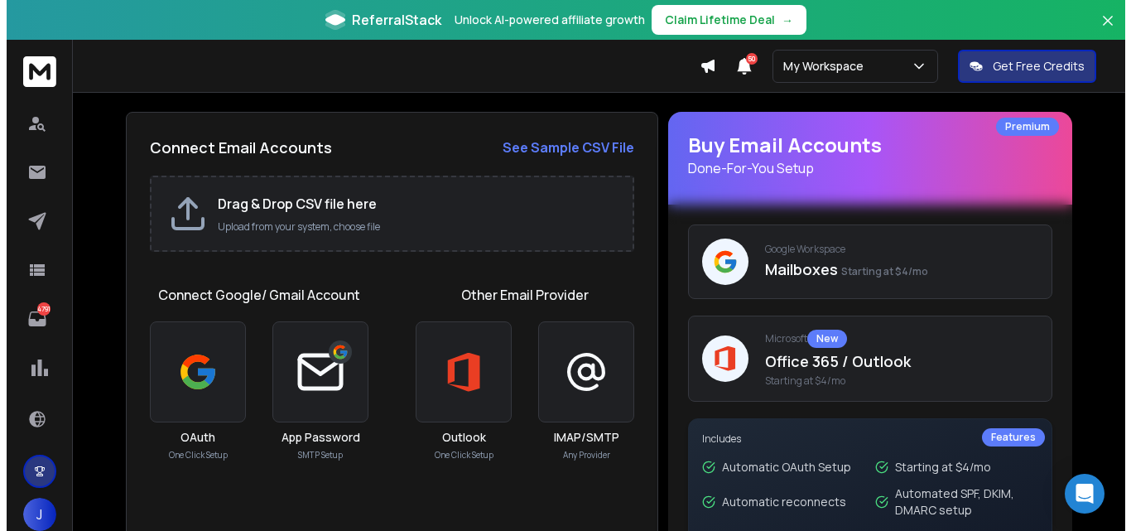
scroll to position [188, 0]
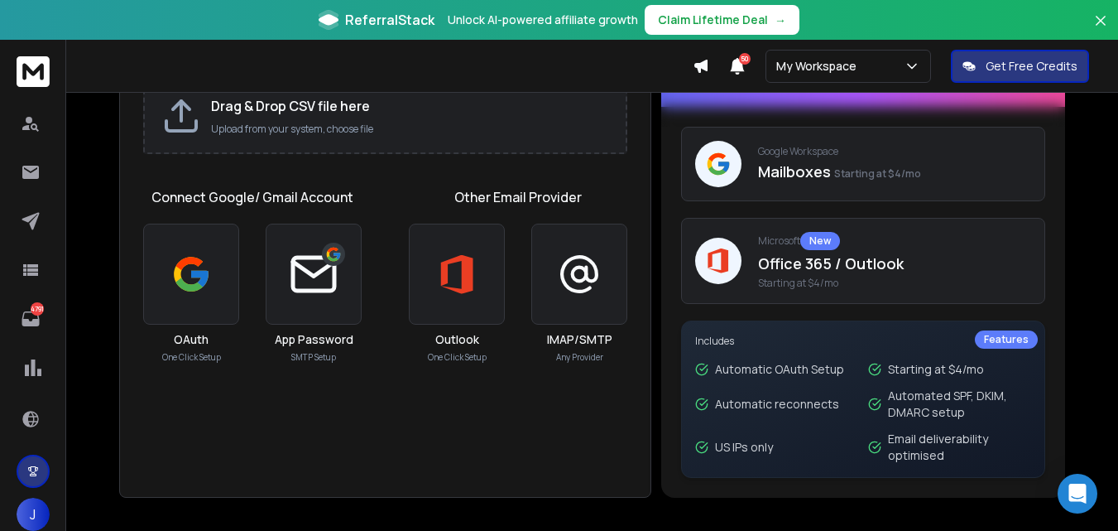
click at [179, 291] on icon at bounding box center [191, 274] width 41 height 50
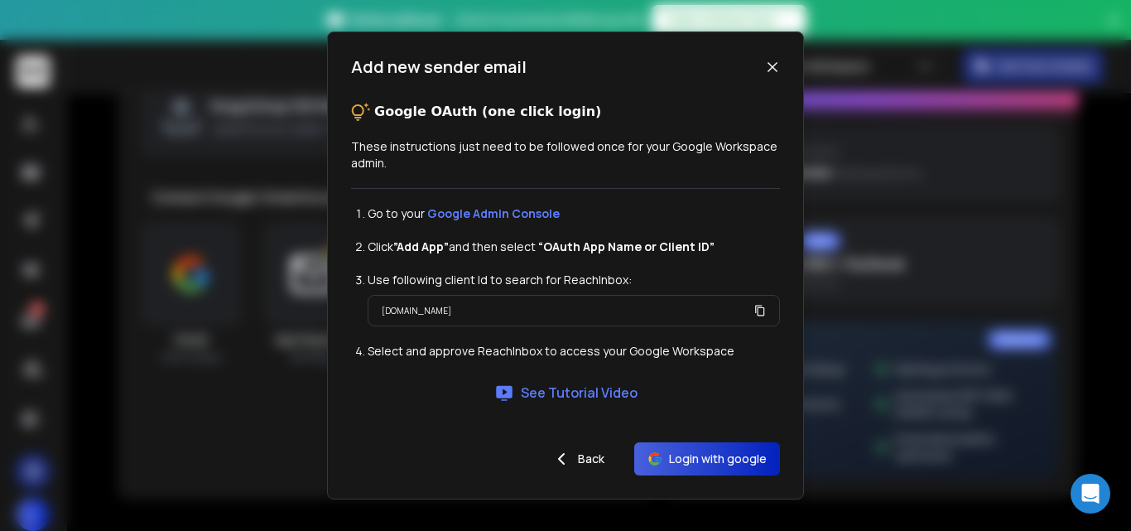
click at [690, 461] on button "Login with google" at bounding box center [707, 458] width 146 height 33
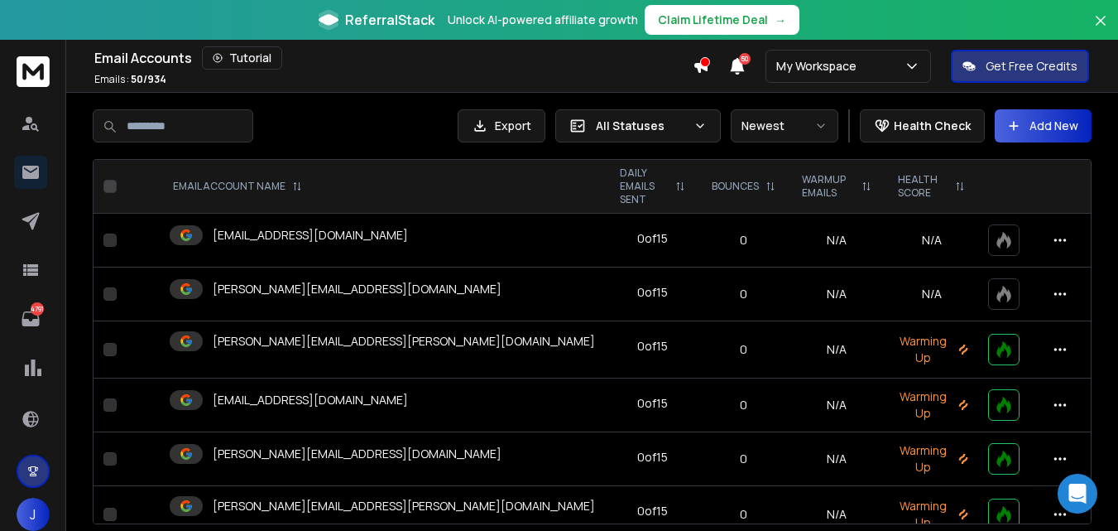
click at [1060, 132] on button "Add New" at bounding box center [1043, 125] width 97 height 33
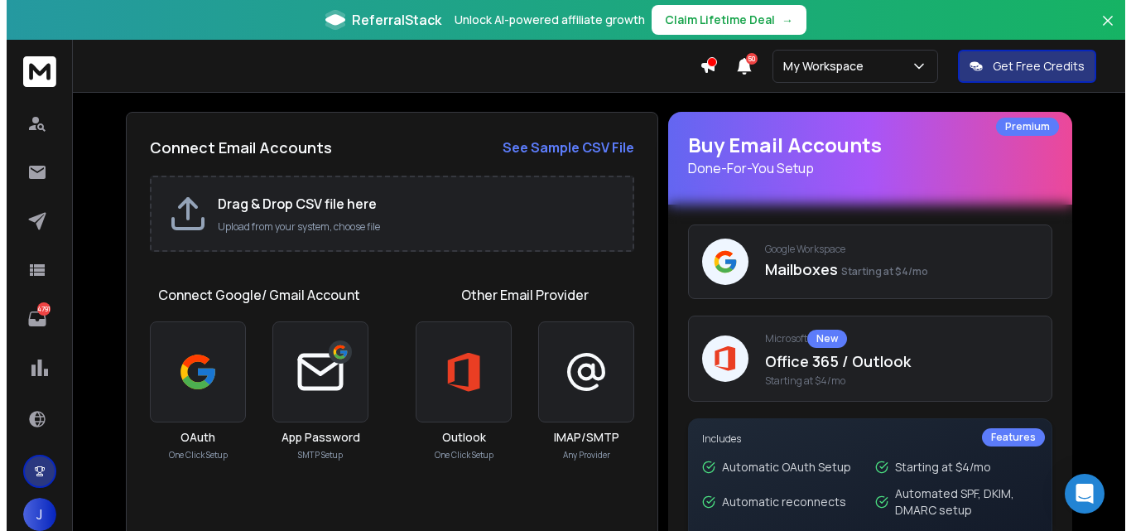
scroll to position [188, 0]
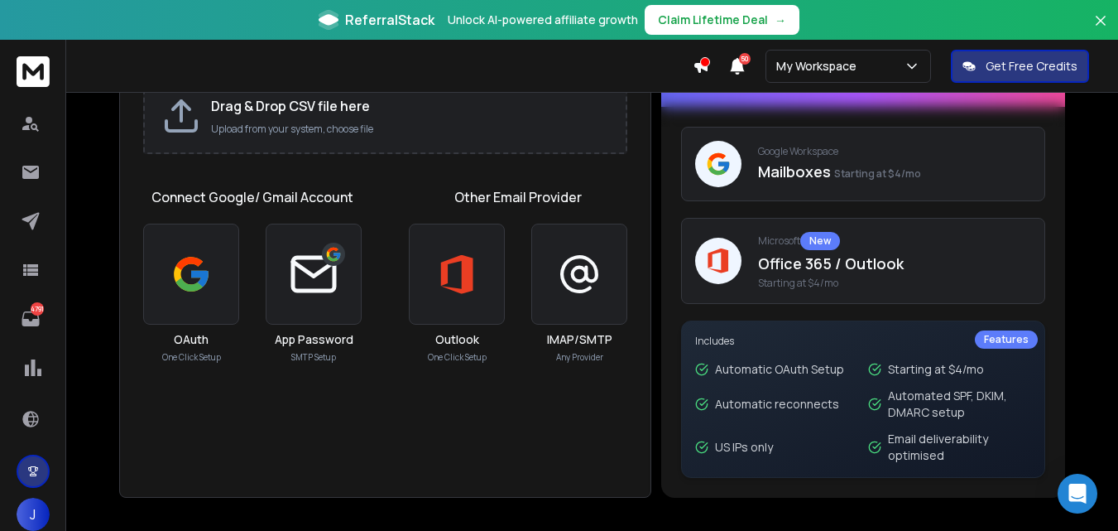
click at [200, 286] on icon at bounding box center [188, 284] width 27 height 14
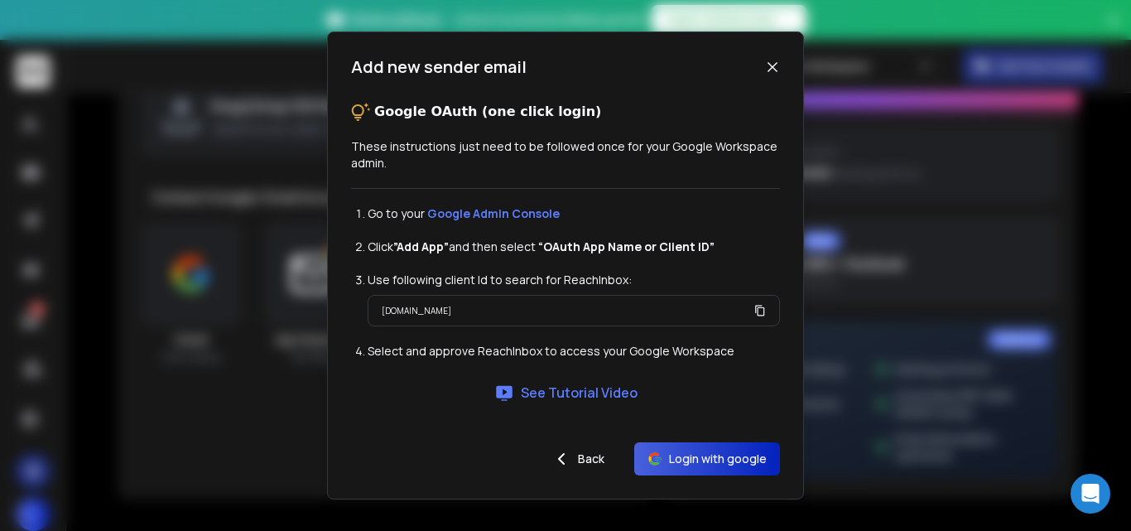
click at [667, 450] on button "Login with google" at bounding box center [707, 458] width 146 height 33
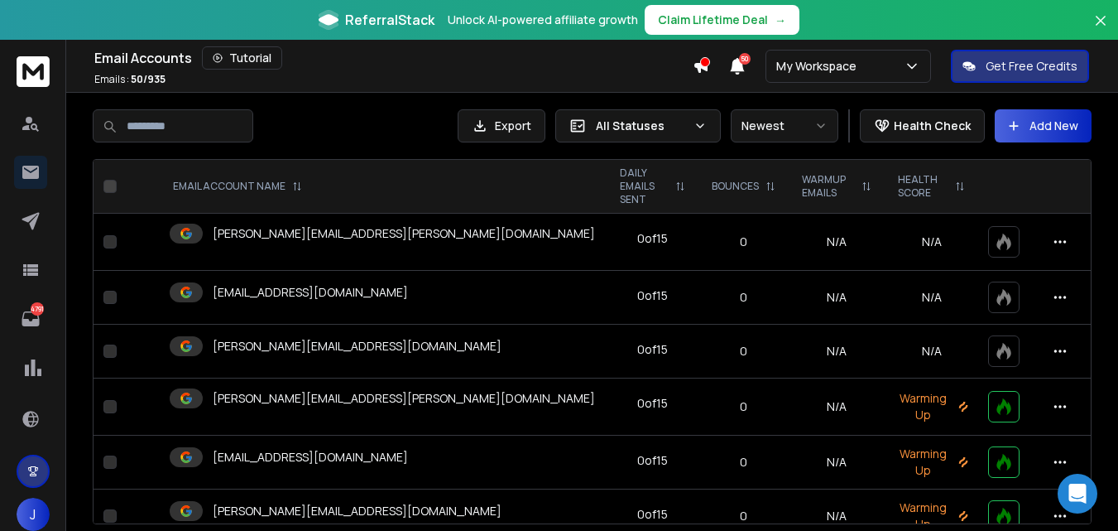
click at [1070, 131] on button "Add New" at bounding box center [1043, 125] width 97 height 33
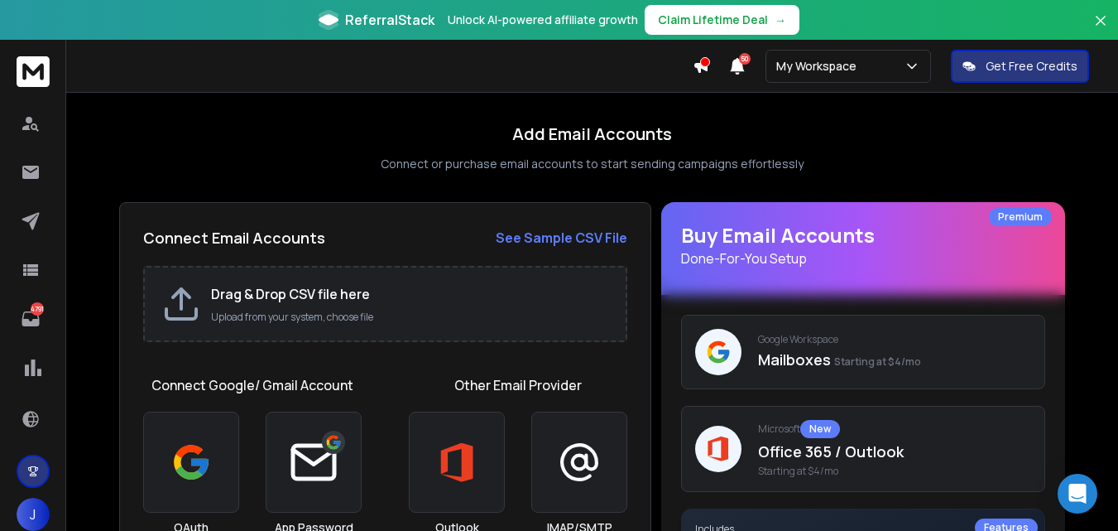
click at [189, 448] on icon at bounding box center [189, 451] width 27 height 13
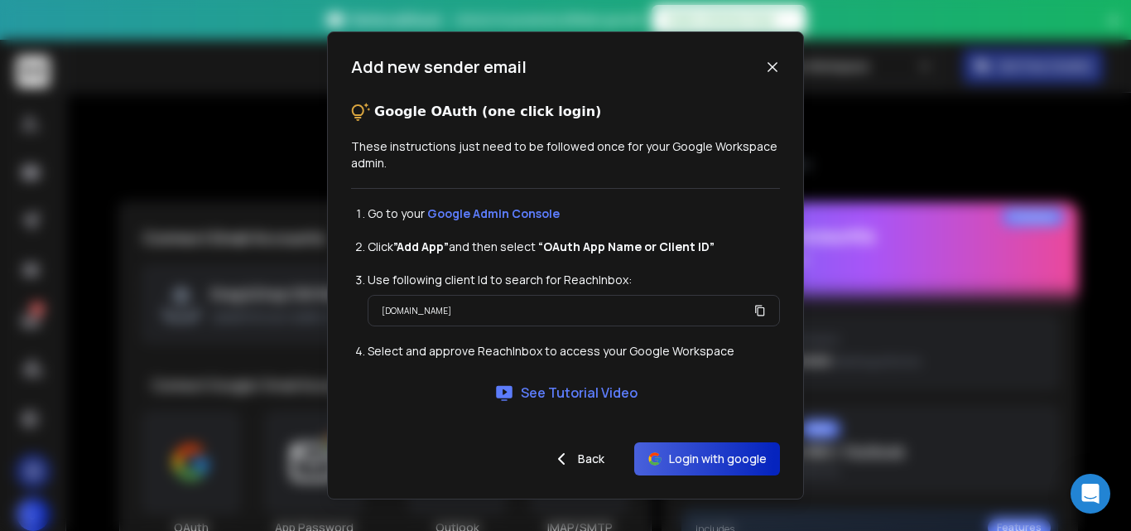
click at [709, 460] on button "Login with google" at bounding box center [707, 458] width 146 height 33
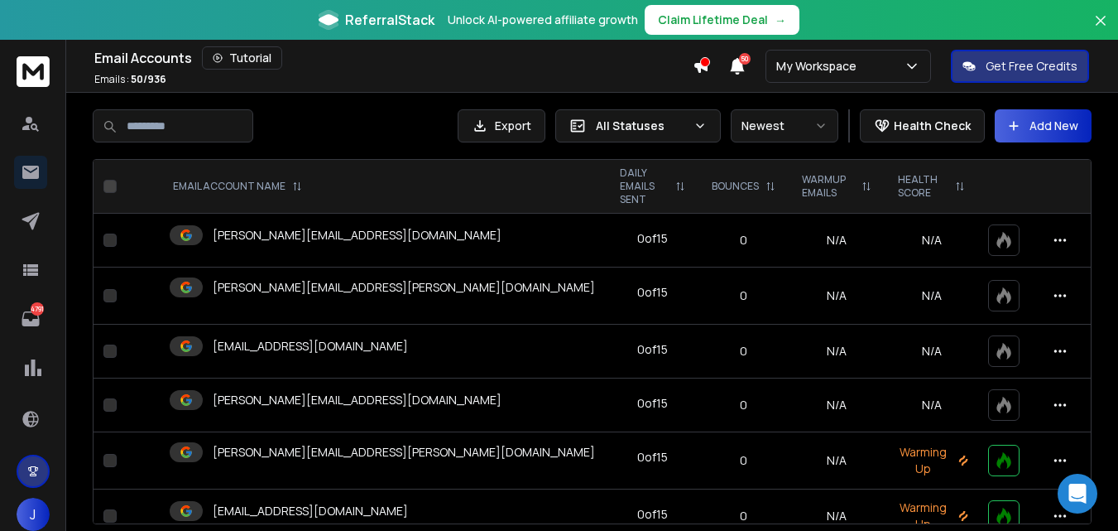
click at [1064, 120] on button "Add New" at bounding box center [1043, 125] width 97 height 33
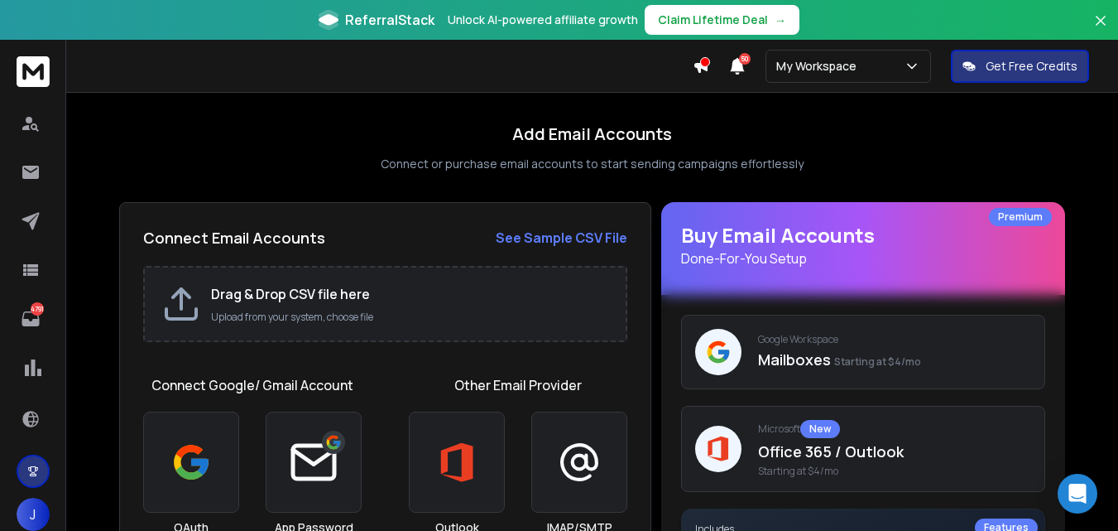
click at [197, 452] on icon at bounding box center [189, 451] width 27 height 13
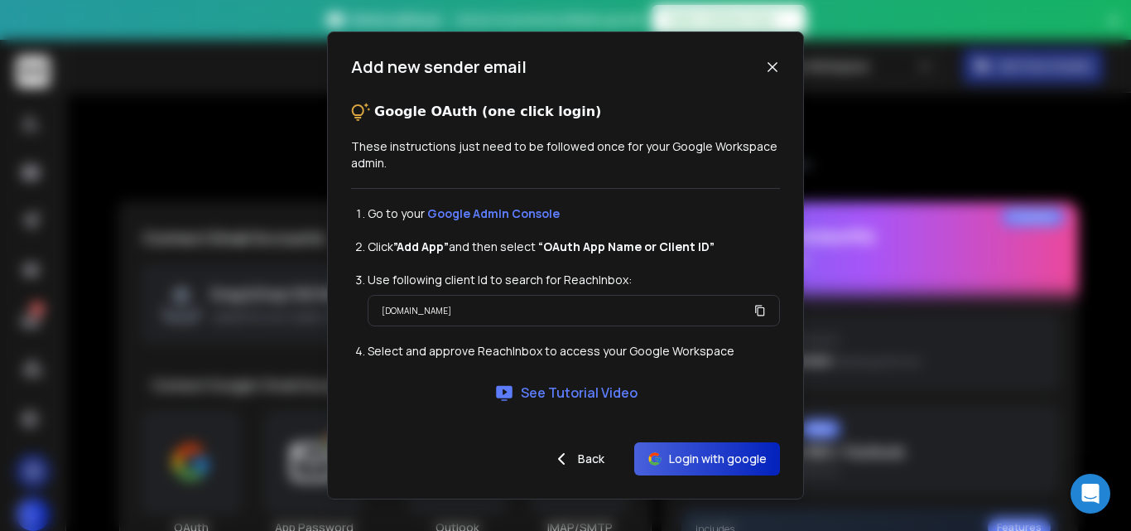
click at [687, 462] on button "Login with google" at bounding box center [707, 458] width 146 height 33
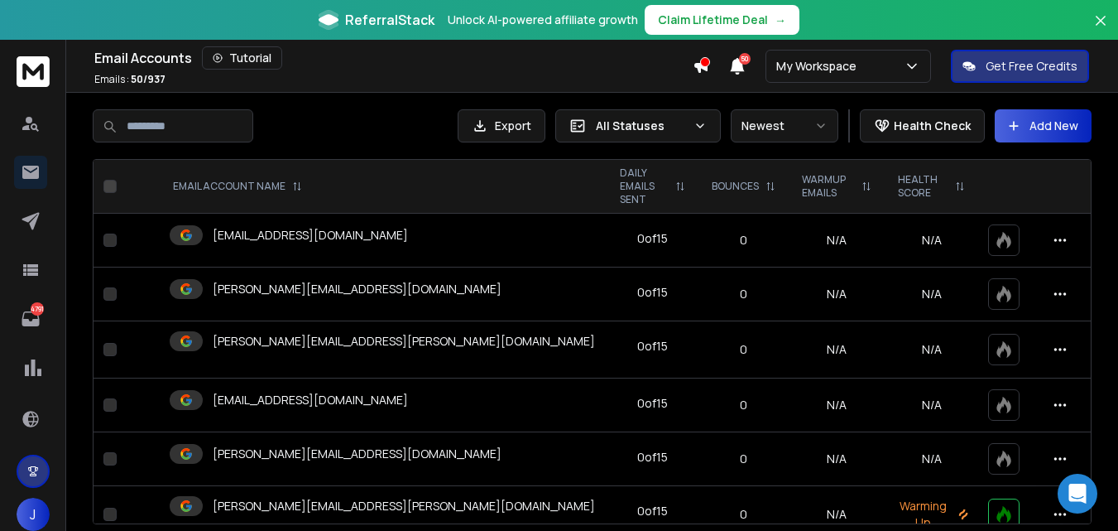
click at [1037, 127] on button "Add New" at bounding box center [1043, 125] width 97 height 33
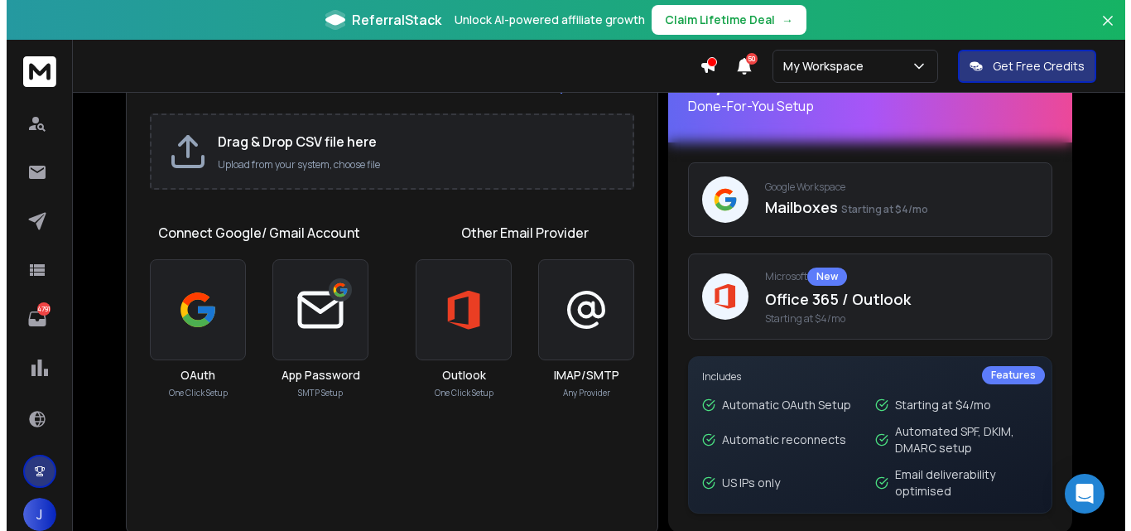
scroll to position [166, 0]
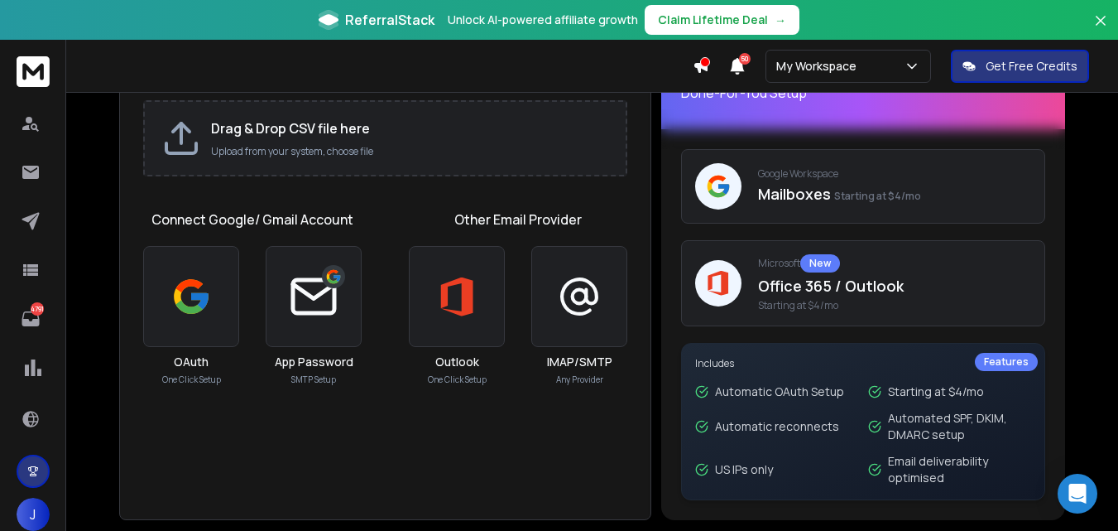
click at [213, 301] on div at bounding box center [191, 296] width 96 height 101
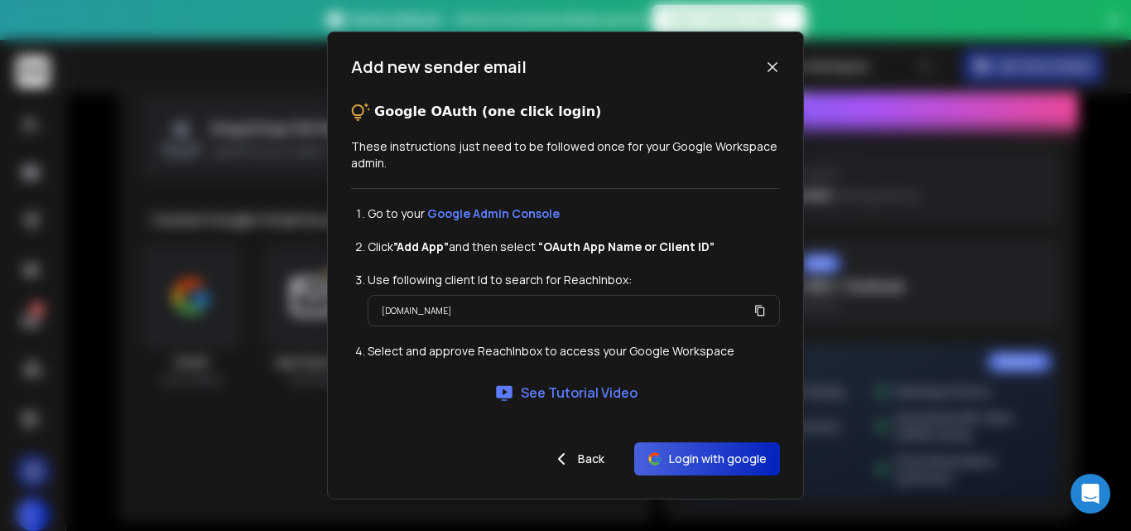
click at [708, 460] on button "Login with google" at bounding box center [707, 458] width 146 height 33
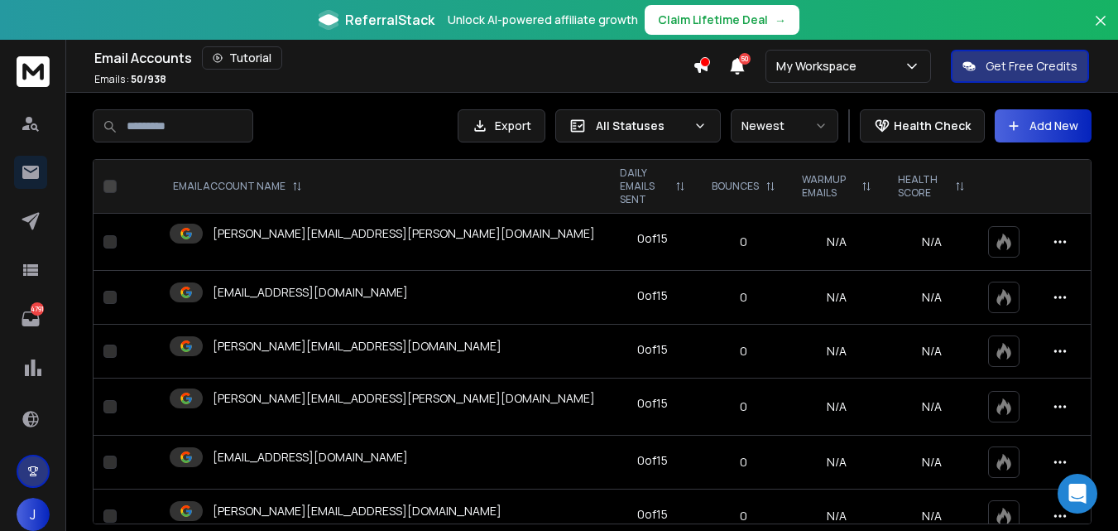
click at [170, 132] on input at bounding box center [173, 125] width 161 height 33
paste input "**********"
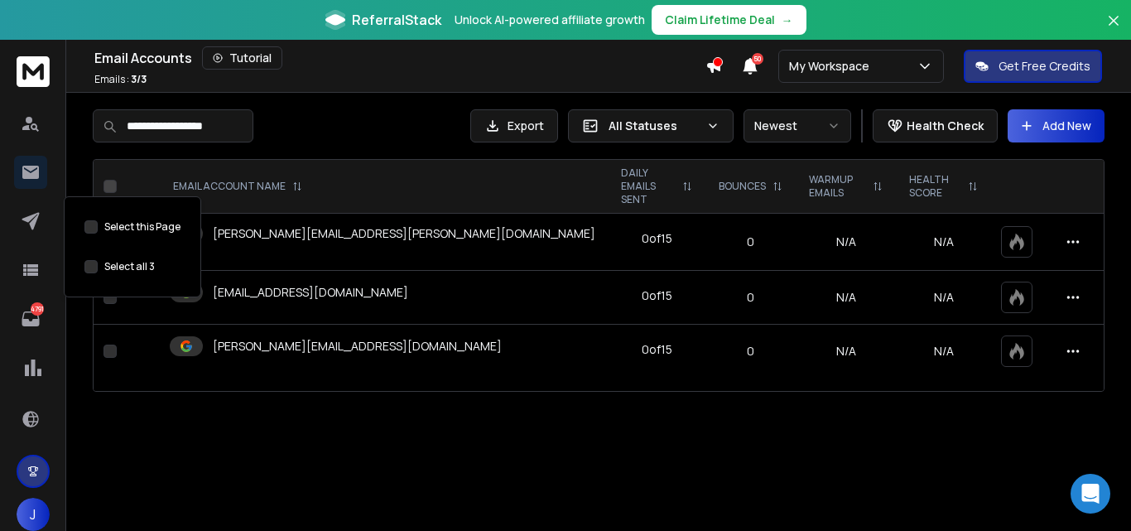
type input "**********"
click at [92, 268] on button "Select this Page" at bounding box center [90, 266] width 13 height 13
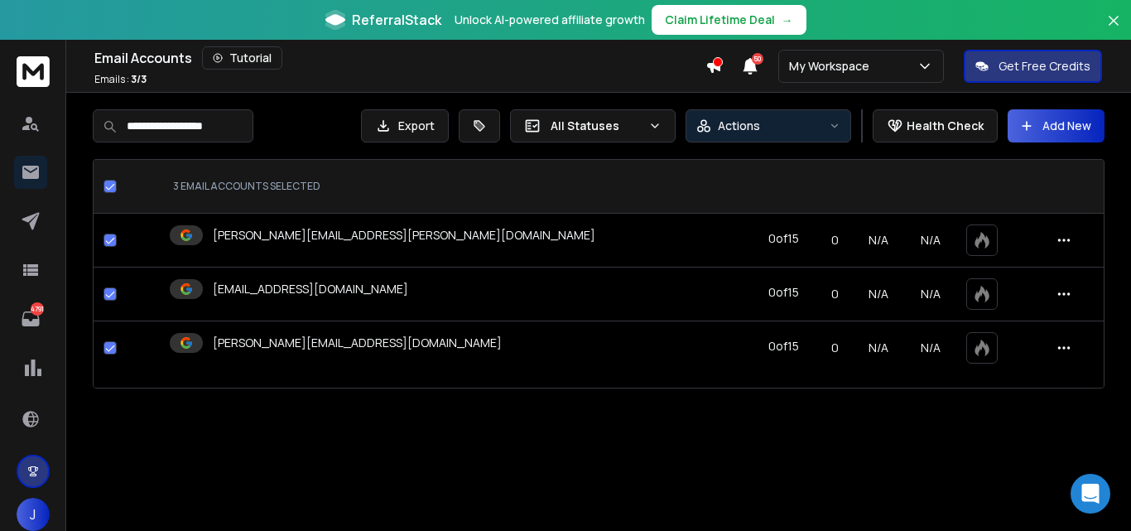
click at [809, 123] on div "Actions" at bounding box center [759, 126] width 126 height 17
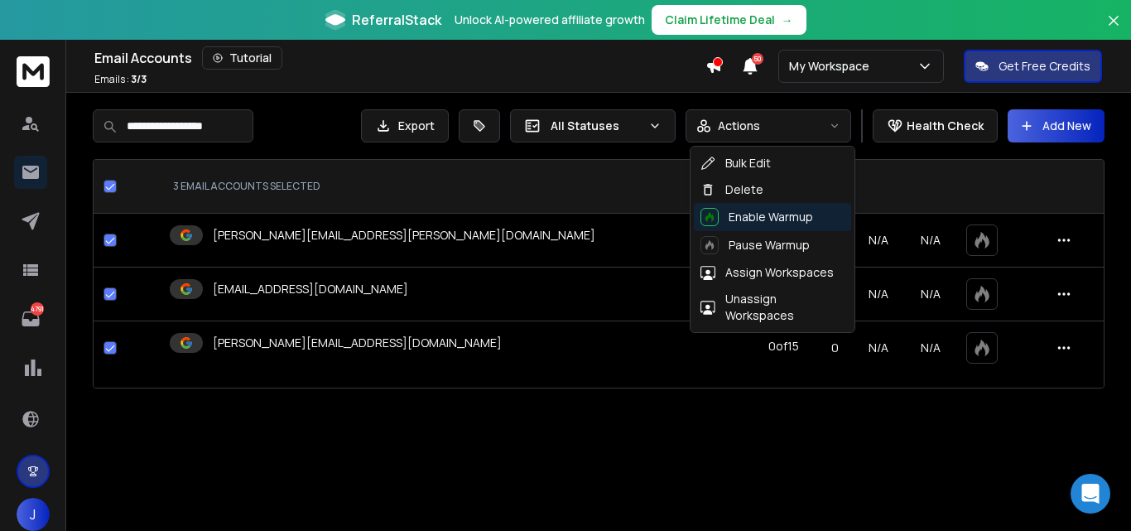
click at [743, 219] on div "Enable Warmup" at bounding box center [756, 217] width 113 height 18
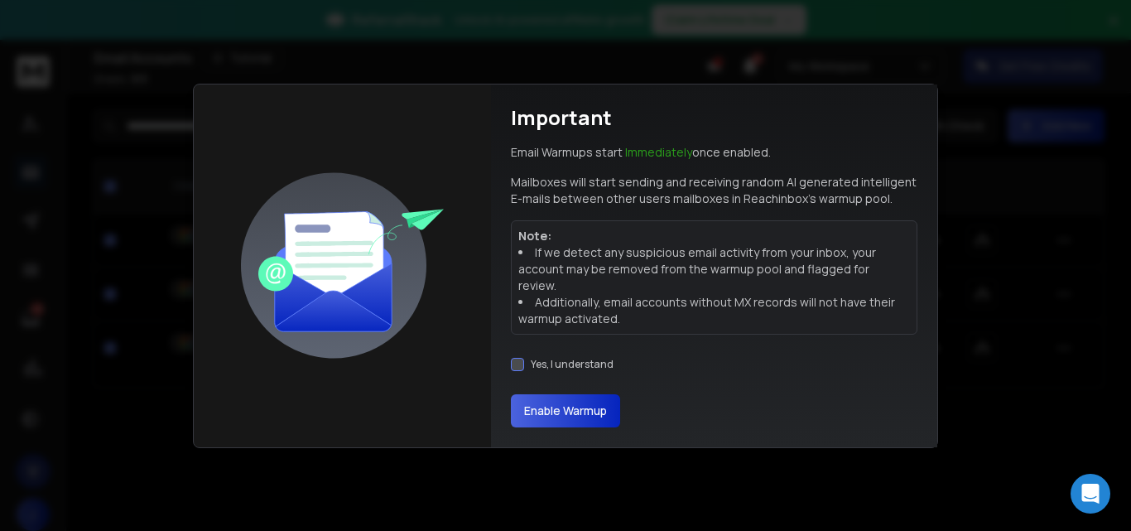
click at [513, 358] on button "Yes, I understand" at bounding box center [517, 364] width 13 height 13
click at [555, 403] on button "Enable Warmup" at bounding box center [565, 410] width 109 height 33
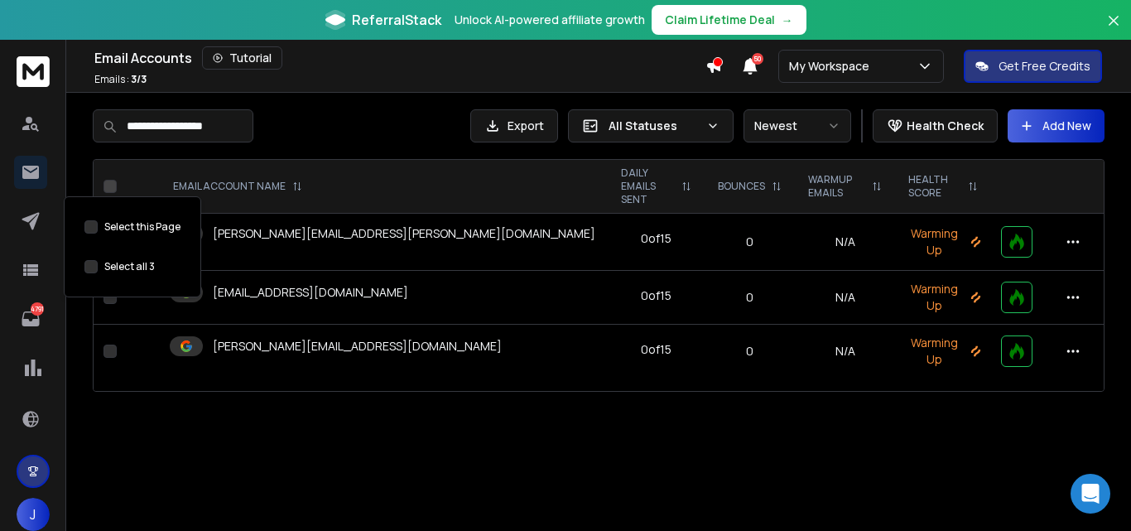
click at [89, 262] on button "Select this Page" at bounding box center [90, 266] width 13 height 13
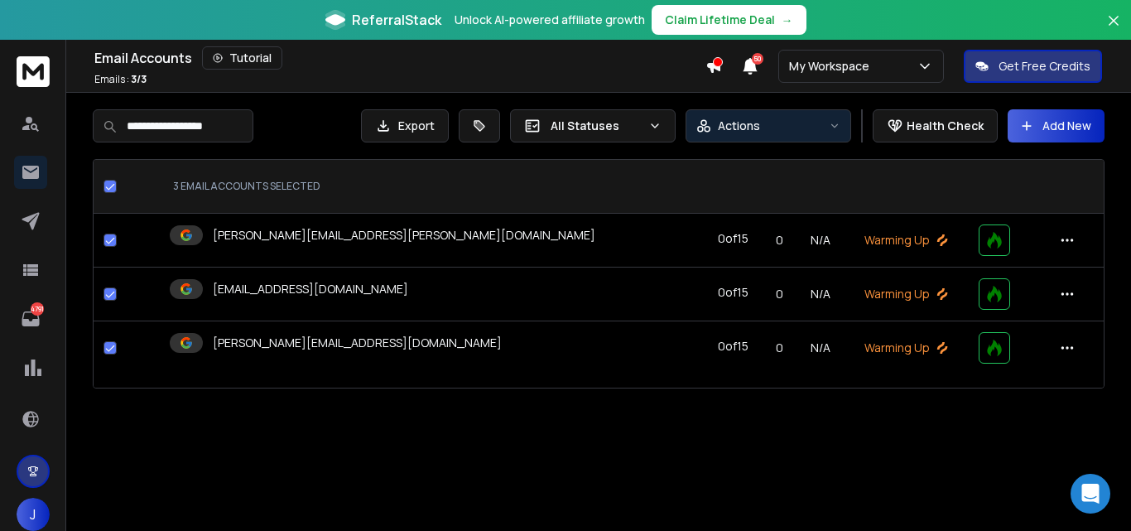
click at [822, 118] on div "Actions" at bounding box center [759, 126] width 126 height 17
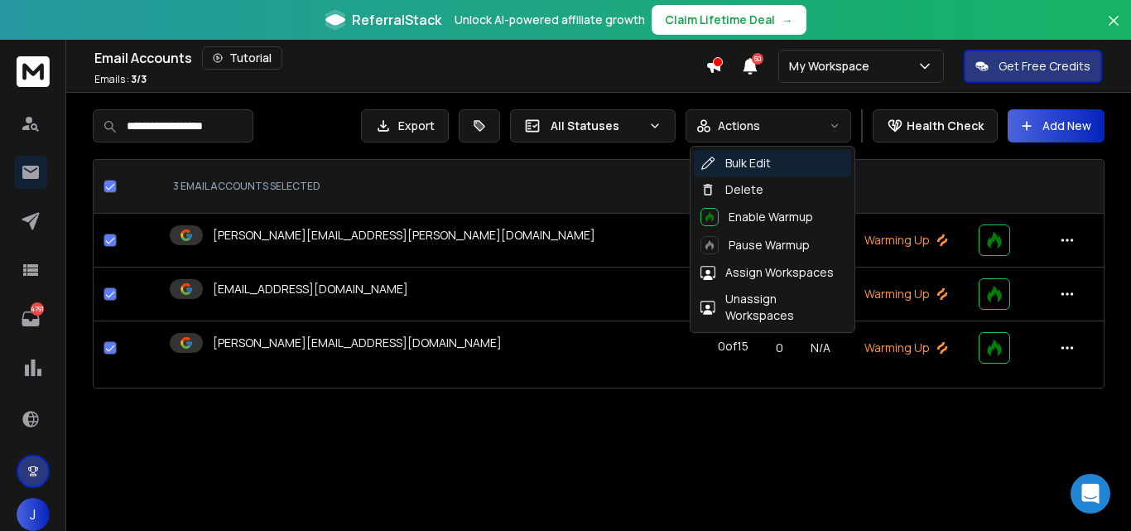
click at [749, 160] on div "Bulk Edit" at bounding box center [735, 163] width 70 height 17
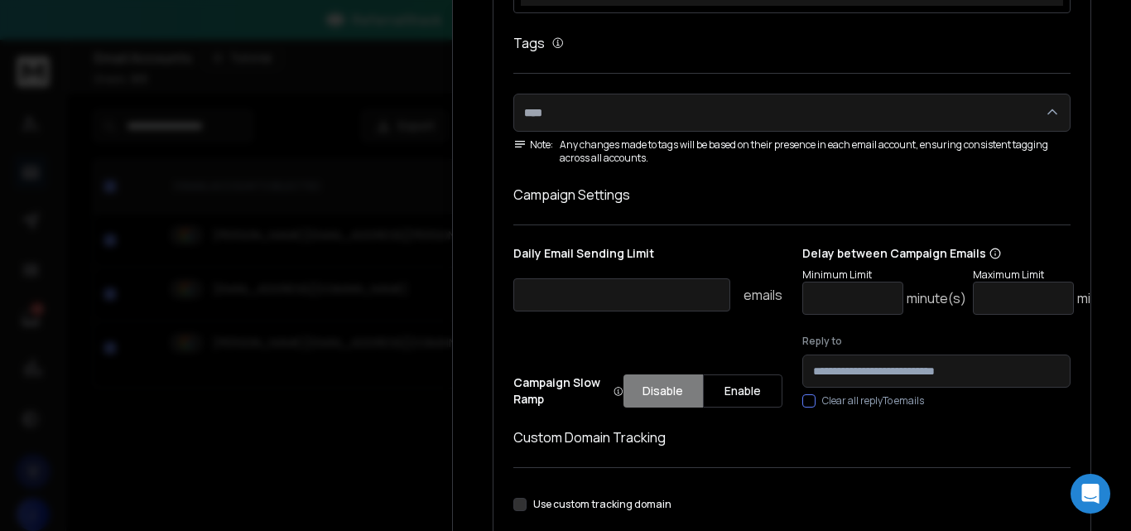
scroll to position [493, 0]
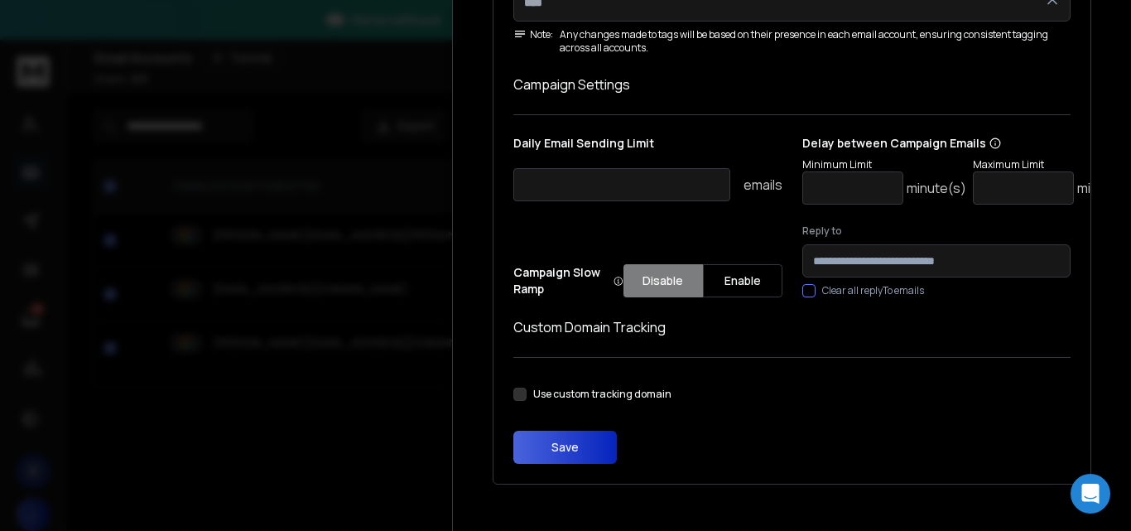
click at [521, 387] on button "Reply to" at bounding box center [519, 393] width 13 height 13
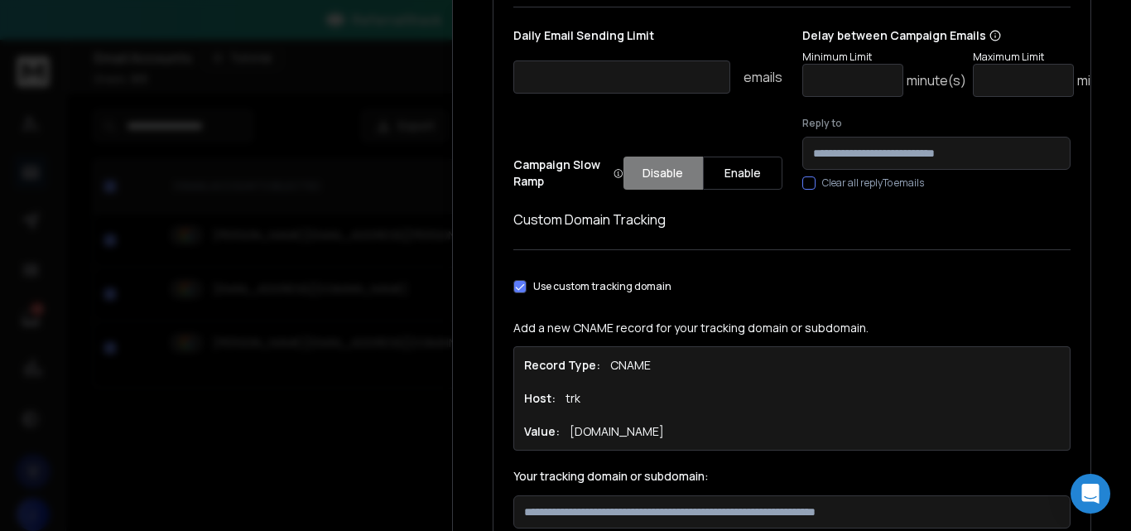
scroll to position [761, 0]
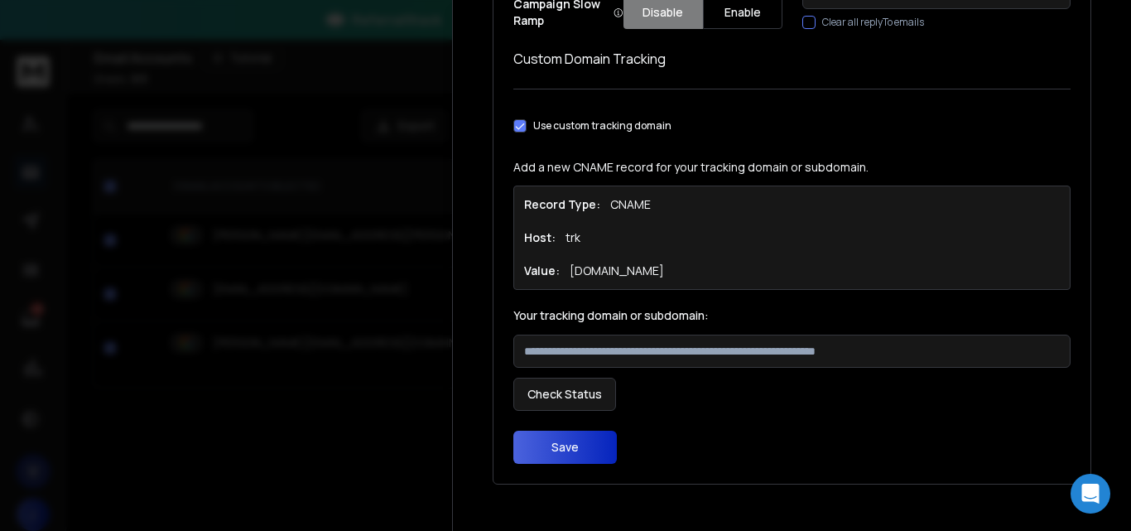
click at [563, 348] on input at bounding box center [791, 350] width 557 height 33
paste input "**********"
click at [524, 340] on input "**********" at bounding box center [791, 350] width 557 height 33
paste input "***"
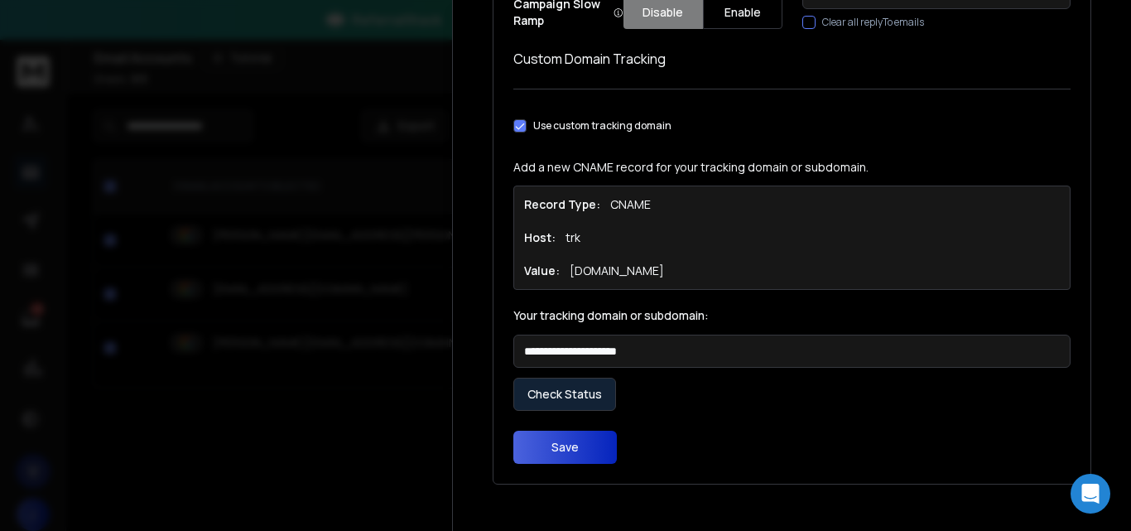
type input "**********"
click at [565, 377] on button "Check Status" at bounding box center [564, 393] width 103 height 33
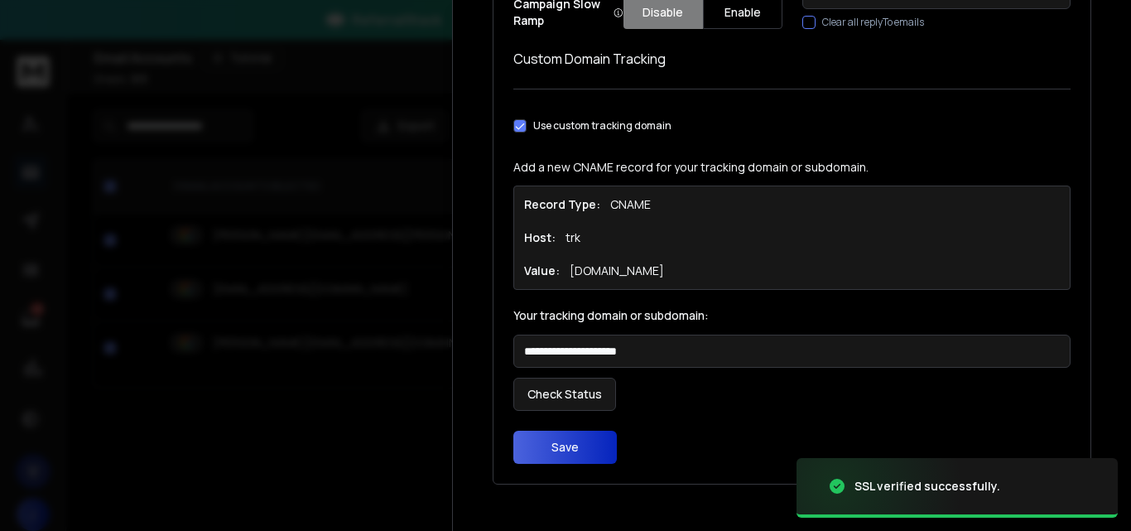
click at [573, 439] on button "Save" at bounding box center [564, 446] width 103 height 33
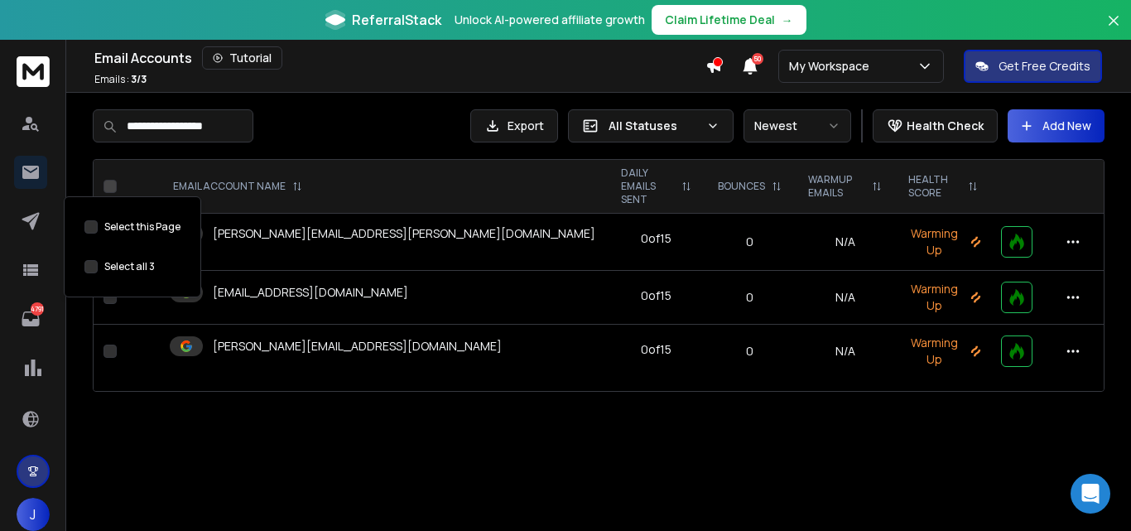
click at [94, 261] on button "Select this Page" at bounding box center [90, 266] width 13 height 13
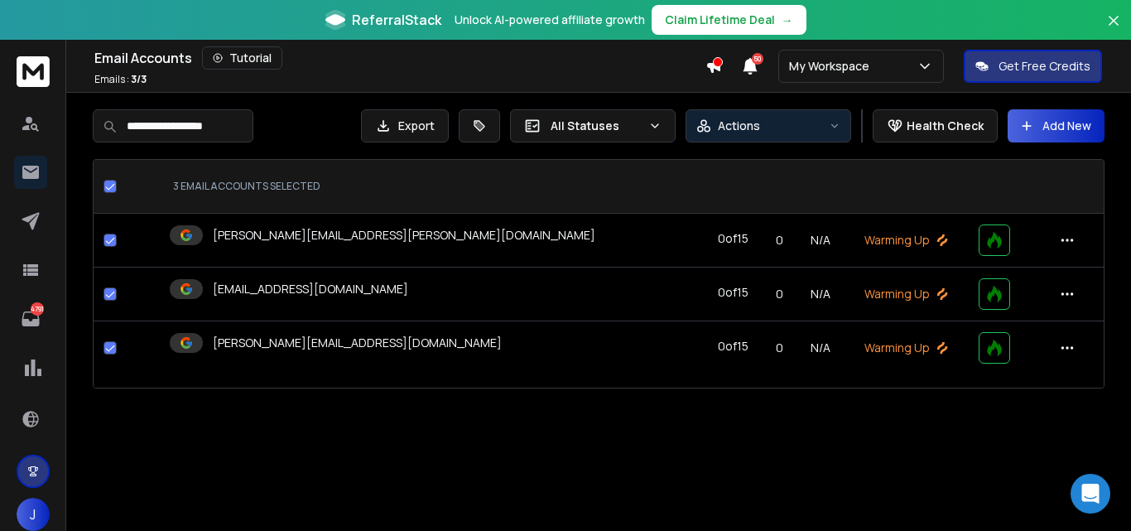
click at [754, 118] on p "Actions" at bounding box center [739, 126] width 42 height 17
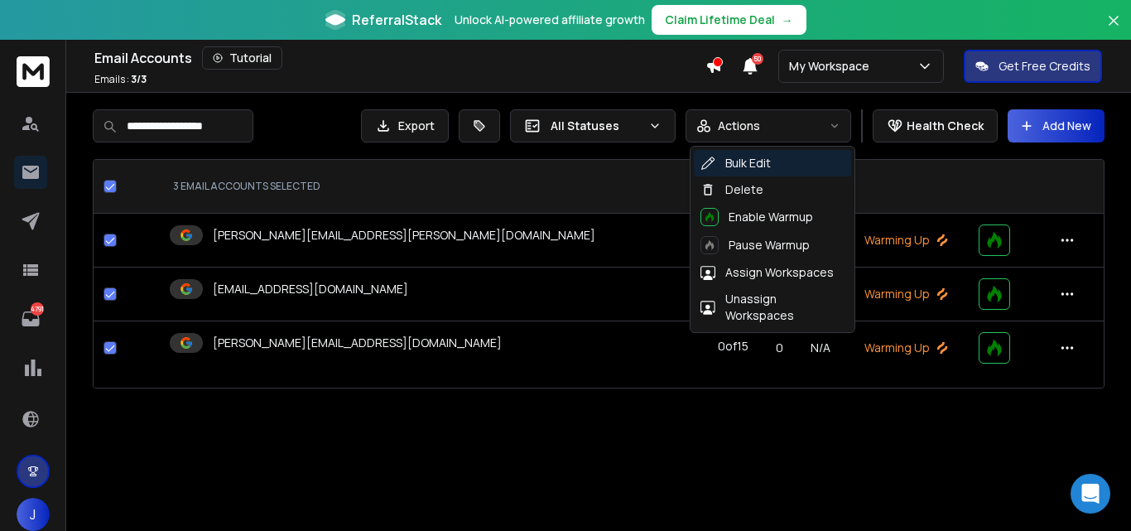
click at [747, 161] on div "Bulk Edit" at bounding box center [735, 163] width 70 height 17
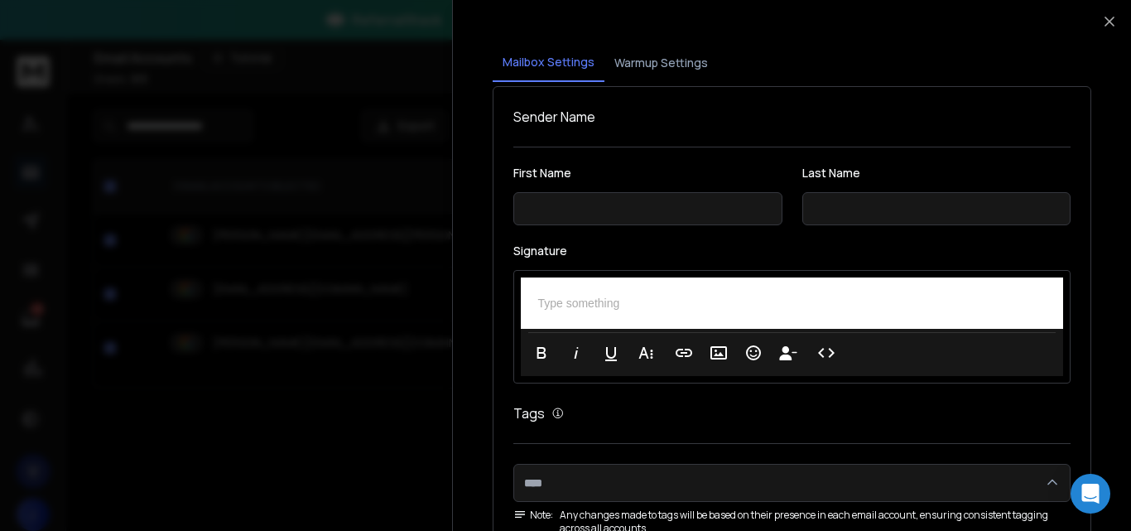
click at [654, 66] on button "Warmup Settings" at bounding box center [660, 63] width 113 height 36
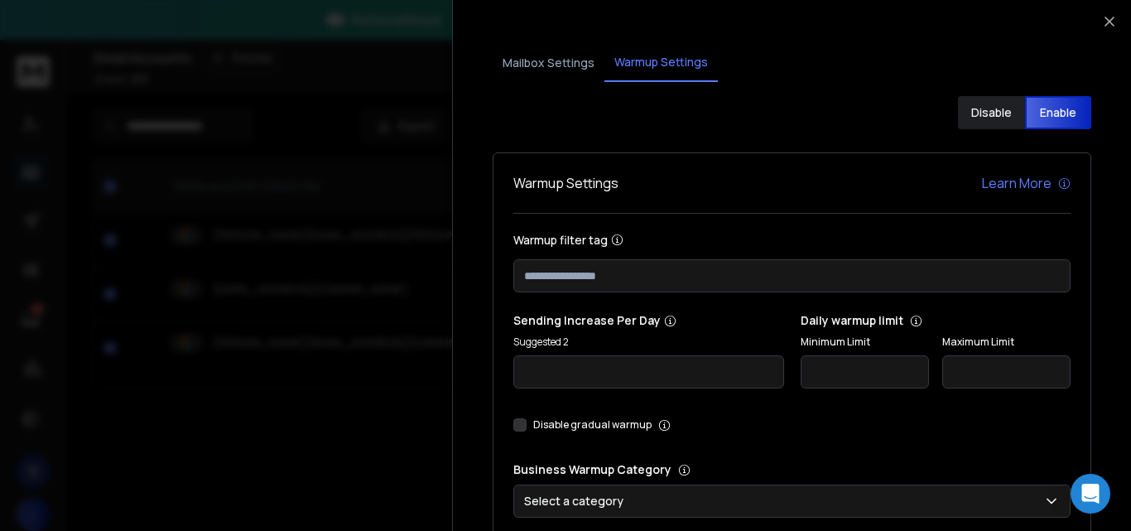
click at [549, 273] on input at bounding box center [791, 275] width 557 height 33
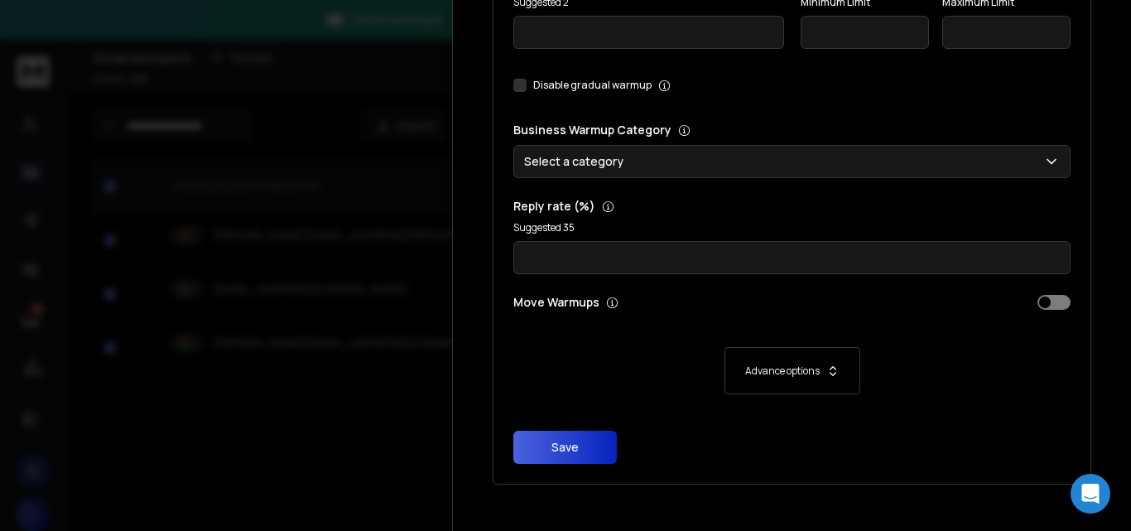
type input "*****"
click at [567, 442] on button "Save" at bounding box center [564, 446] width 103 height 33
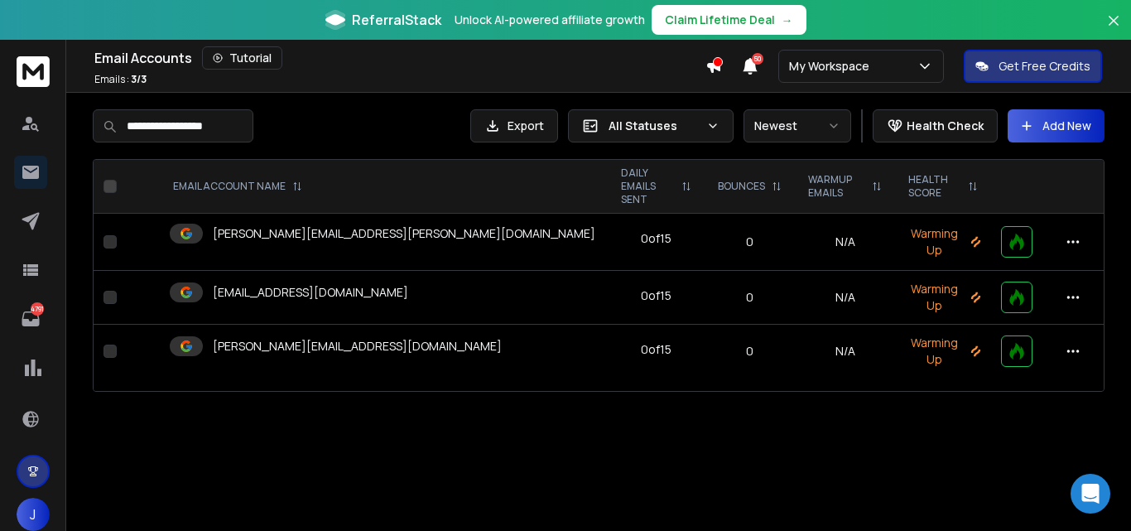
drag, startPoint x: 250, startPoint y: 127, endPoint x: 121, endPoint y: 141, distance: 129.8
click at [121, 141] on input "**********" at bounding box center [173, 125] width 161 height 33
paste input "****"
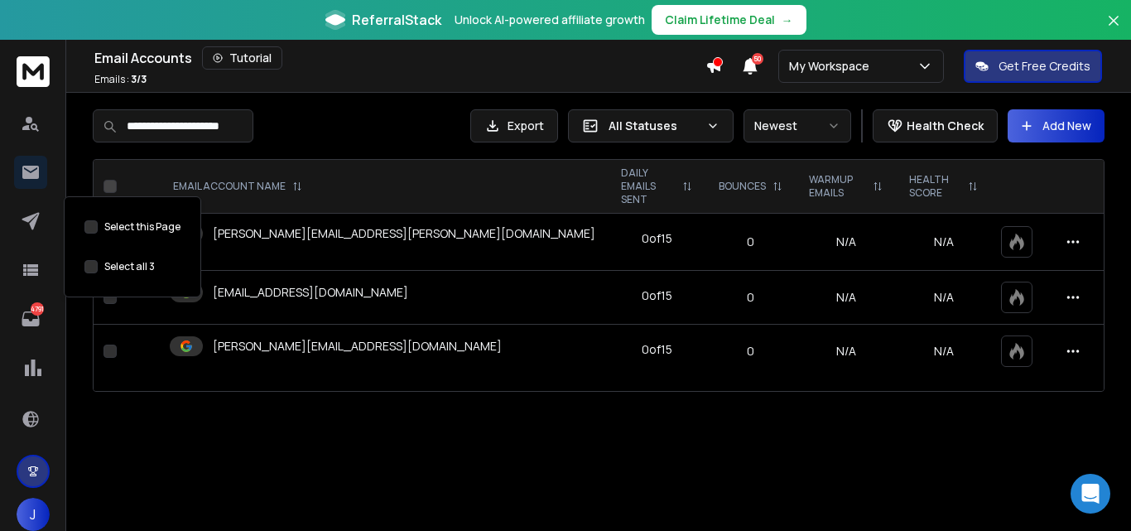
type input "**********"
click at [92, 267] on button "Select this Page" at bounding box center [90, 266] width 13 height 13
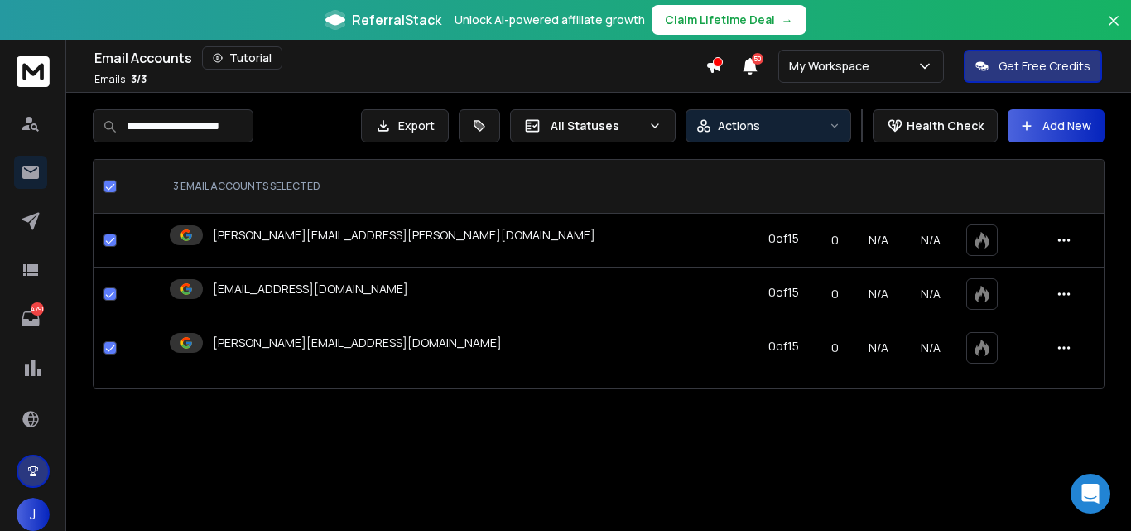
click at [758, 128] on p "Actions" at bounding box center [739, 126] width 42 height 17
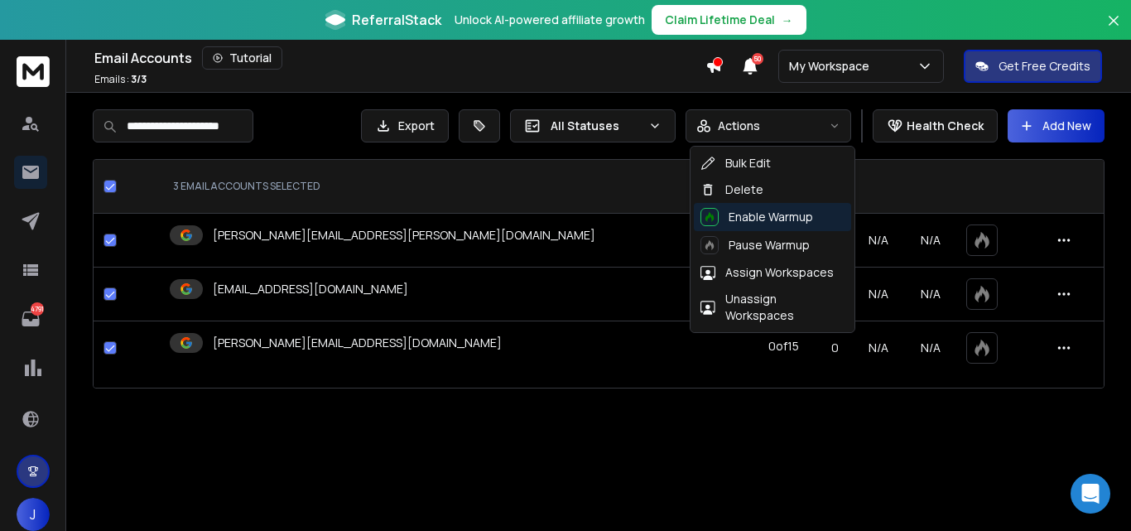
click at [734, 210] on div "Enable Warmup" at bounding box center [756, 217] width 113 height 18
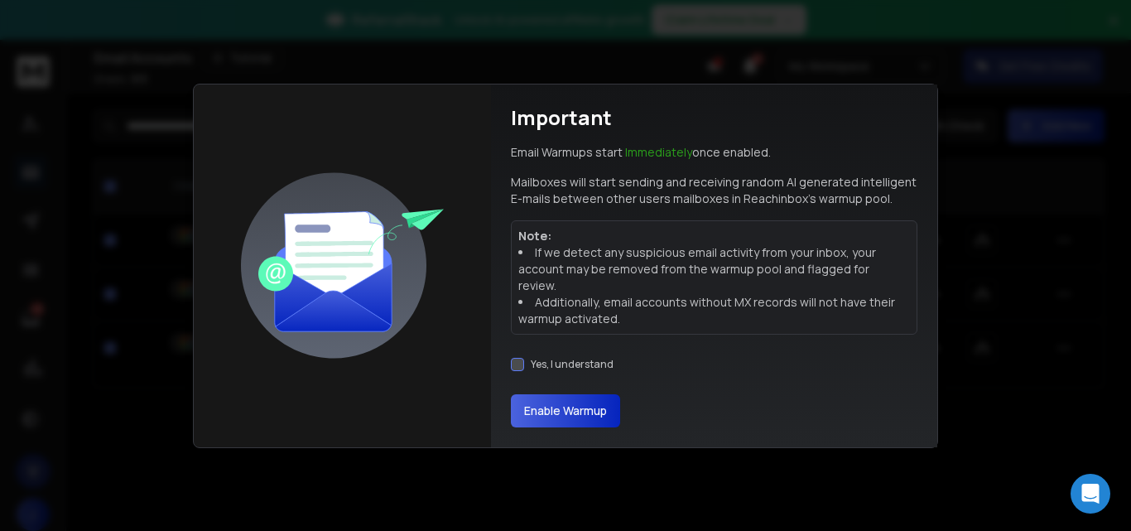
click at [514, 358] on button "Yes, I understand" at bounding box center [517, 364] width 13 height 13
click at [529, 397] on button "Enable Warmup" at bounding box center [565, 410] width 109 height 33
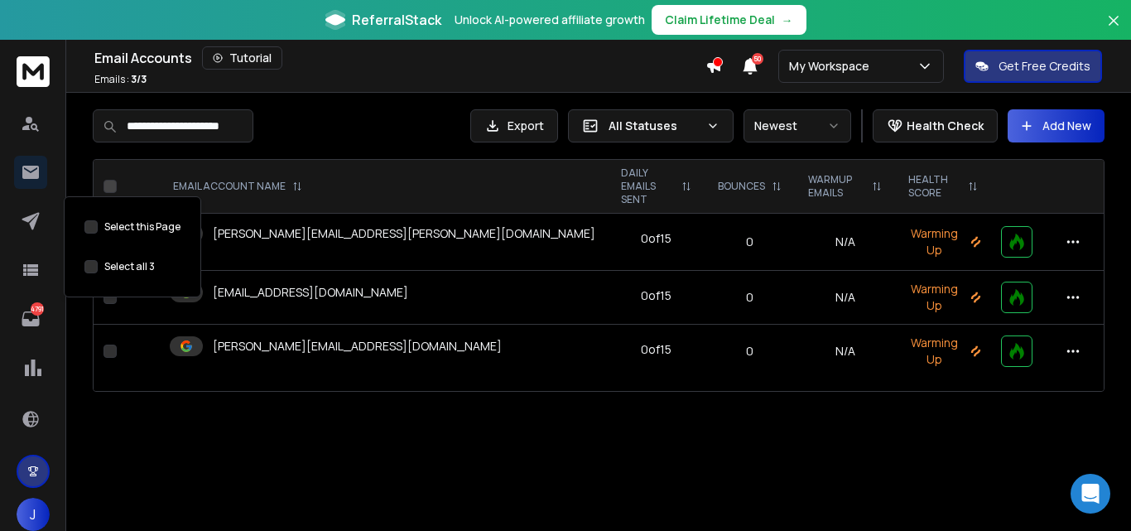
click at [89, 265] on button "Select this Page" at bounding box center [90, 266] width 13 height 13
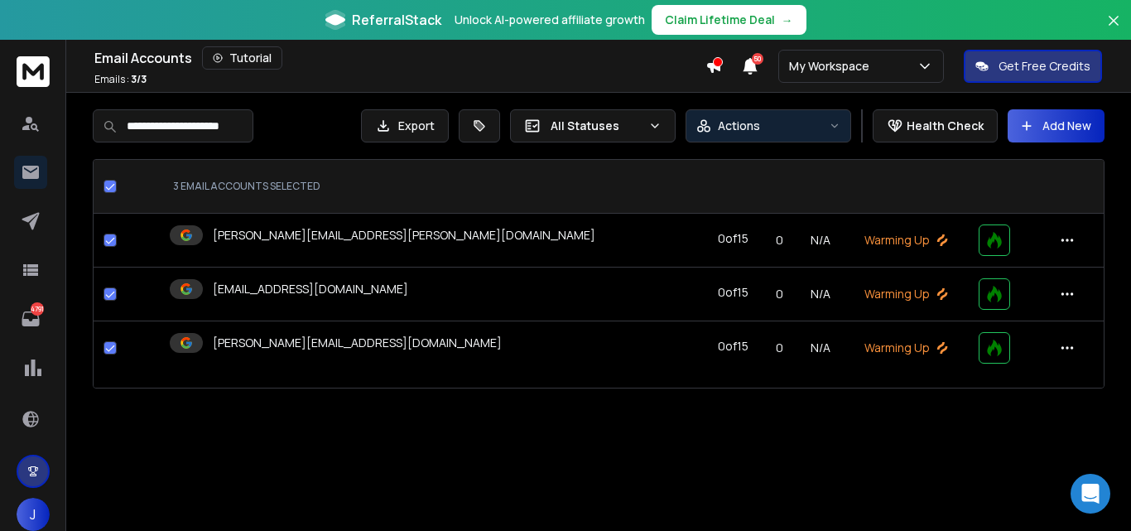
click at [738, 132] on p "Actions" at bounding box center [739, 126] width 42 height 17
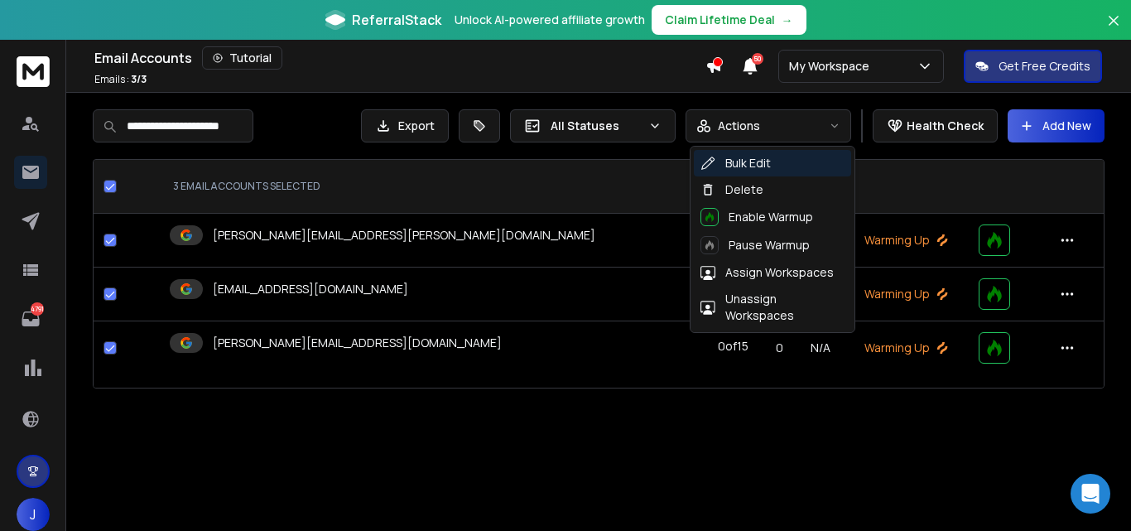
click at [737, 165] on div "Bulk Edit" at bounding box center [735, 163] width 70 height 17
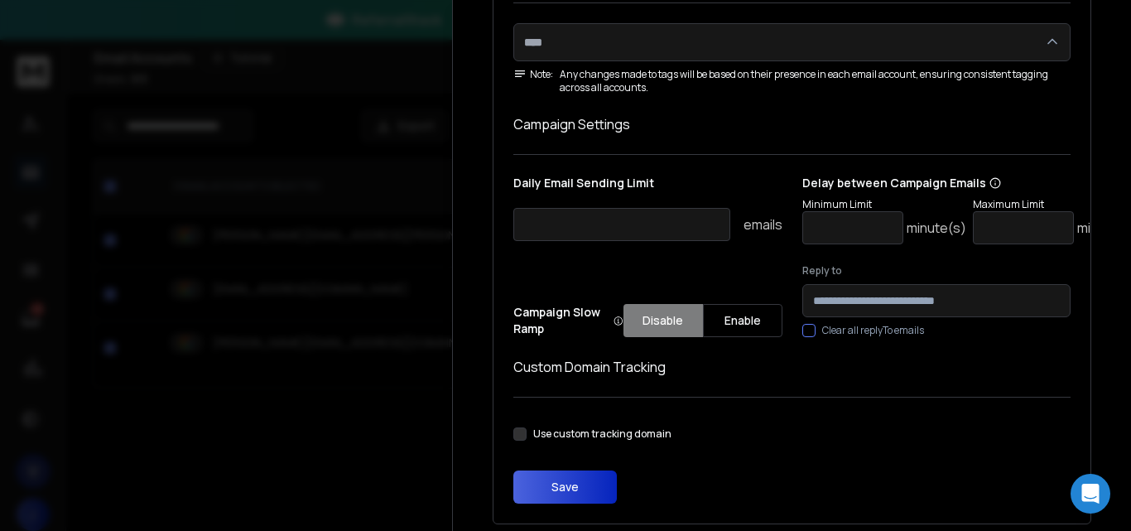
scroll to position [493, 0]
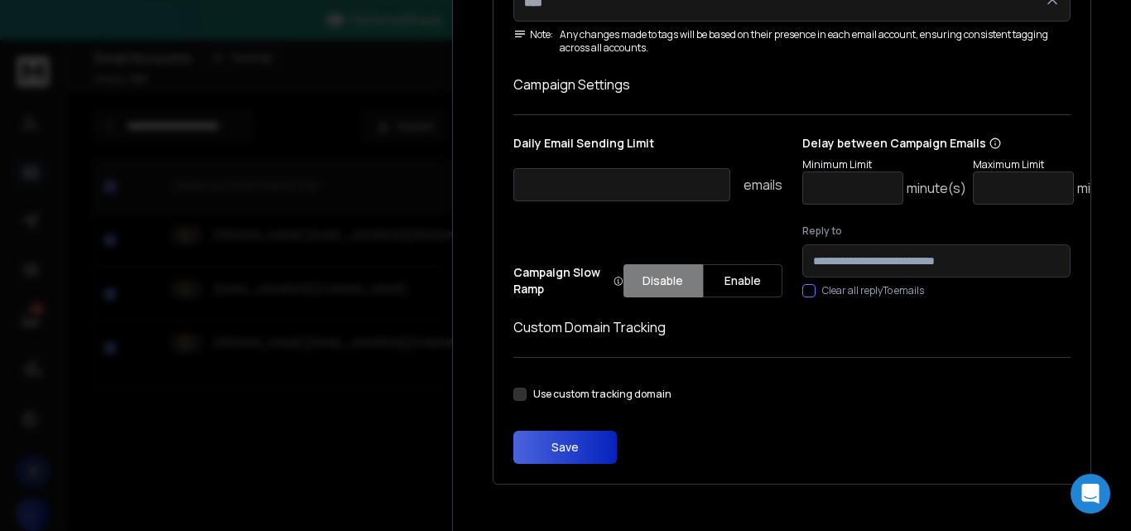
click at [521, 387] on button "Reply to" at bounding box center [519, 393] width 13 height 13
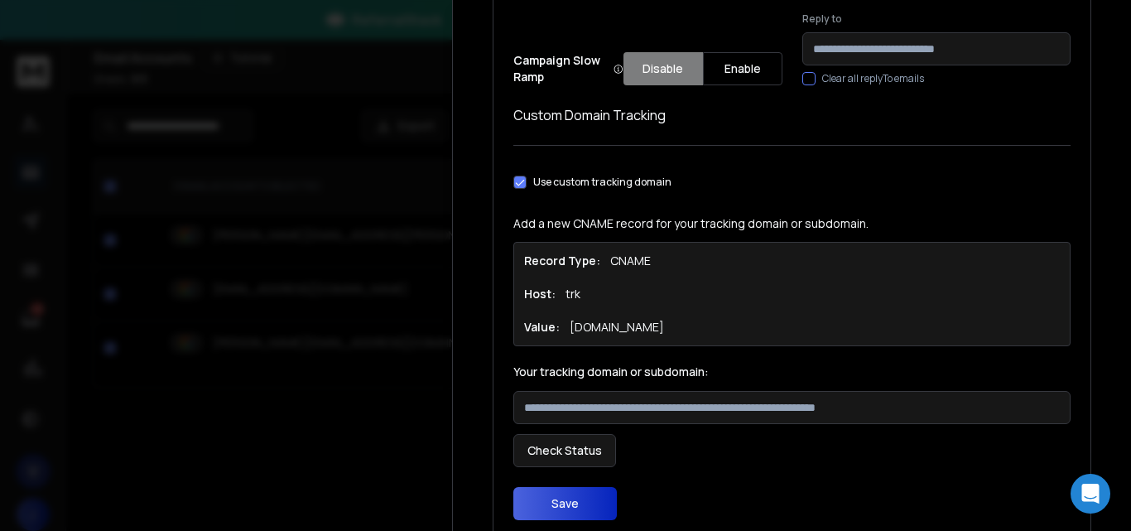
scroll to position [741, 0]
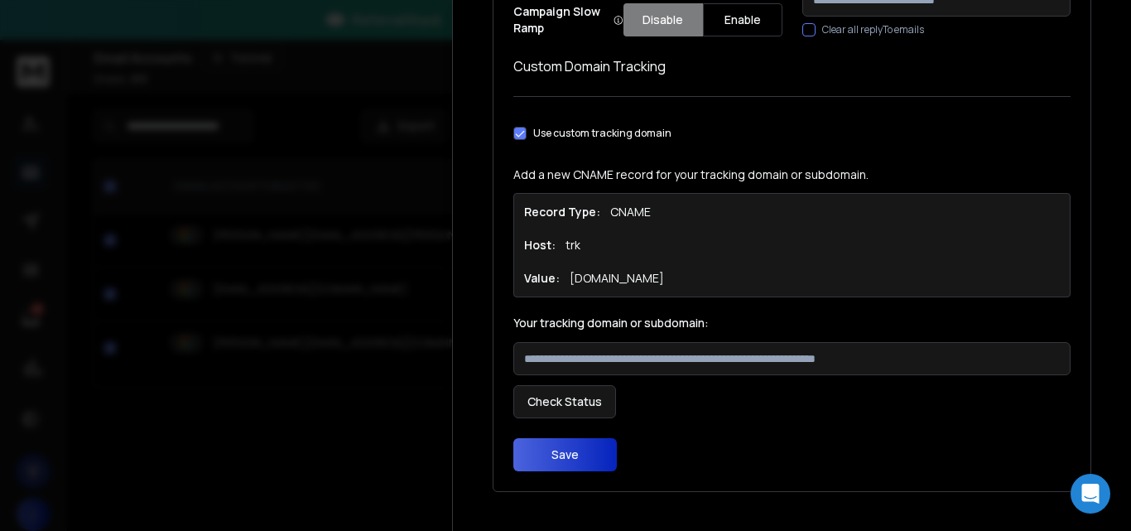
click at [606, 372] on input at bounding box center [791, 358] width 557 height 33
paste input "**********"
click at [516, 362] on input "**********" at bounding box center [791, 358] width 557 height 33
paste input "***"
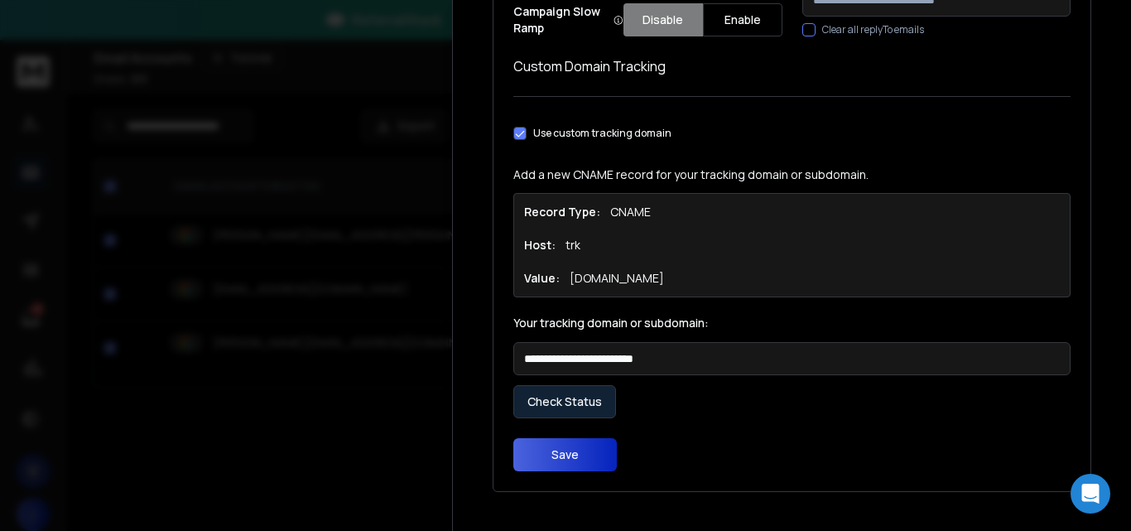
type input "**********"
click at [575, 406] on button "Check Status" at bounding box center [564, 401] width 103 height 33
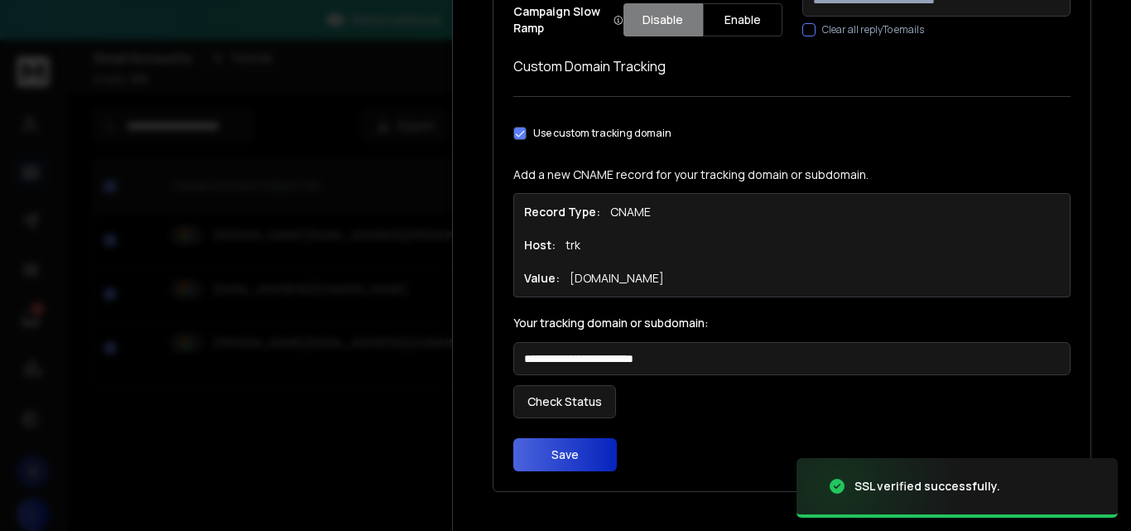
scroll to position [761, 0]
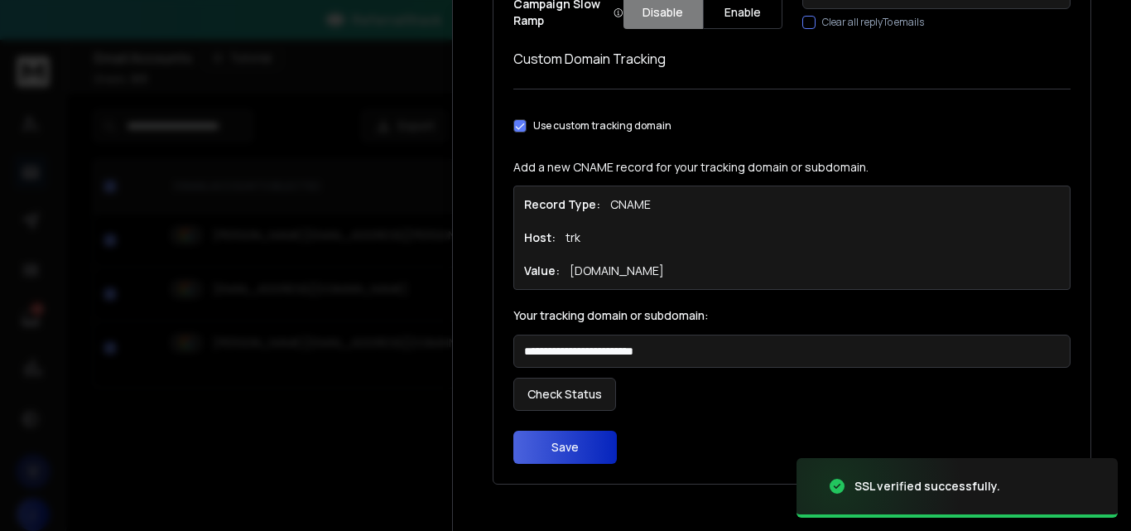
click at [576, 435] on button "Save" at bounding box center [564, 446] width 103 height 33
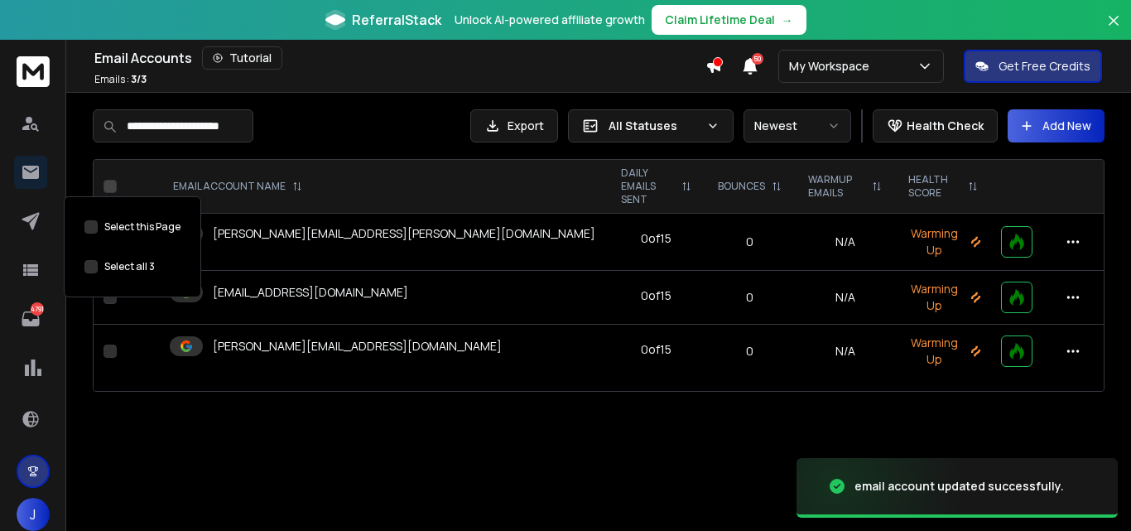
click at [92, 262] on button "Select this Page" at bounding box center [90, 266] width 13 height 13
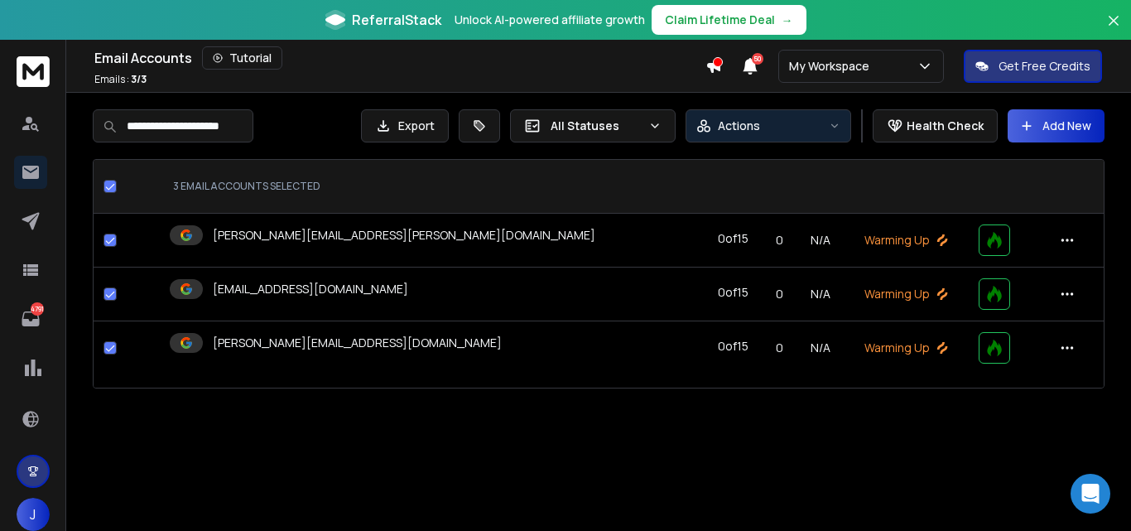
click at [759, 136] on button "Actions" at bounding box center [768, 125] width 166 height 33
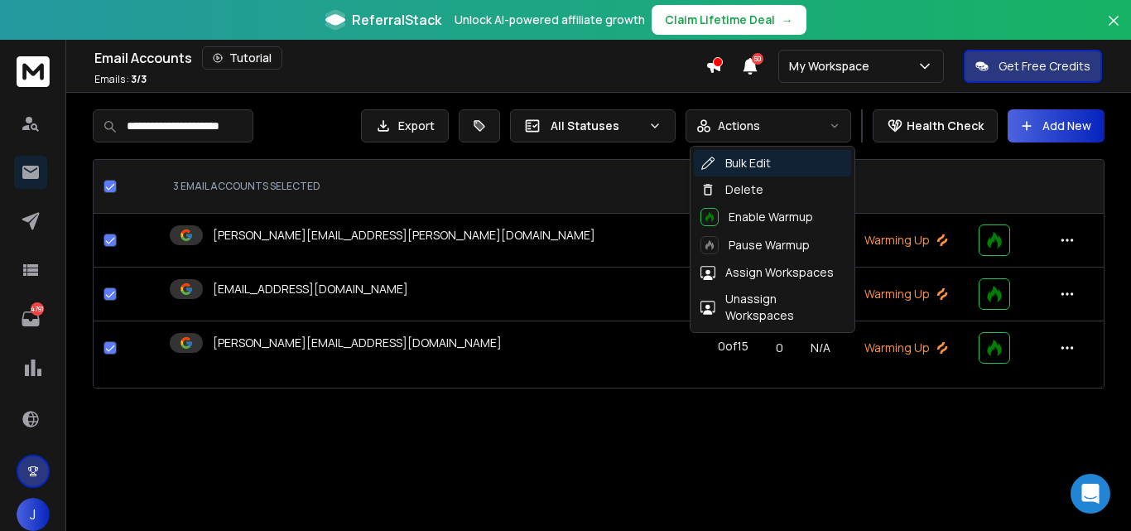
click at [751, 162] on div "Bulk Edit" at bounding box center [735, 163] width 70 height 17
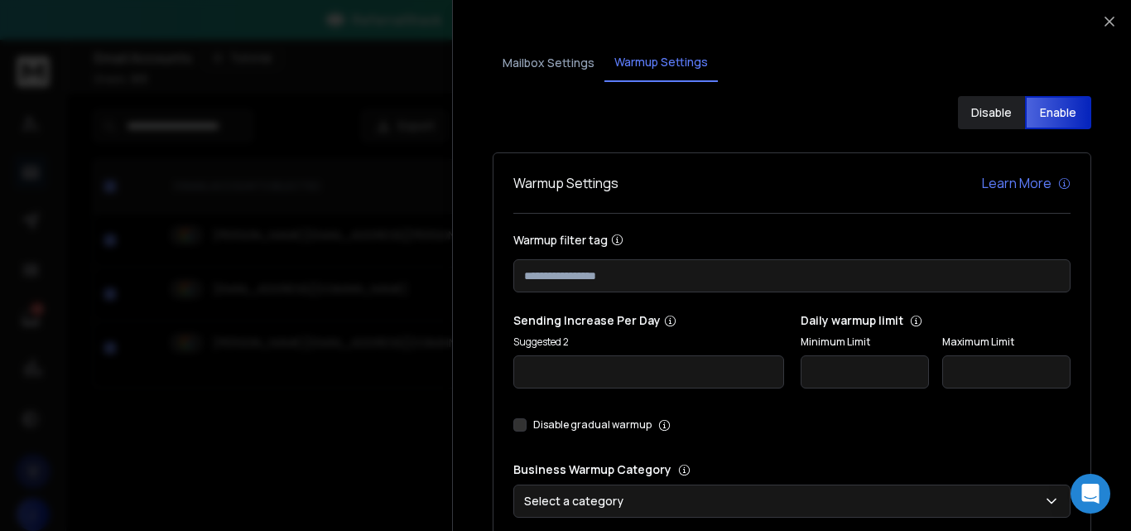
click at [692, 56] on button "Warmup Settings" at bounding box center [660, 63] width 113 height 38
click at [575, 275] on input at bounding box center [791, 275] width 557 height 33
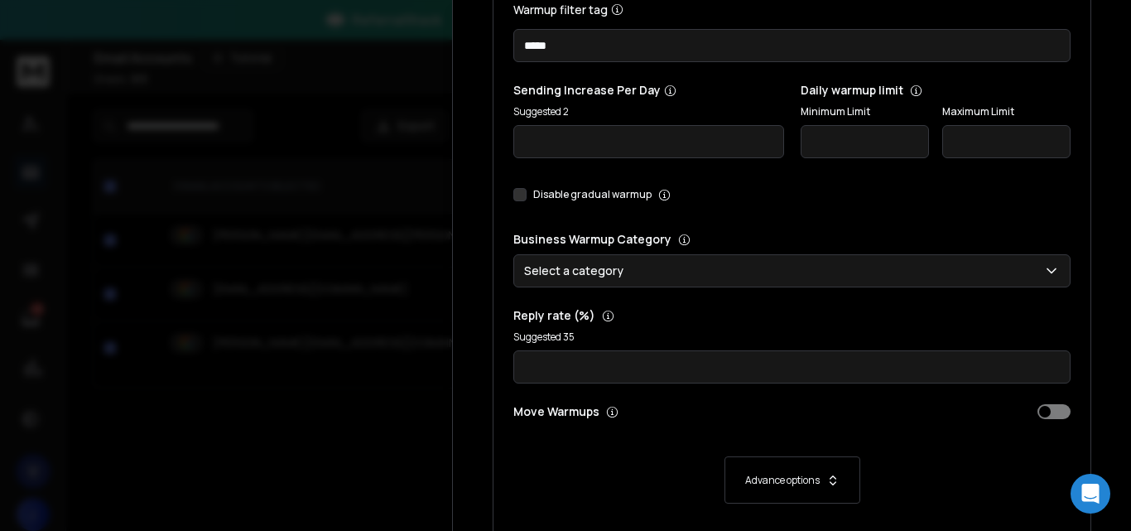
scroll to position [339, 0]
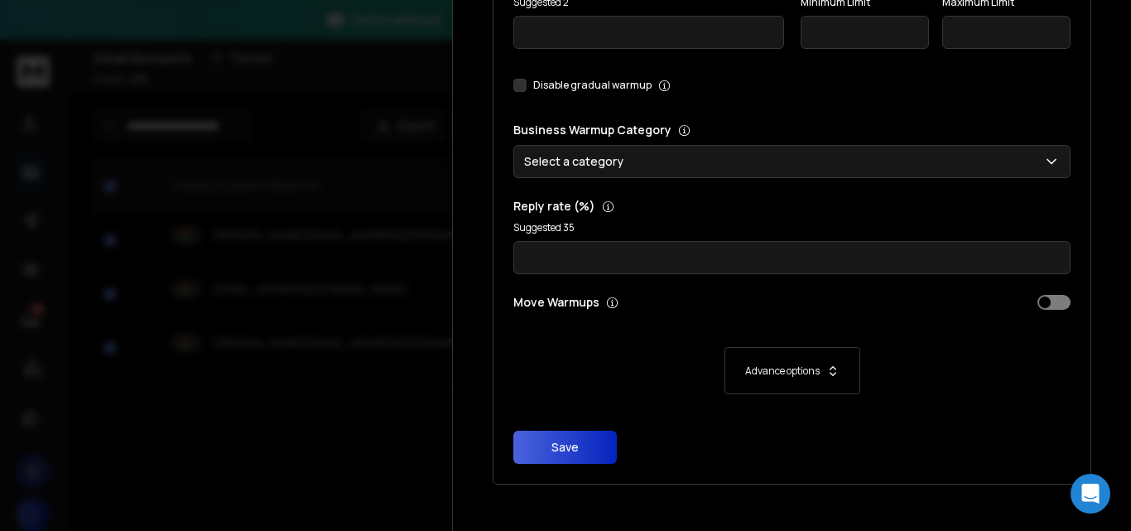
type input "*****"
click at [550, 449] on button "Save" at bounding box center [564, 446] width 103 height 33
